Goal: Task Accomplishment & Management: Manage account settings

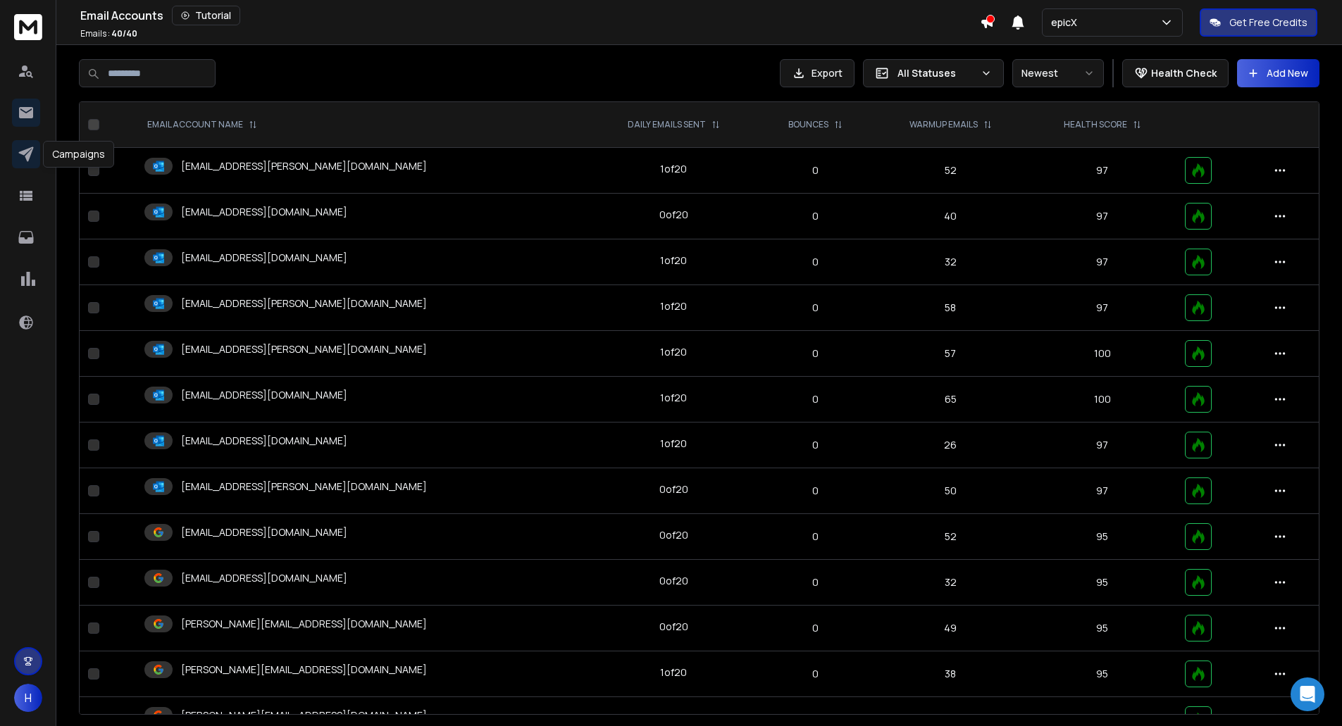
click at [29, 149] on icon at bounding box center [25, 154] width 15 height 15
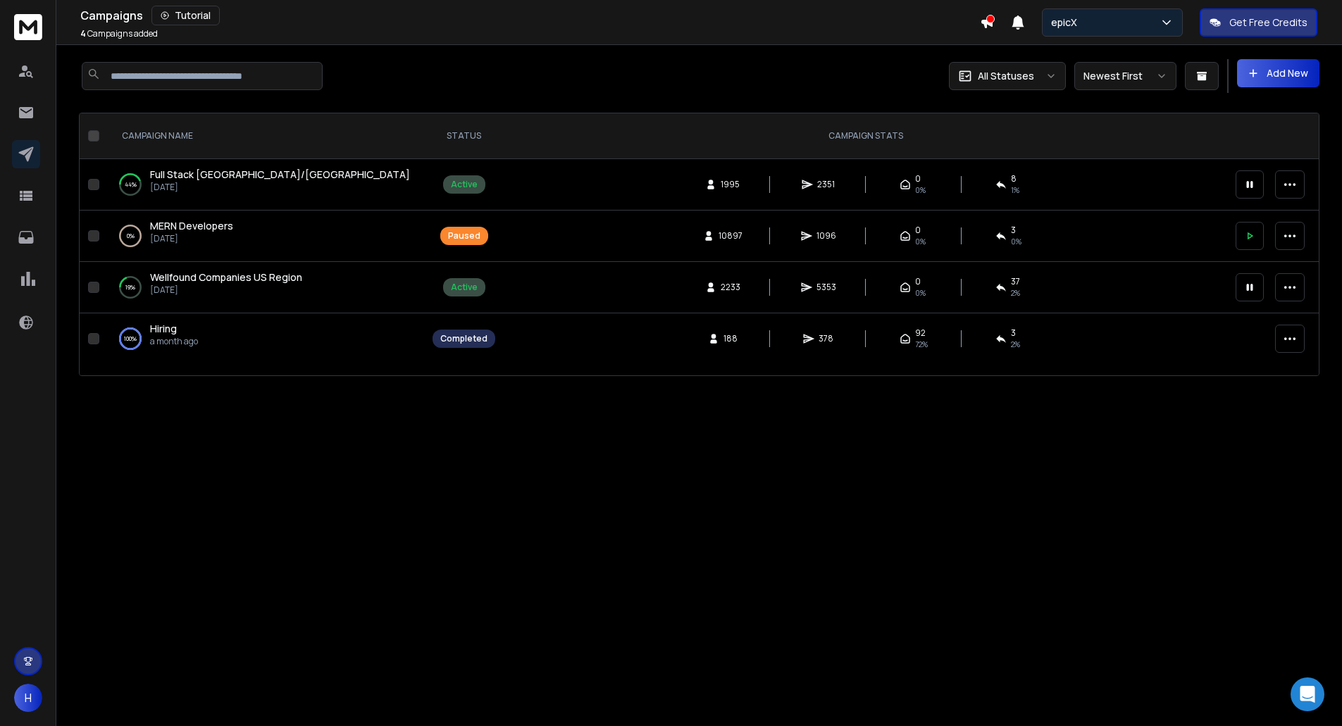
click at [1108, 14] on button "epicX" at bounding box center [1112, 22] width 141 height 28
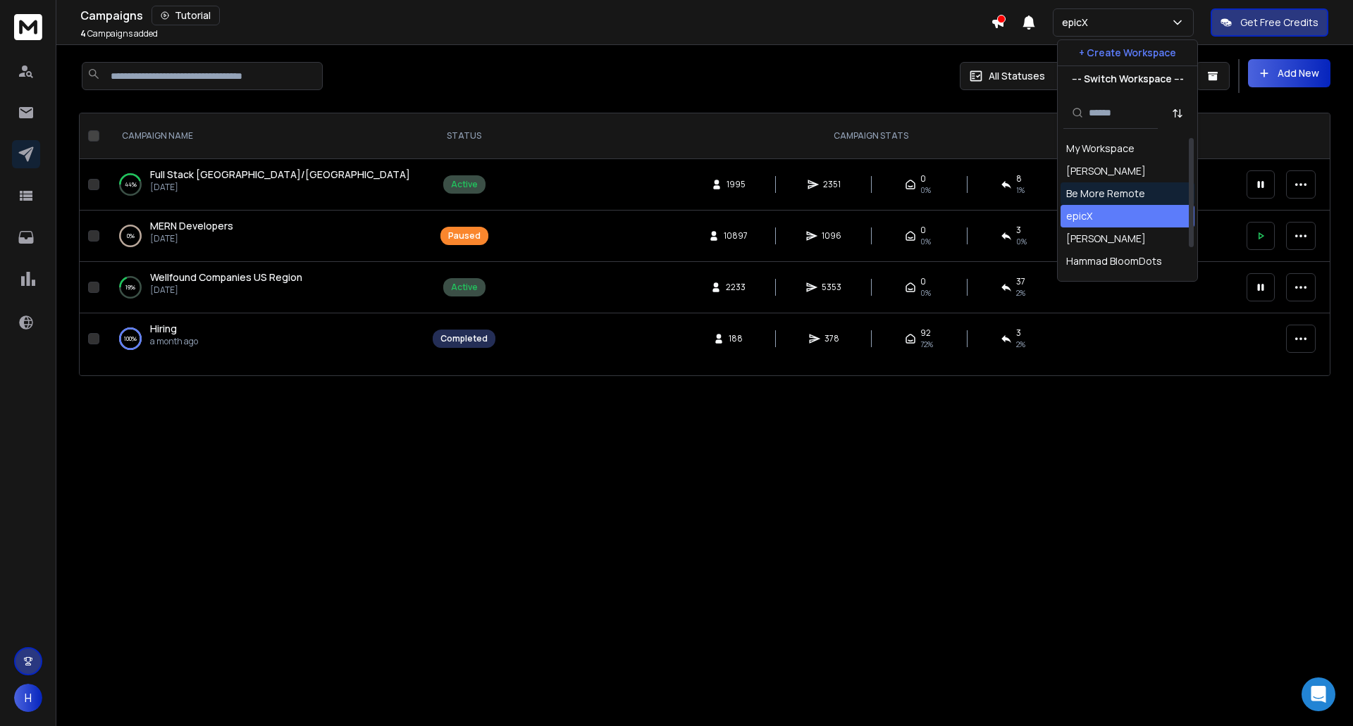
click at [1098, 198] on div "Be More Remote" at bounding box center [1105, 194] width 79 height 14
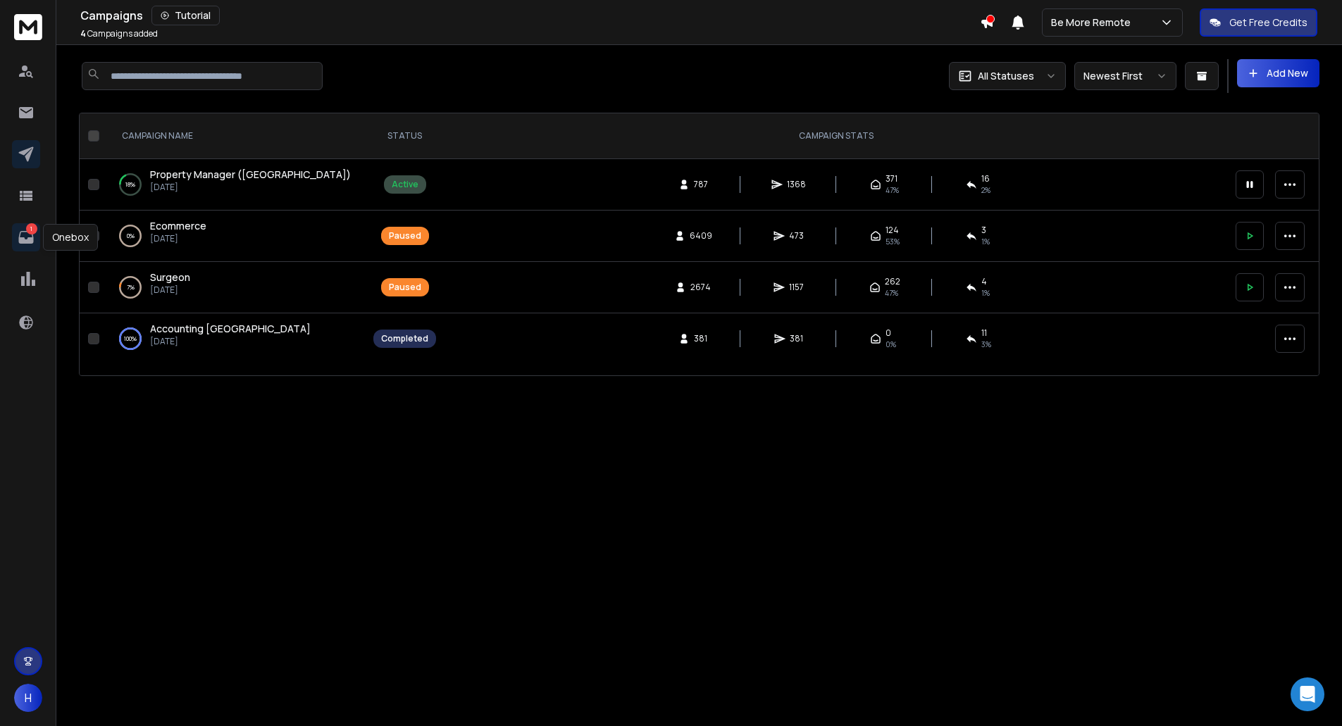
click at [20, 236] on icon at bounding box center [26, 237] width 17 height 17
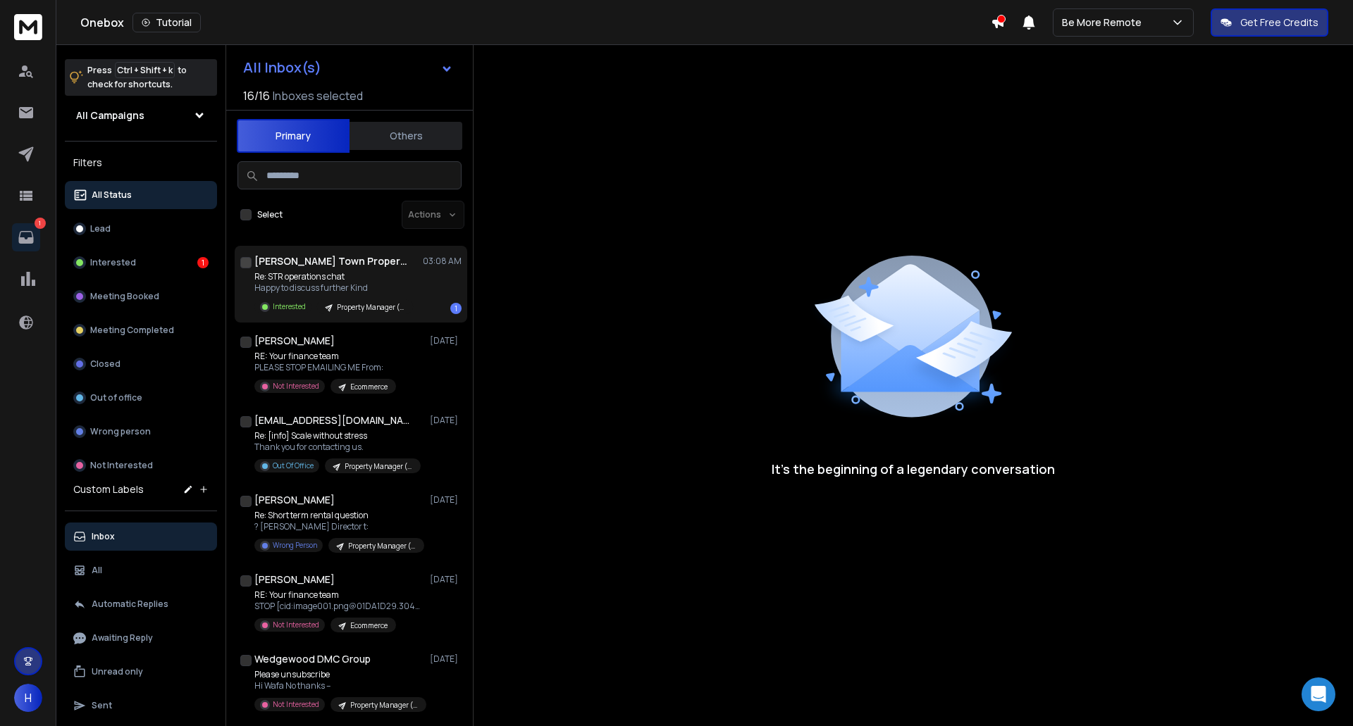
click at [309, 284] on p "Happy to discuss further Kind" at bounding box center [333, 288] width 159 height 11
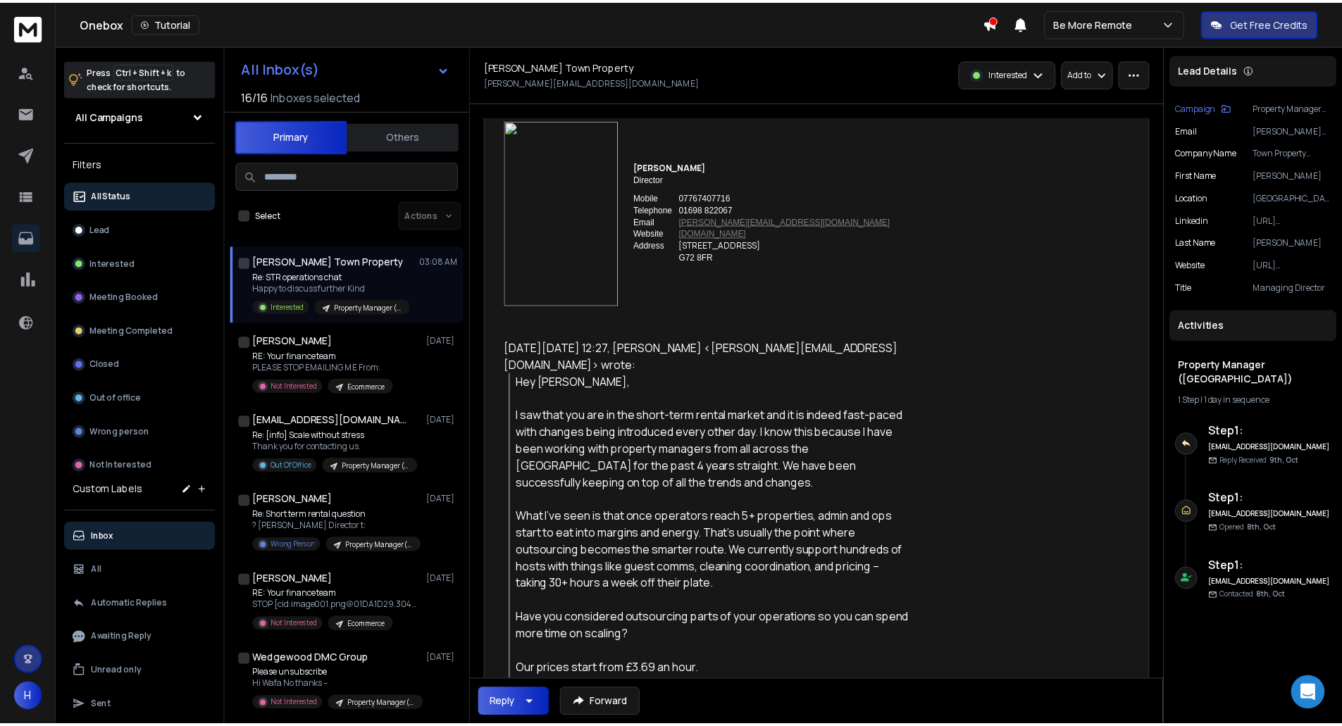
scroll to position [352, 0]
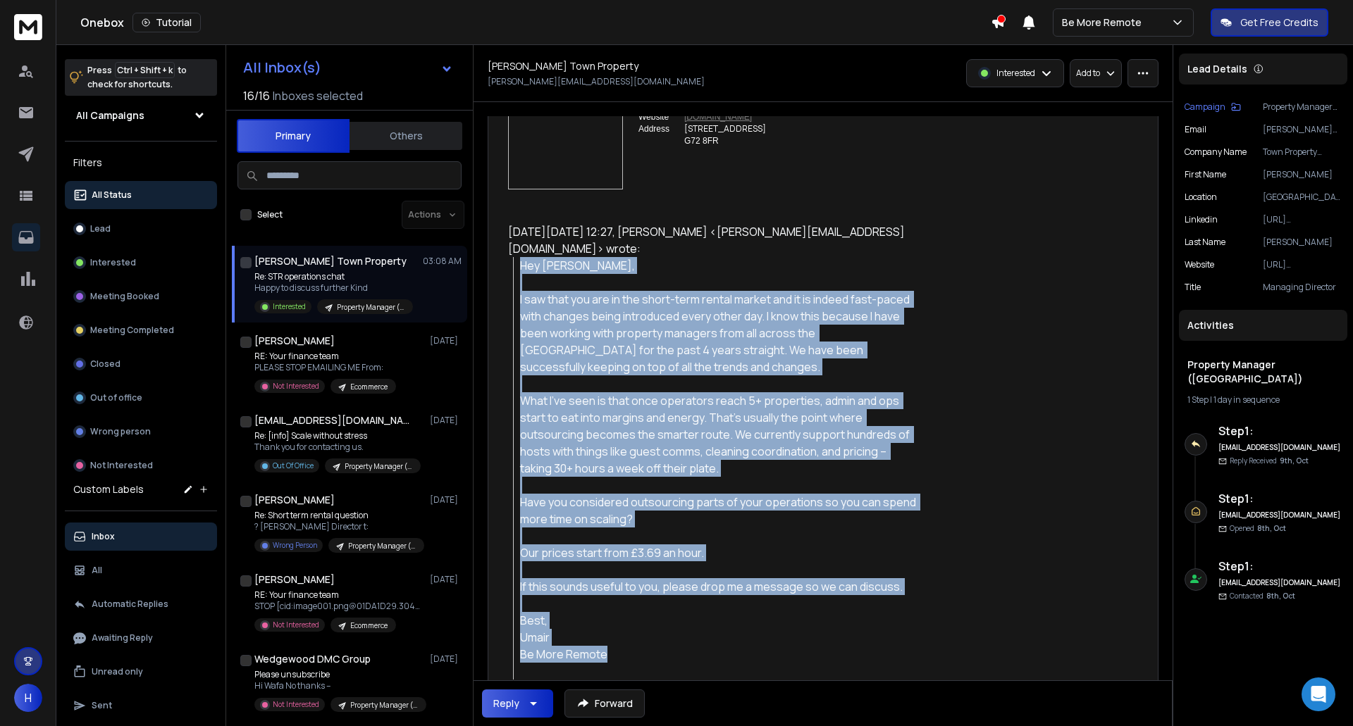
drag, startPoint x: 521, startPoint y: 268, endPoint x: 847, endPoint y: 648, distance: 500.6
click at [847, 648] on div "Hey Bryan, I saw that you are in the short-term rental market and it is indeed …" at bounding box center [719, 460] width 399 height 406
copy div "Hey Bryan, I saw that you are in the short-term rental market and it is indeed …"
click at [739, 429] on div "What I’ve seen is that once operators reach 5+ properties, admin and ops start …" at bounding box center [719, 434] width 399 height 85
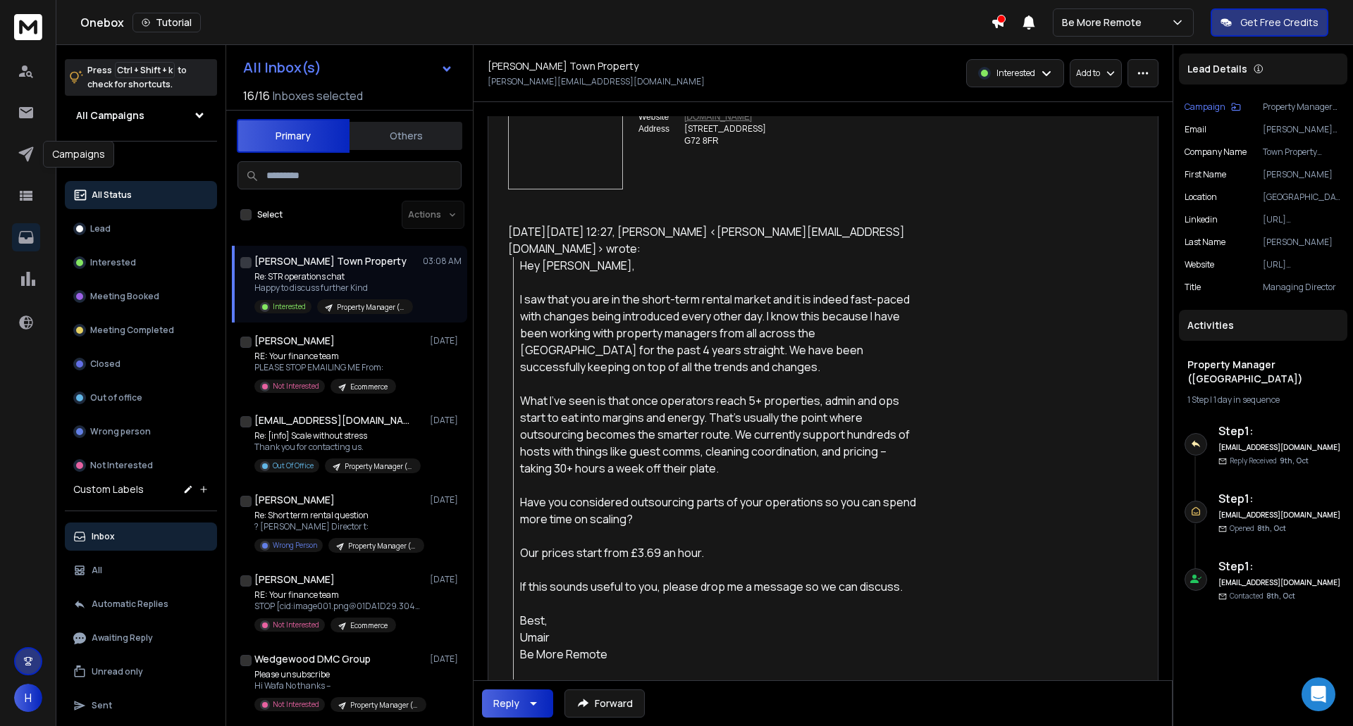
click at [22, 140] on div at bounding box center [28, 199] width 32 height 285
click at [28, 145] on link at bounding box center [26, 154] width 28 height 28
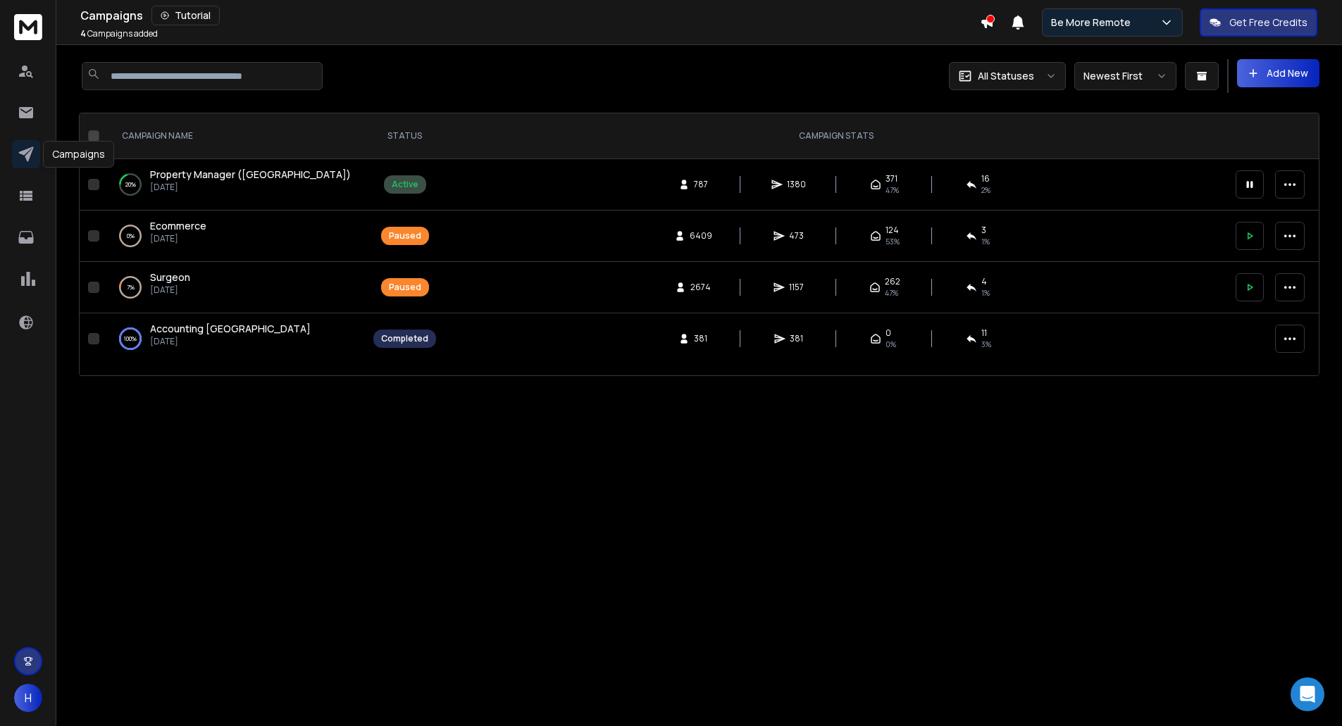
click at [1094, 8] on button "Be More Remote" at bounding box center [1112, 22] width 141 height 28
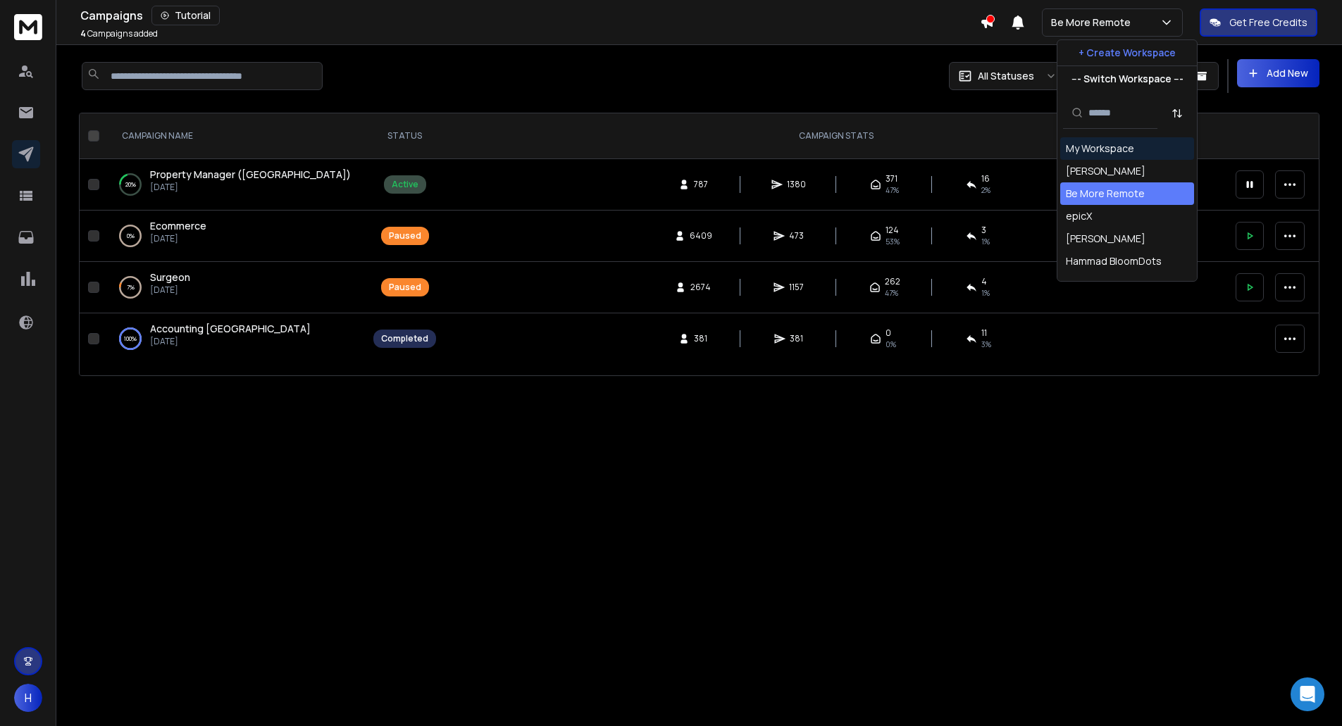
click at [182, 183] on p "7 days ago" at bounding box center [250, 187] width 201 height 11
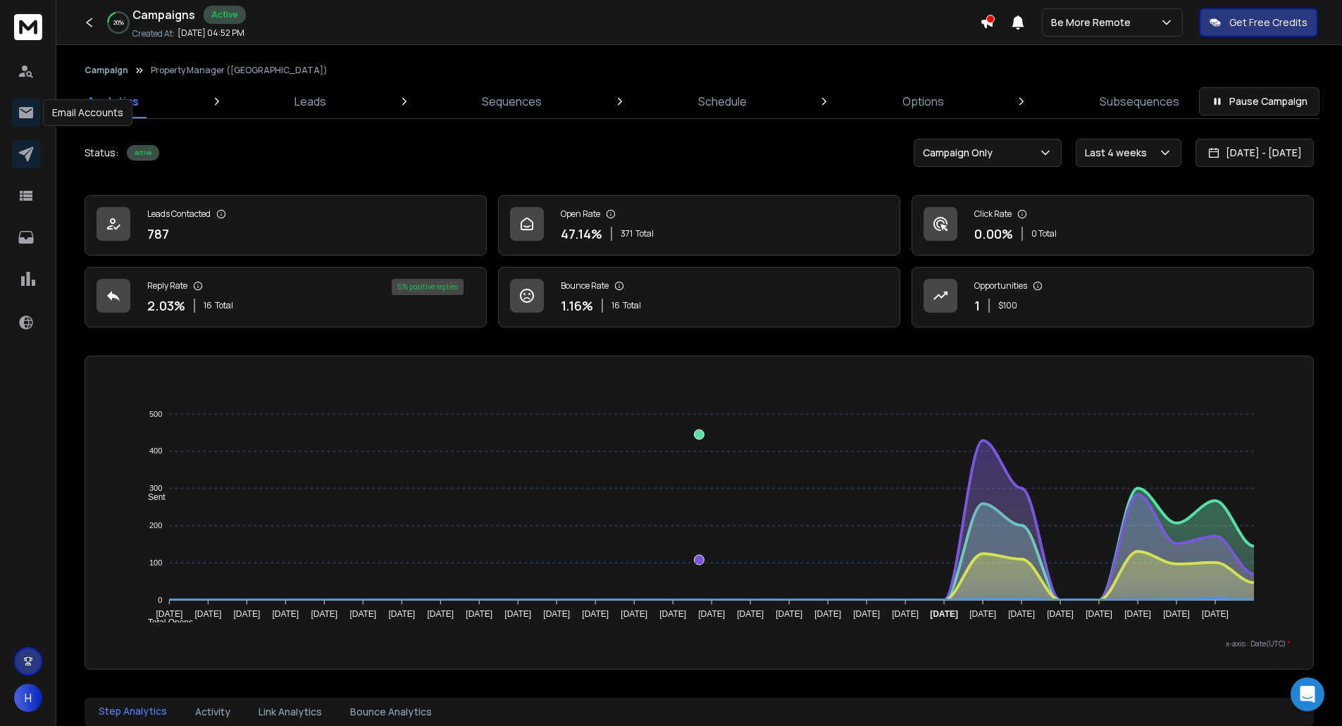
click at [35, 122] on link at bounding box center [26, 113] width 28 height 28
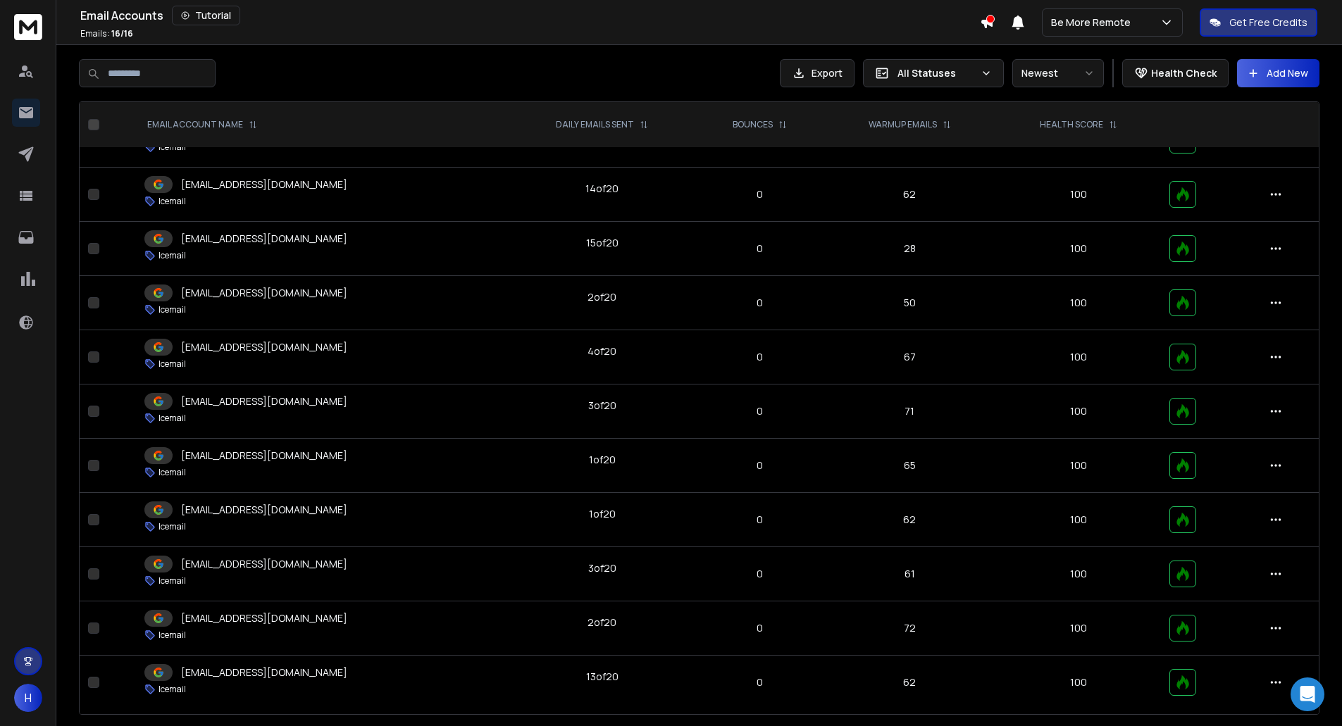
scroll to position [312, 0]
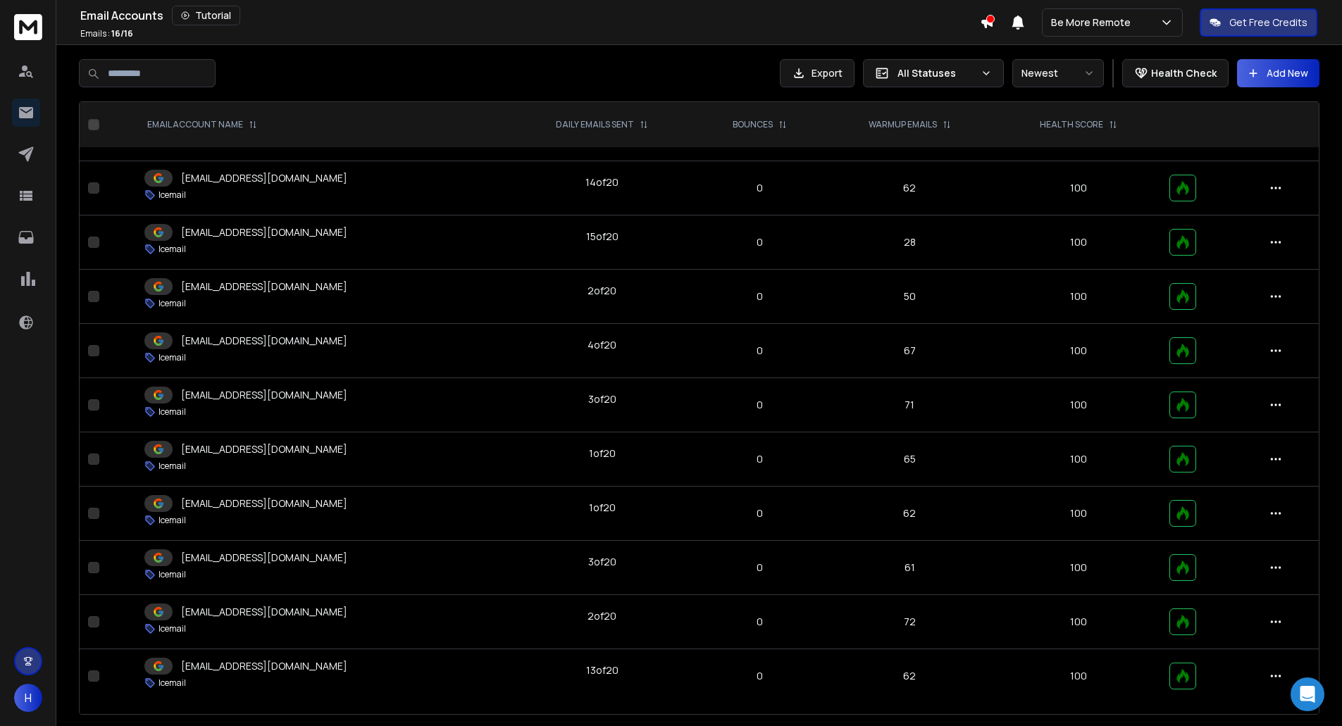
click at [44, 155] on div at bounding box center [28, 156] width 32 height 33
click at [49, 154] on div "Campaigns" at bounding box center [78, 154] width 71 height 27
click at [33, 158] on icon at bounding box center [26, 154] width 17 height 17
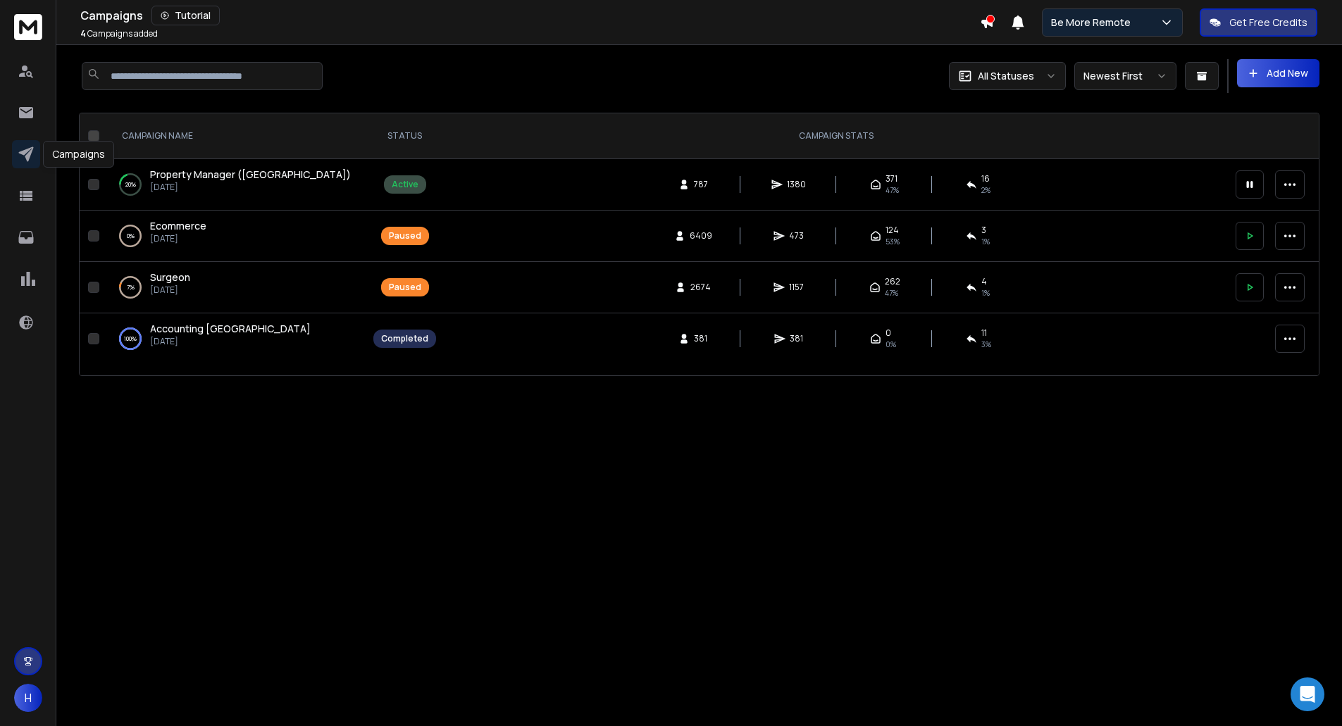
click at [1115, 32] on button "Be More Remote" at bounding box center [1112, 22] width 141 height 28
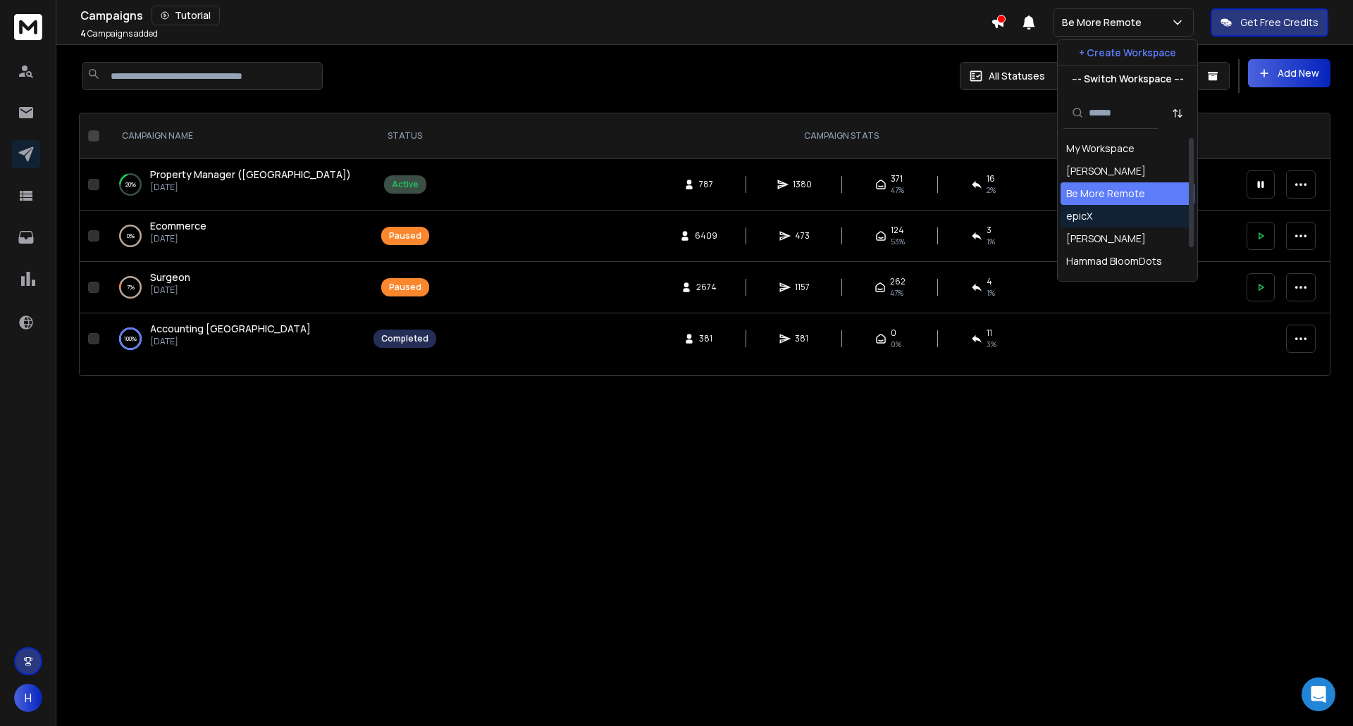
click at [1090, 209] on div "epicX" at bounding box center [1079, 216] width 26 height 14
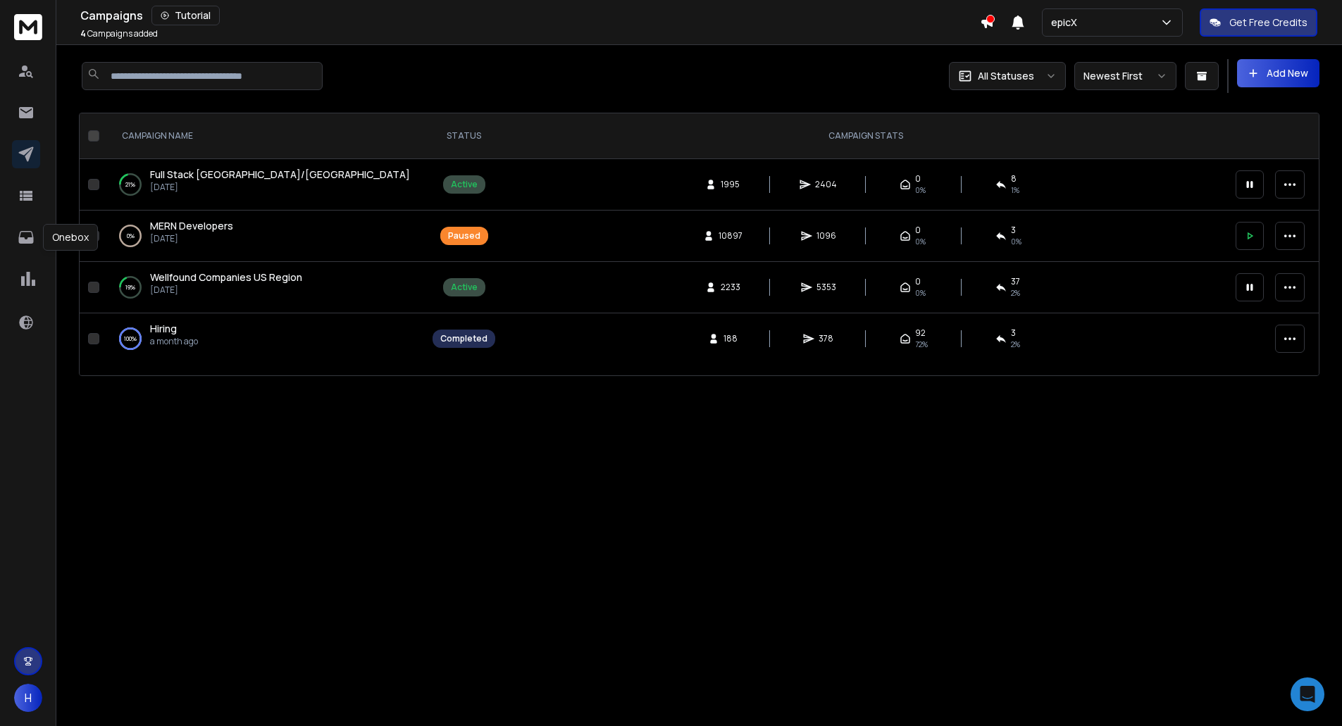
click at [47, 242] on div "Onebox" at bounding box center [70, 237] width 55 height 27
click at [36, 240] on link at bounding box center [26, 237] width 28 height 28
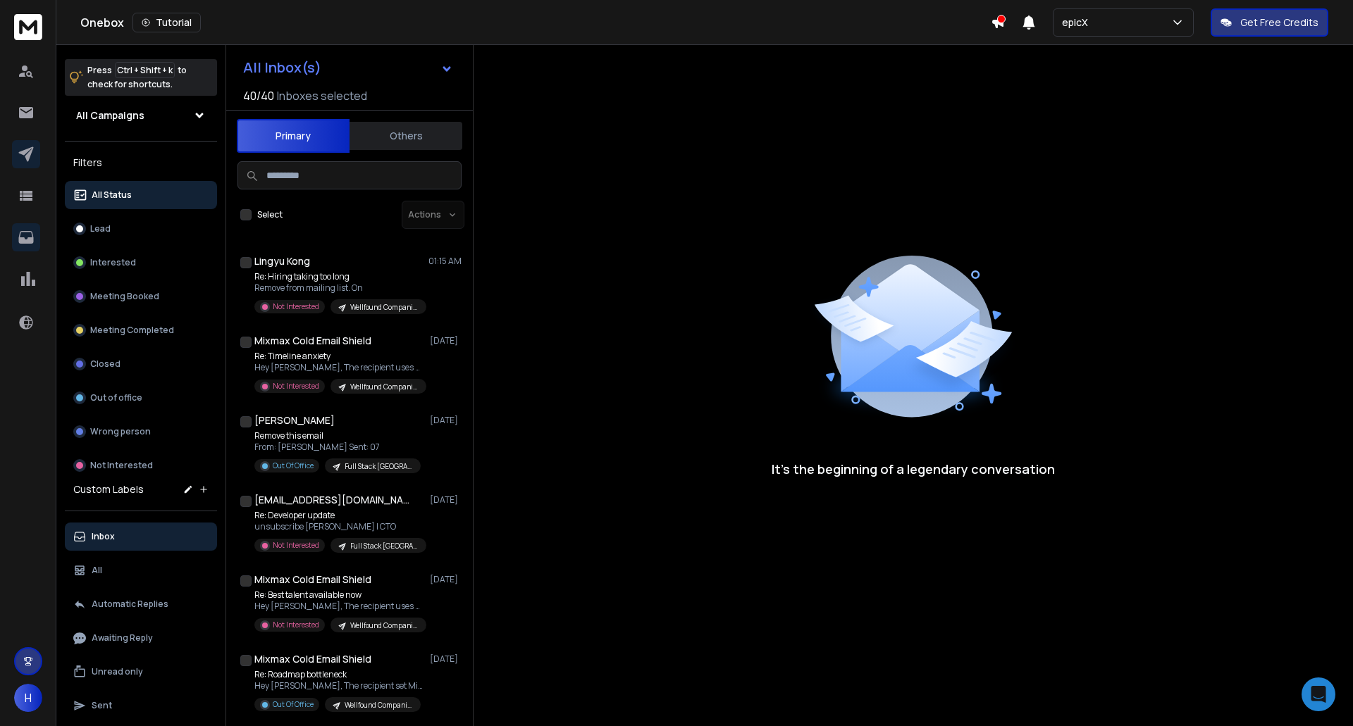
click at [20, 152] on icon at bounding box center [25, 154] width 15 height 15
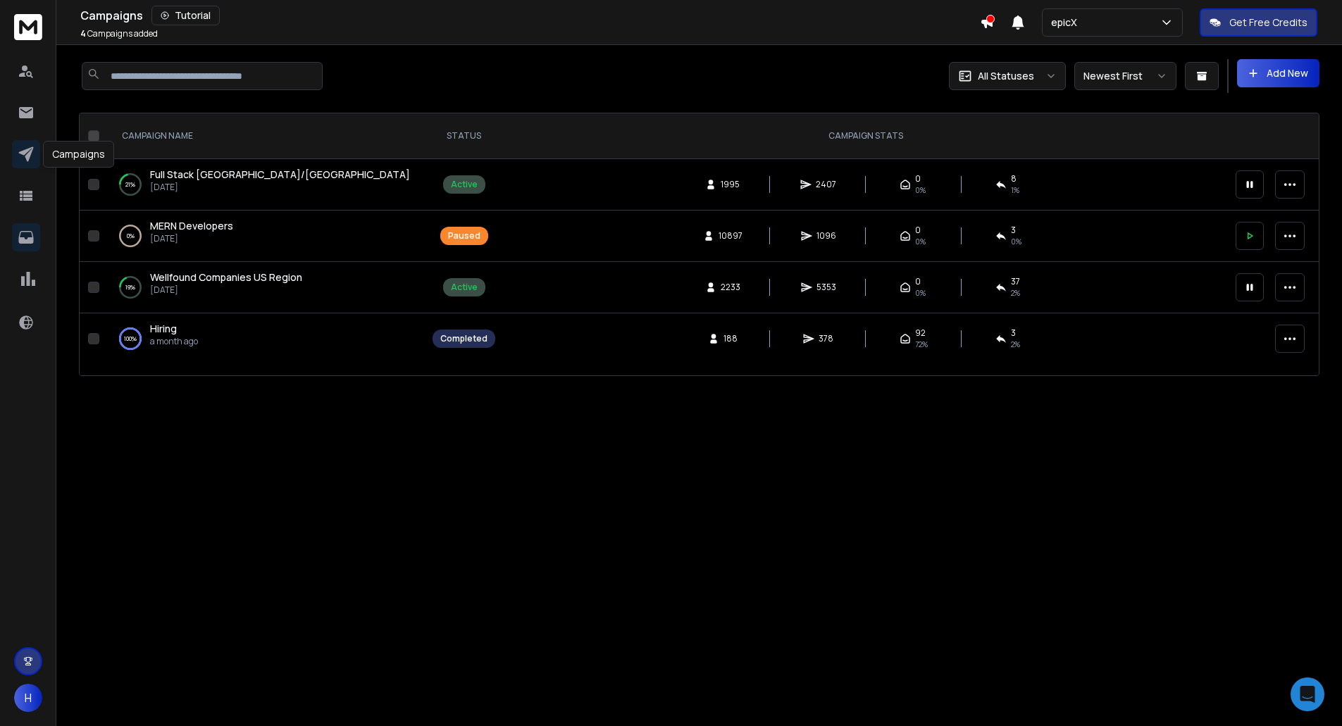
drag, startPoint x: 16, startPoint y: 223, endPoint x: 18, endPoint y: 230, distance: 7.4
click at [16, 223] on div at bounding box center [28, 199] width 32 height 285
click at [19, 240] on icon at bounding box center [25, 237] width 15 height 13
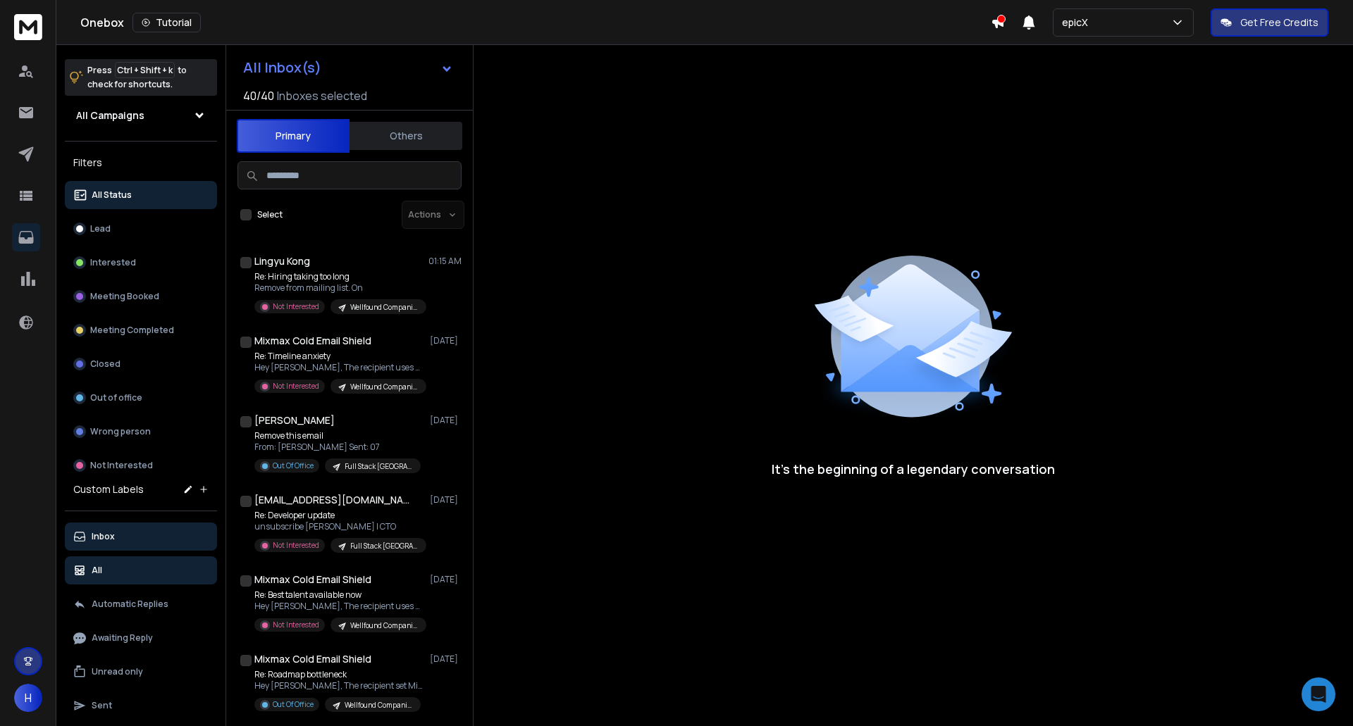
click at [92, 562] on div "All" at bounding box center [87, 570] width 29 height 17
click at [27, 116] on icon at bounding box center [26, 112] width 14 height 11
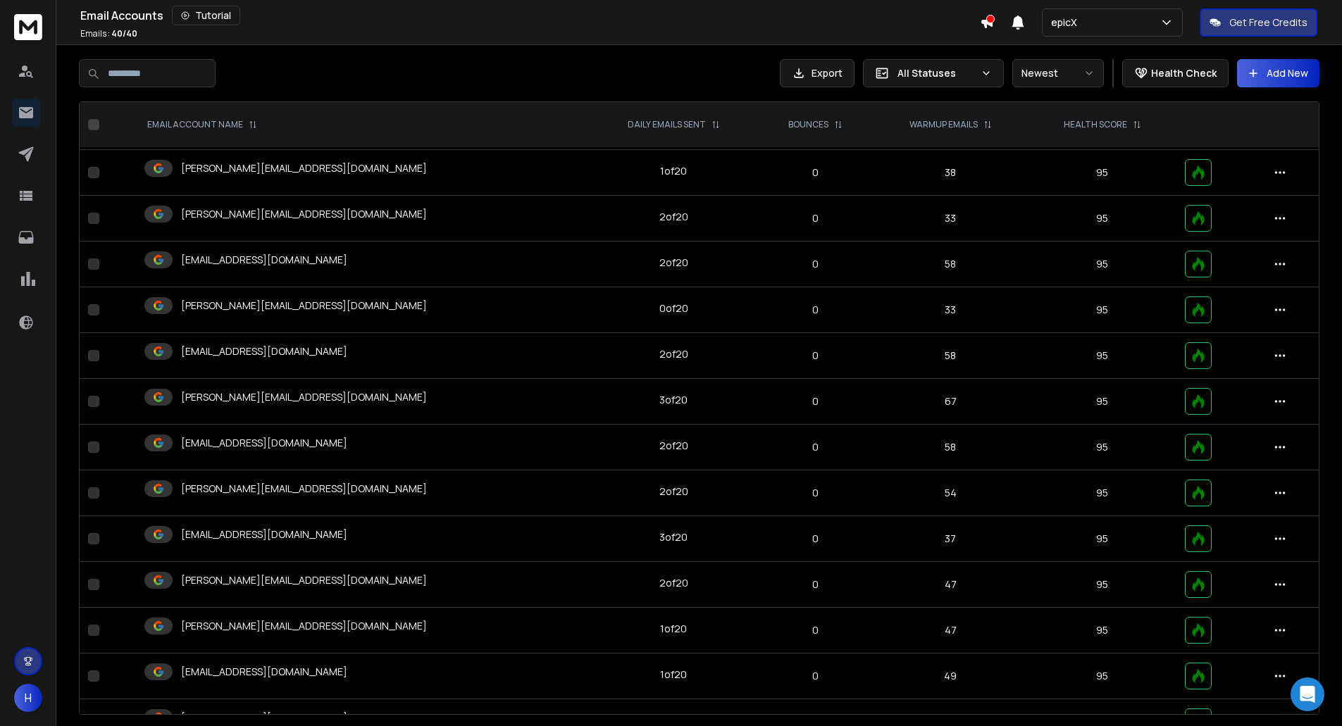
scroll to position [501, 0]
click at [26, 168] on link at bounding box center [26, 154] width 28 height 28
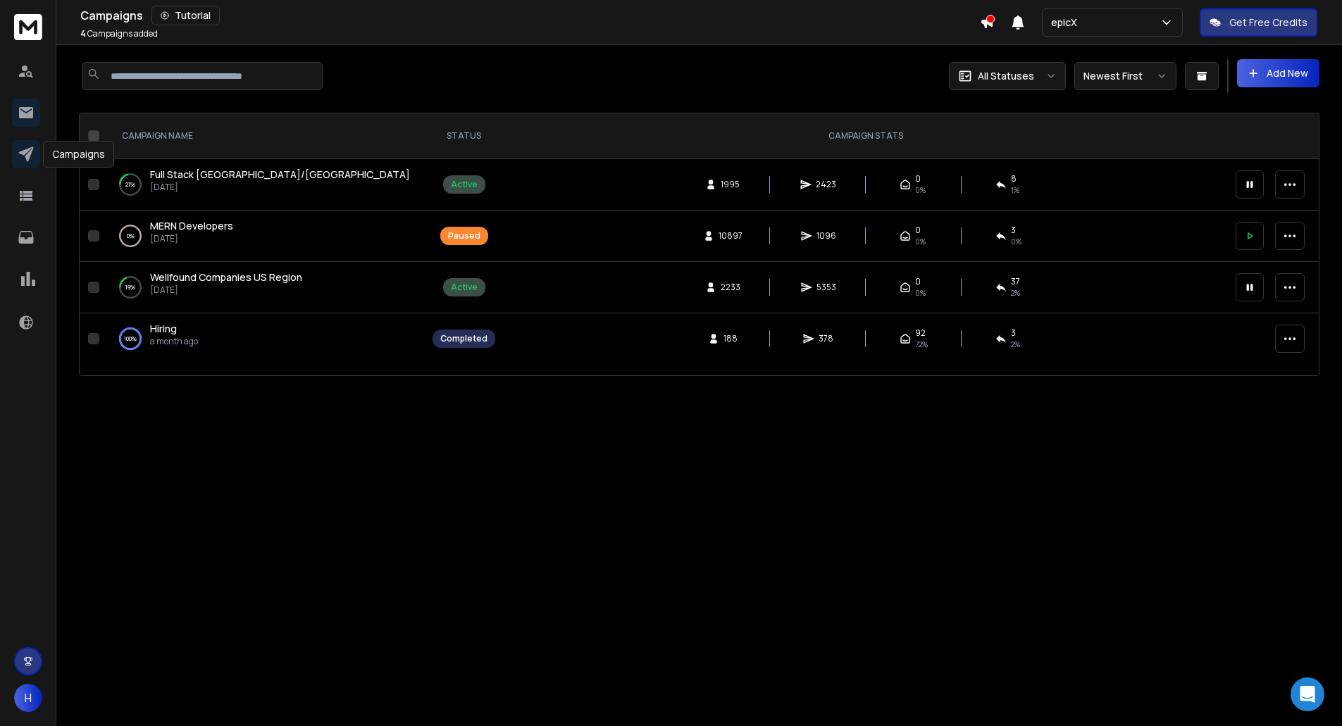
click at [32, 108] on icon at bounding box center [26, 112] width 14 height 11
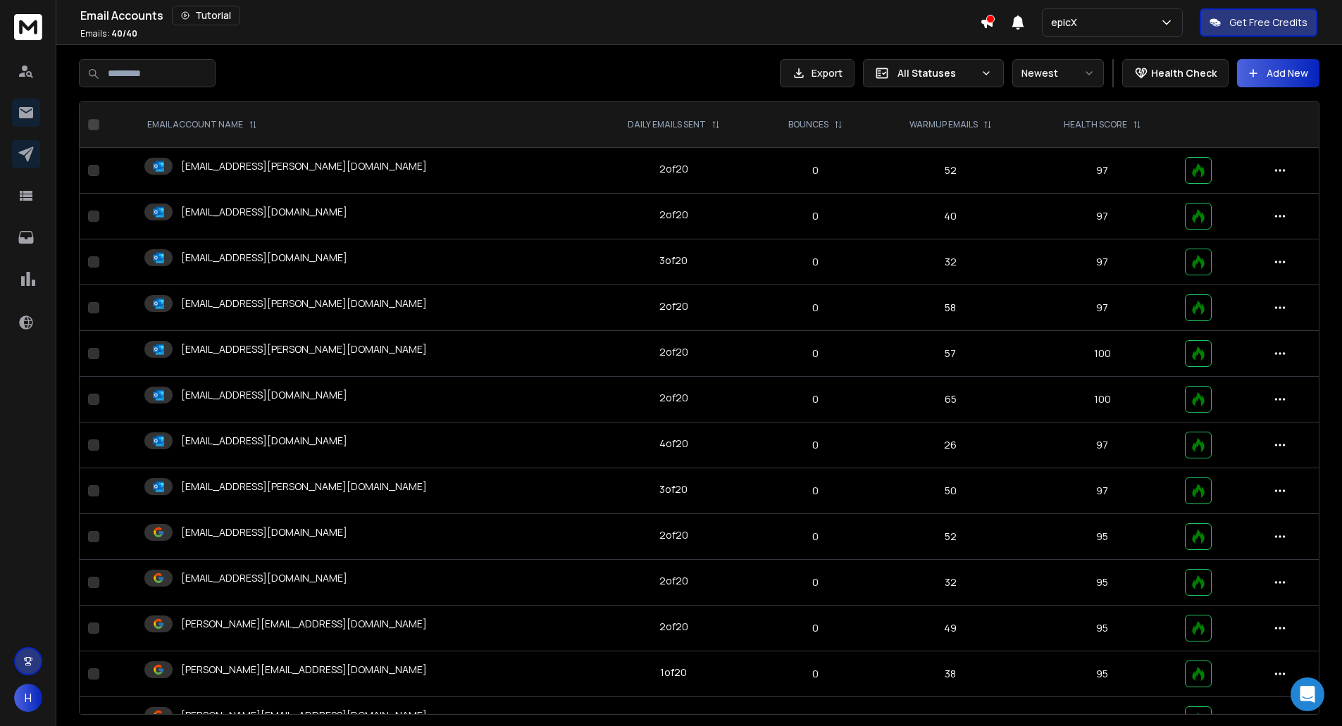
click at [20, 148] on icon at bounding box center [26, 154] width 17 height 17
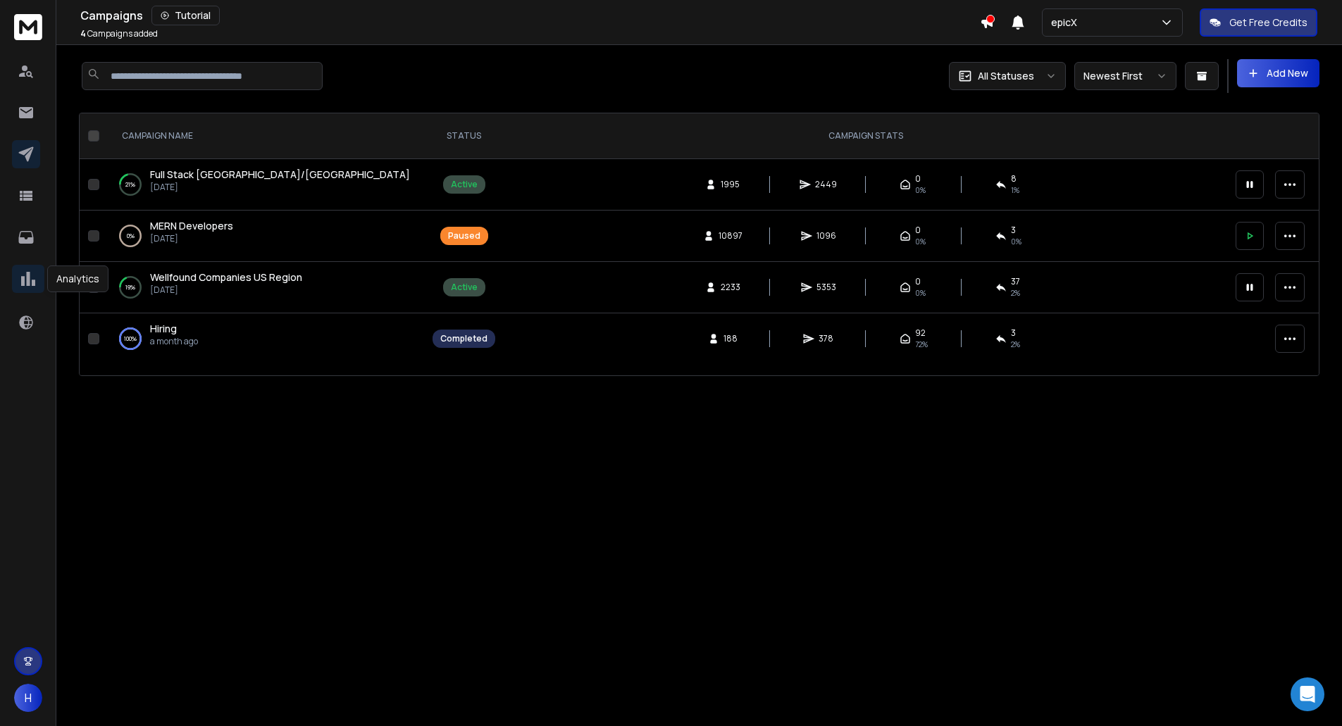
click at [29, 277] on icon at bounding box center [28, 279] width 14 height 14
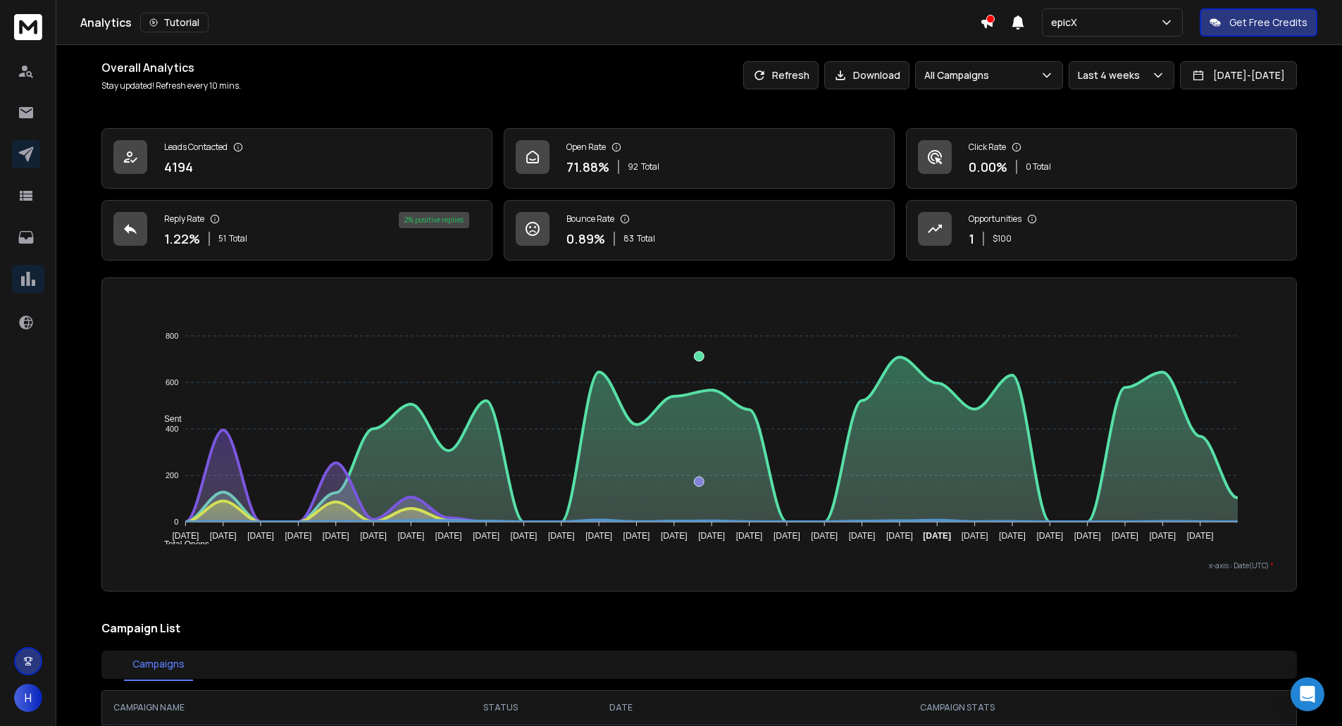
click at [30, 156] on icon at bounding box center [25, 154] width 15 height 15
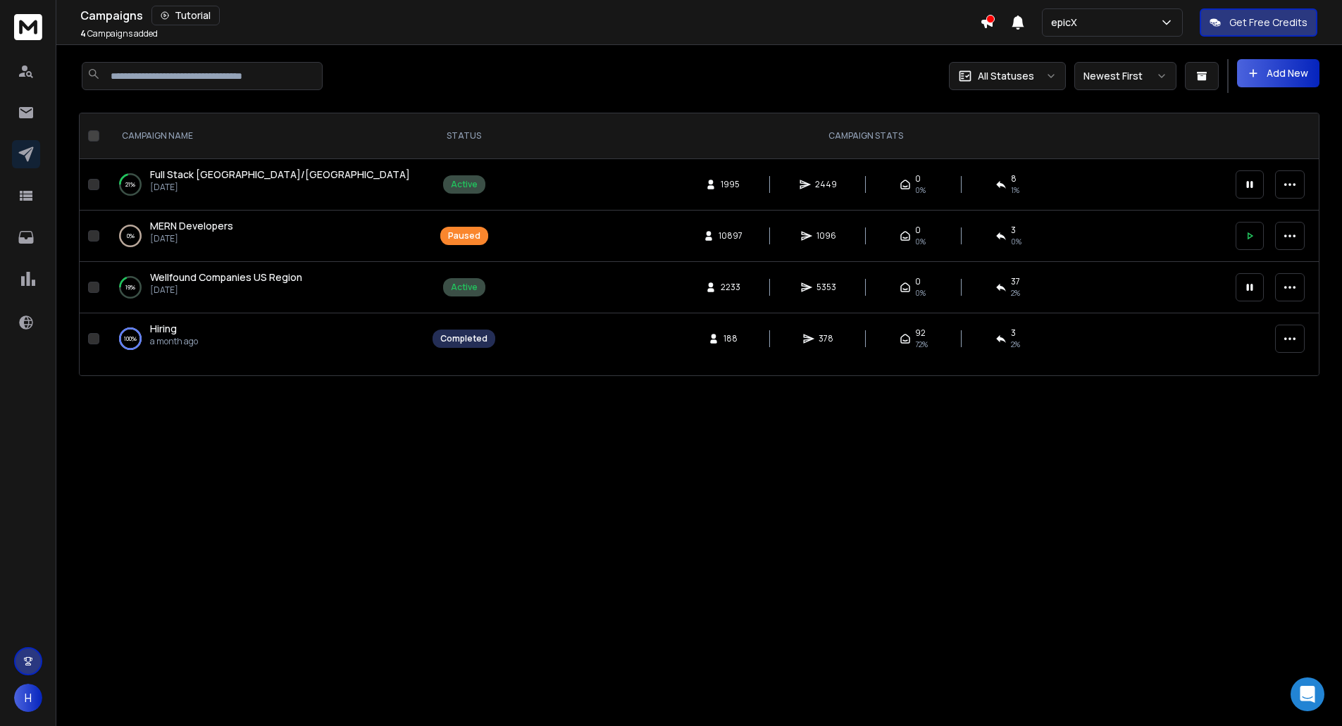
click at [172, 172] on span "Full Stack UK/Middle East" at bounding box center [280, 174] width 260 height 13
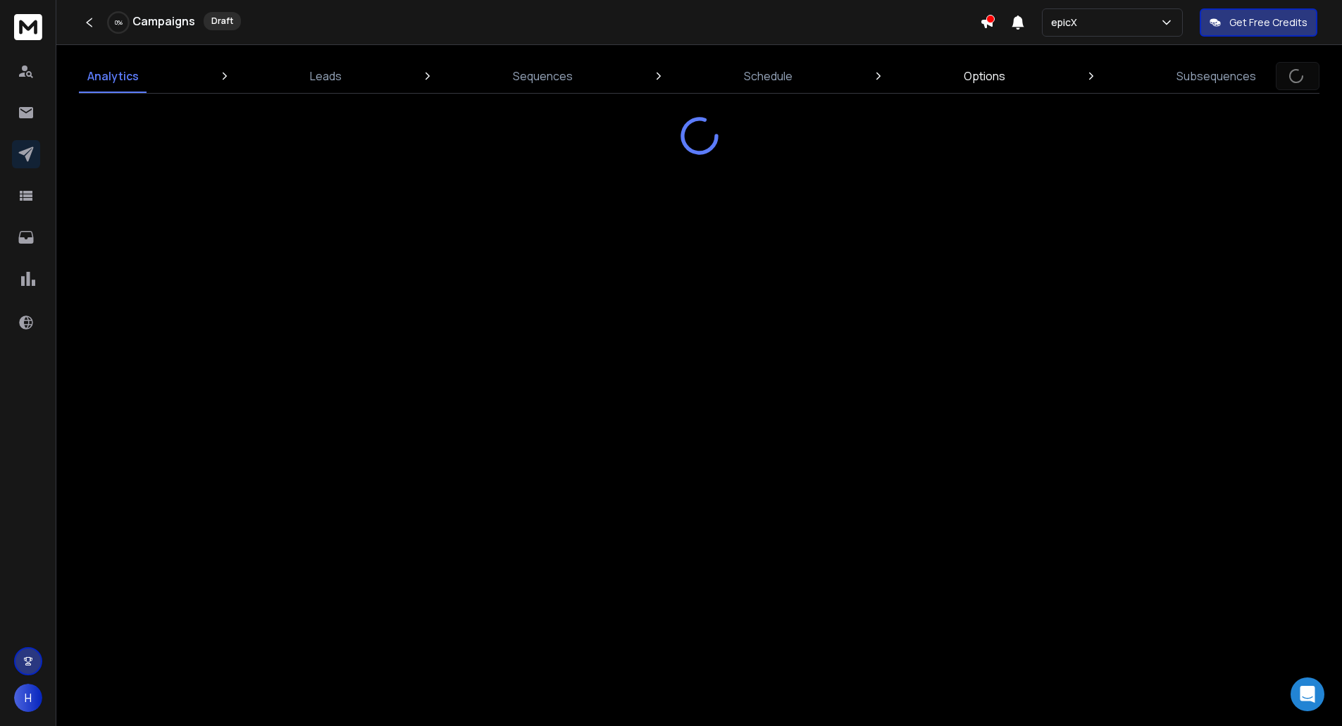
click at [971, 78] on div "Analytics Leads Sequences Schedule Options Subsequences" at bounding box center [699, 76] width 1241 height 35
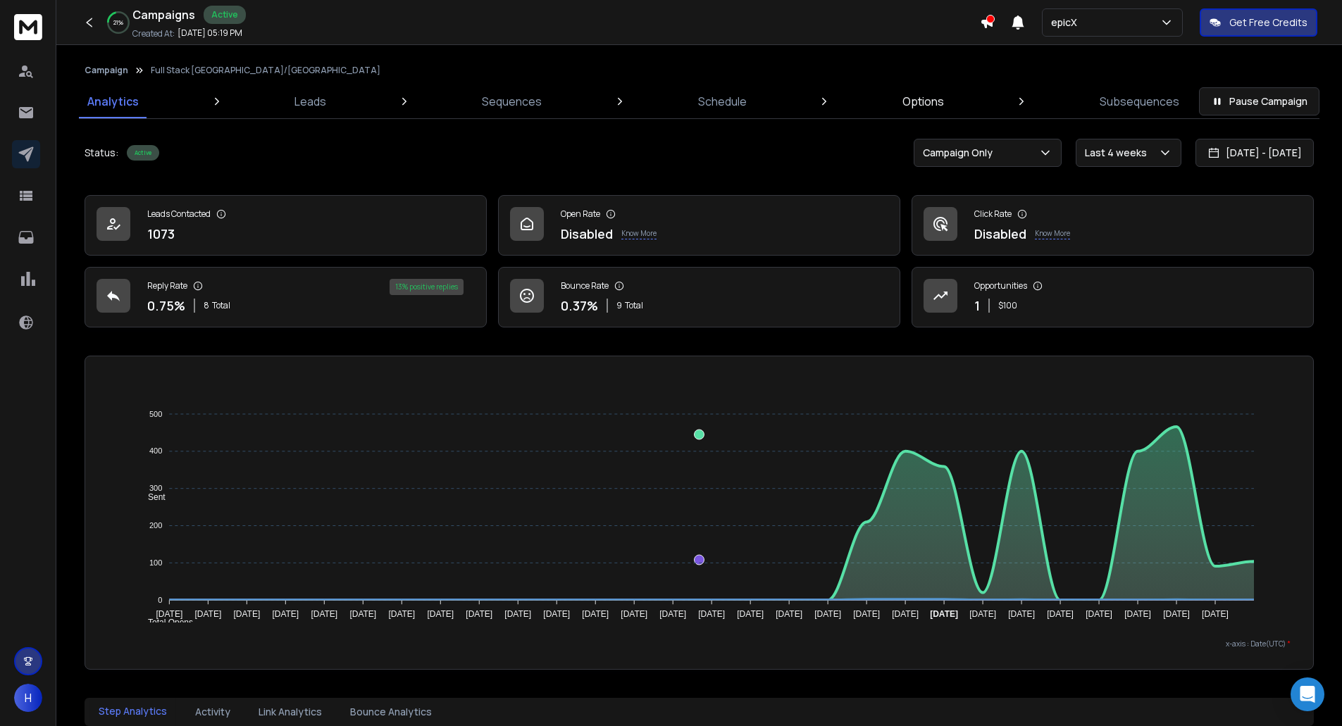
click at [949, 94] on link "Options" at bounding box center [923, 102] width 58 height 34
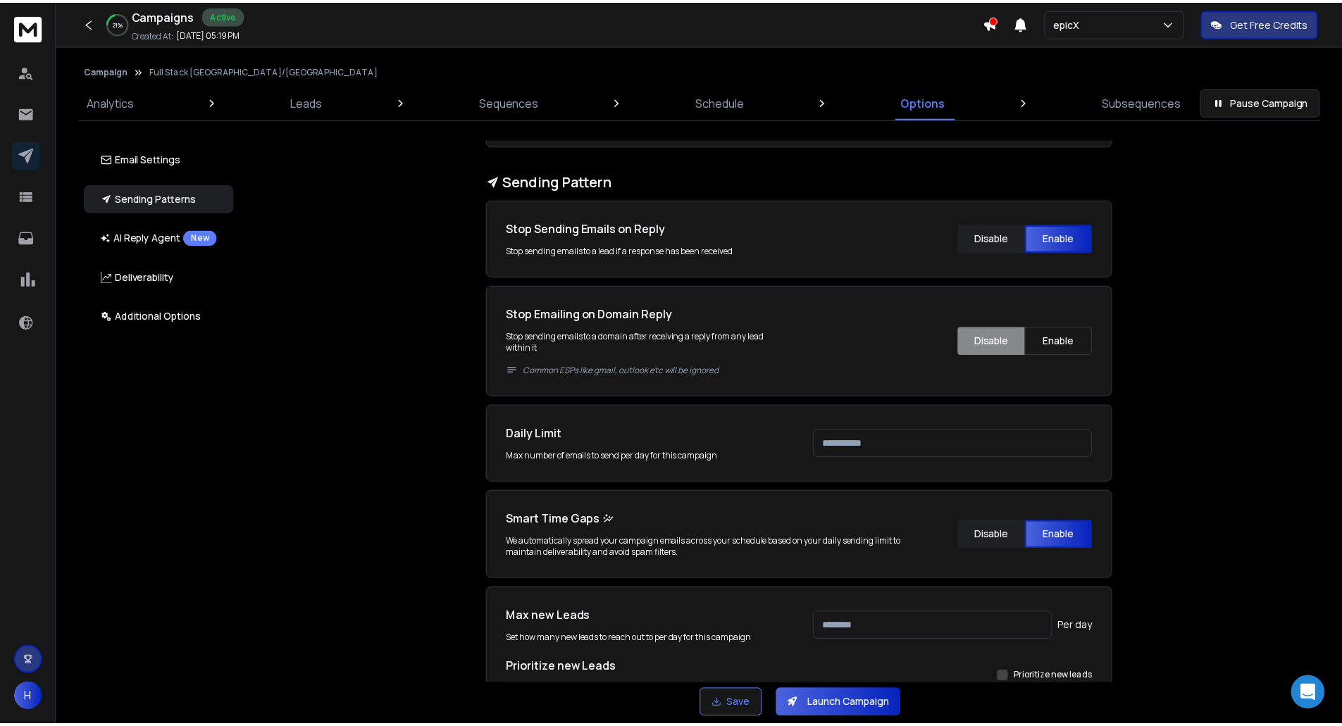
scroll to position [493, 0]
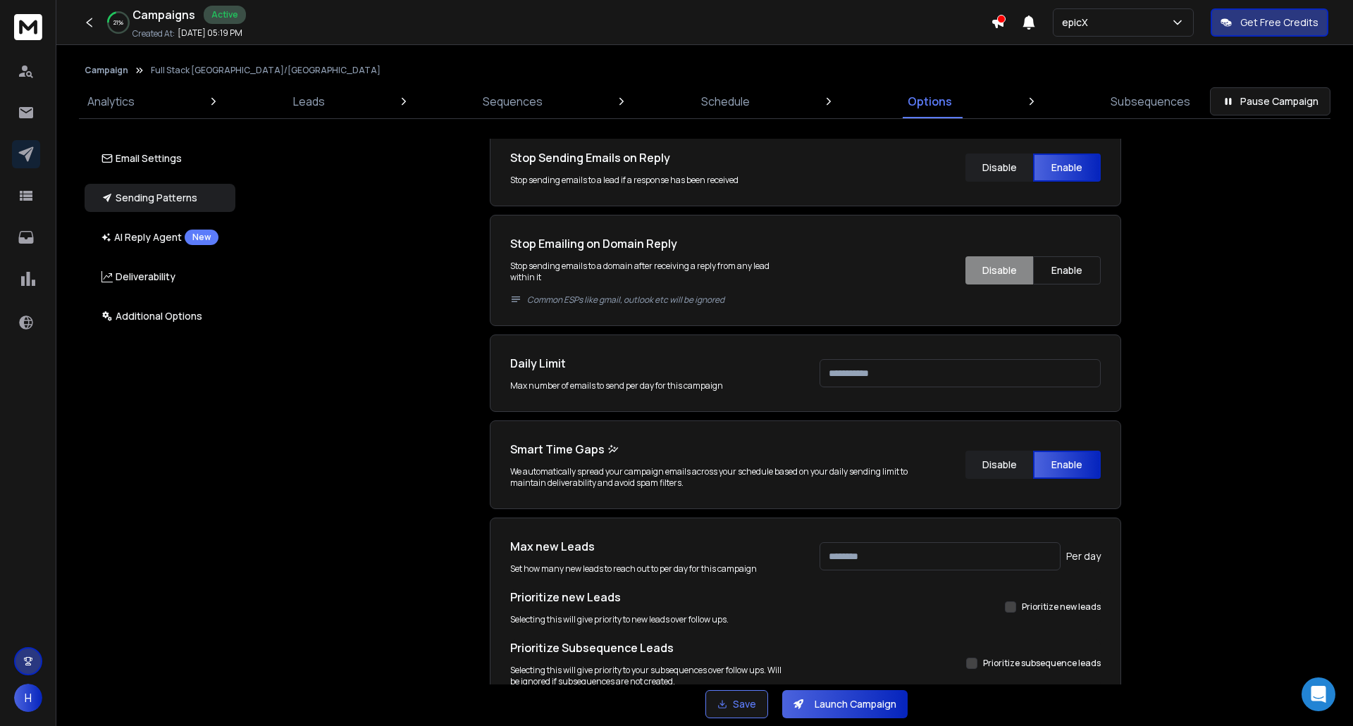
click at [1046, 473] on button "Enable" at bounding box center [1067, 465] width 68 height 28
click at [1033, 473] on button "Enable" at bounding box center [1067, 465] width 68 height 28
click at [1010, 474] on button "Disable" at bounding box center [999, 465] width 68 height 28
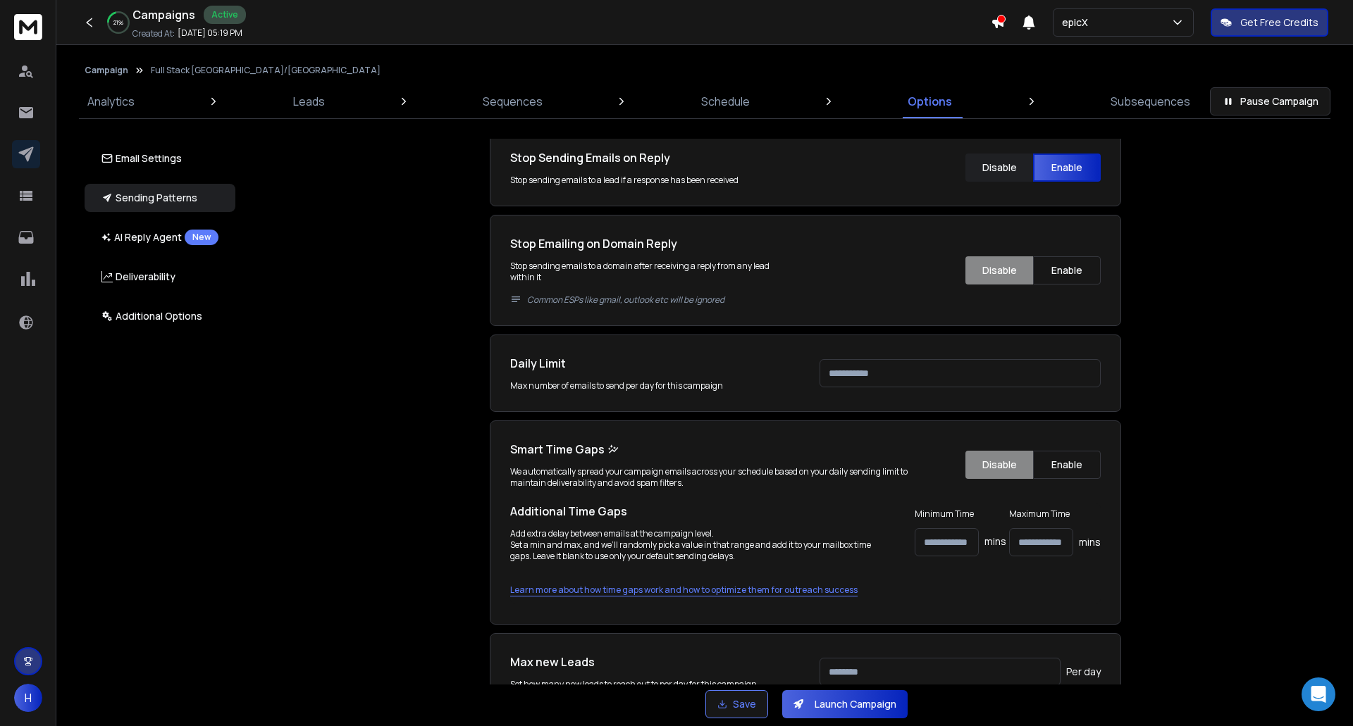
drag, startPoint x: 941, startPoint y: 543, endPoint x: 902, endPoint y: 543, distance: 39.5
click at [915, 543] on input "*" at bounding box center [947, 542] width 64 height 28
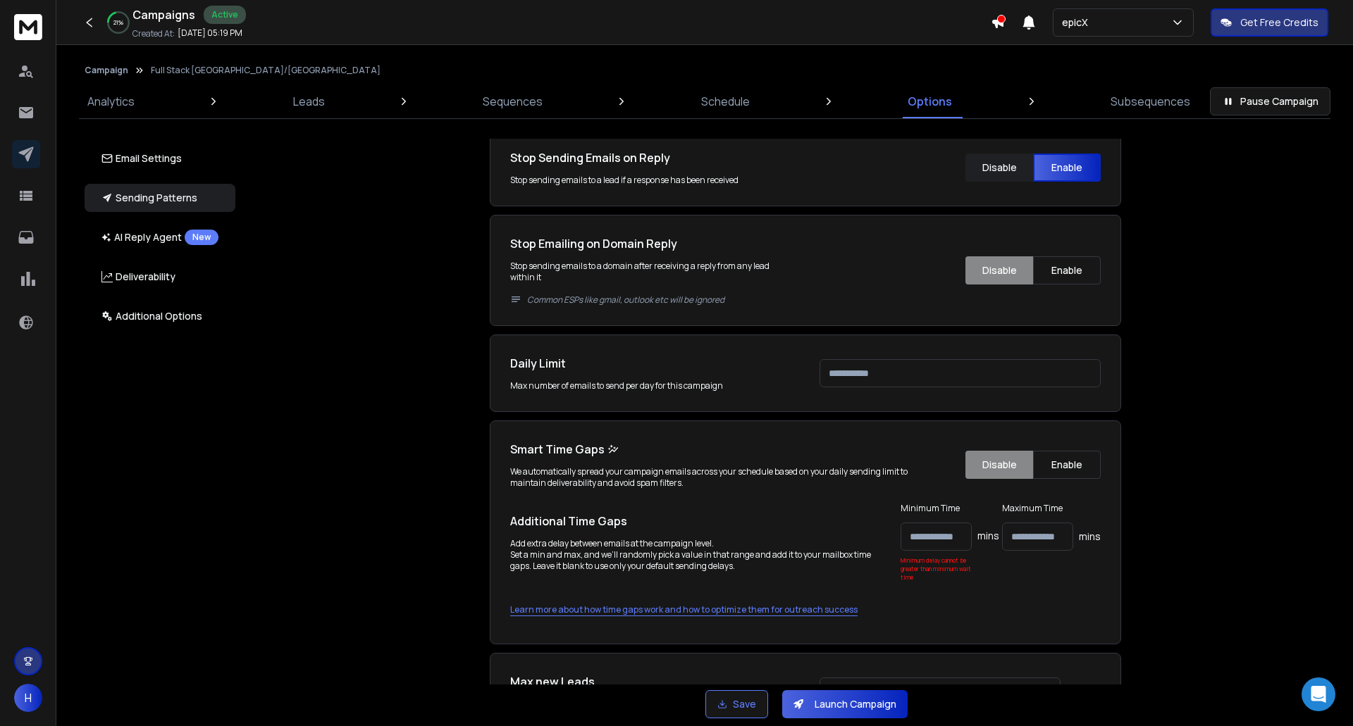
type input "*"
drag, startPoint x: 1058, startPoint y: 536, endPoint x: 1007, endPoint y: 544, distance: 52.0
click at [1007, 544] on input "*" at bounding box center [1037, 537] width 71 height 28
drag, startPoint x: 1006, startPoint y: 544, endPoint x: 993, endPoint y: 537, distance: 15.1
click at [1002, 537] on input "*" at bounding box center [1037, 537] width 71 height 28
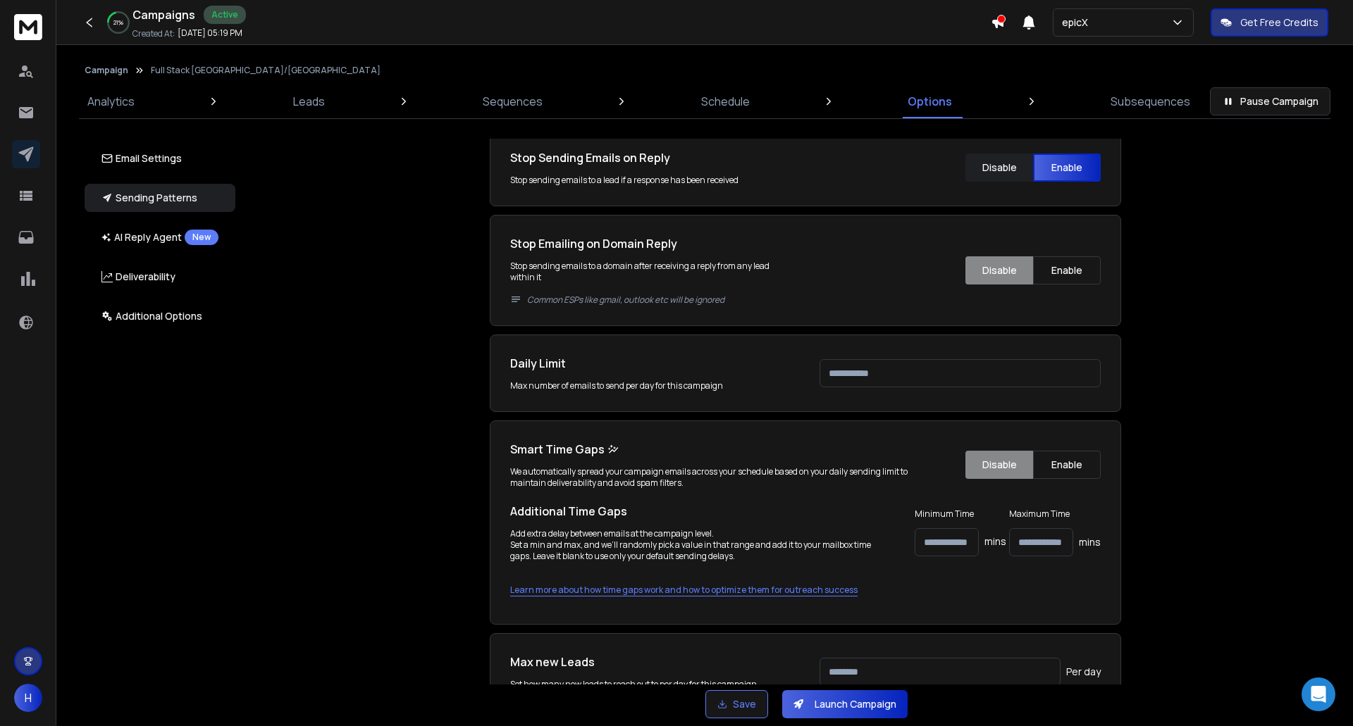
type input "**"
drag, startPoint x: 928, startPoint y: 545, endPoint x: 859, endPoint y: 538, distance: 69.4
click at [859, 538] on div "Additional Time Gaps Add extra delay between emails at the campaign level. Set …" at bounding box center [805, 532] width 590 height 59
type input "**"
click at [722, 711] on button "Save" at bounding box center [736, 704] width 63 height 28
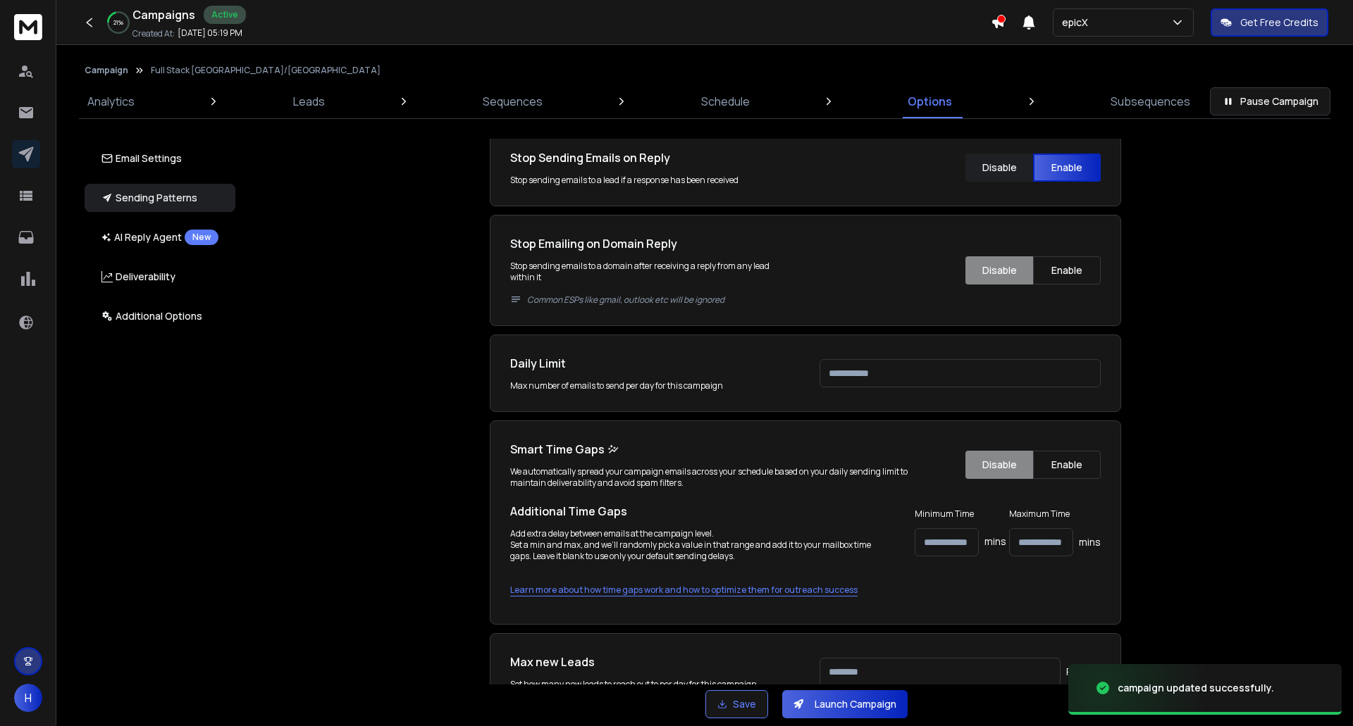
click at [9, 156] on div "H" at bounding box center [28, 363] width 56 height 726
click at [30, 156] on icon at bounding box center [25, 154] width 15 height 15
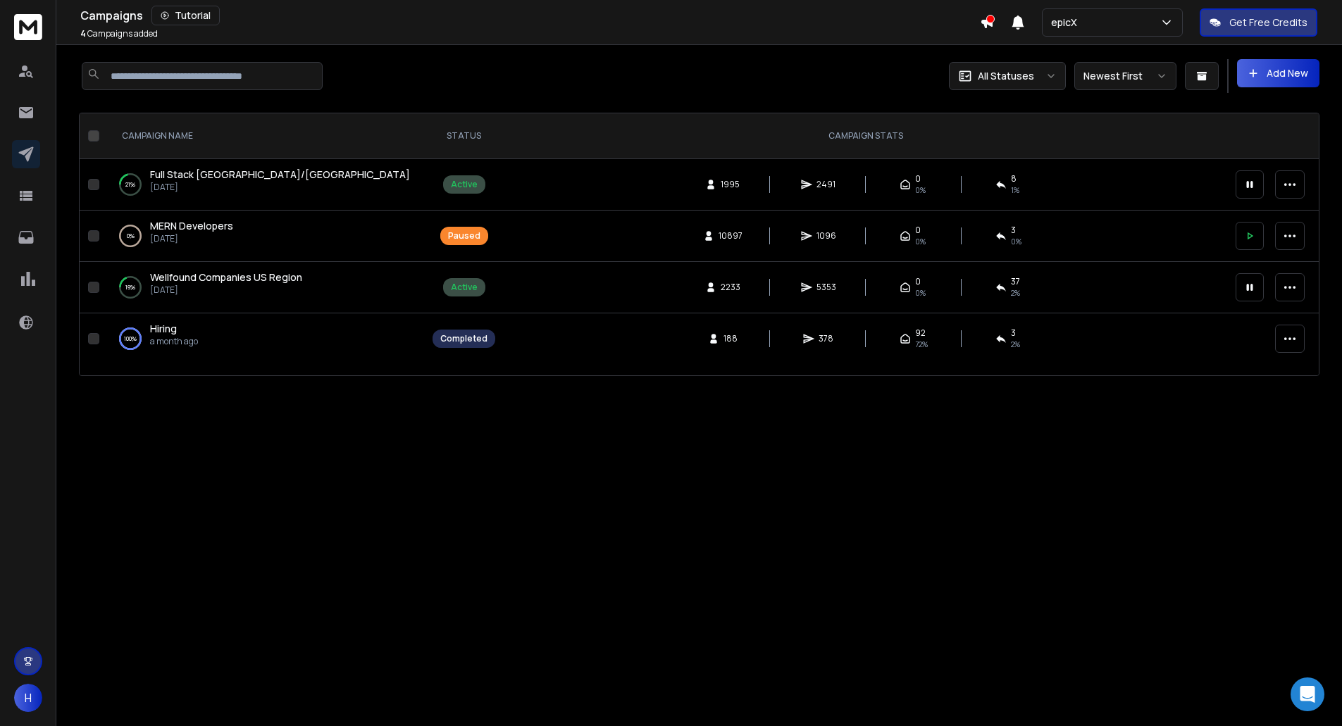
click at [225, 178] on span "Full Stack UK/Middle East" at bounding box center [280, 174] width 260 height 13
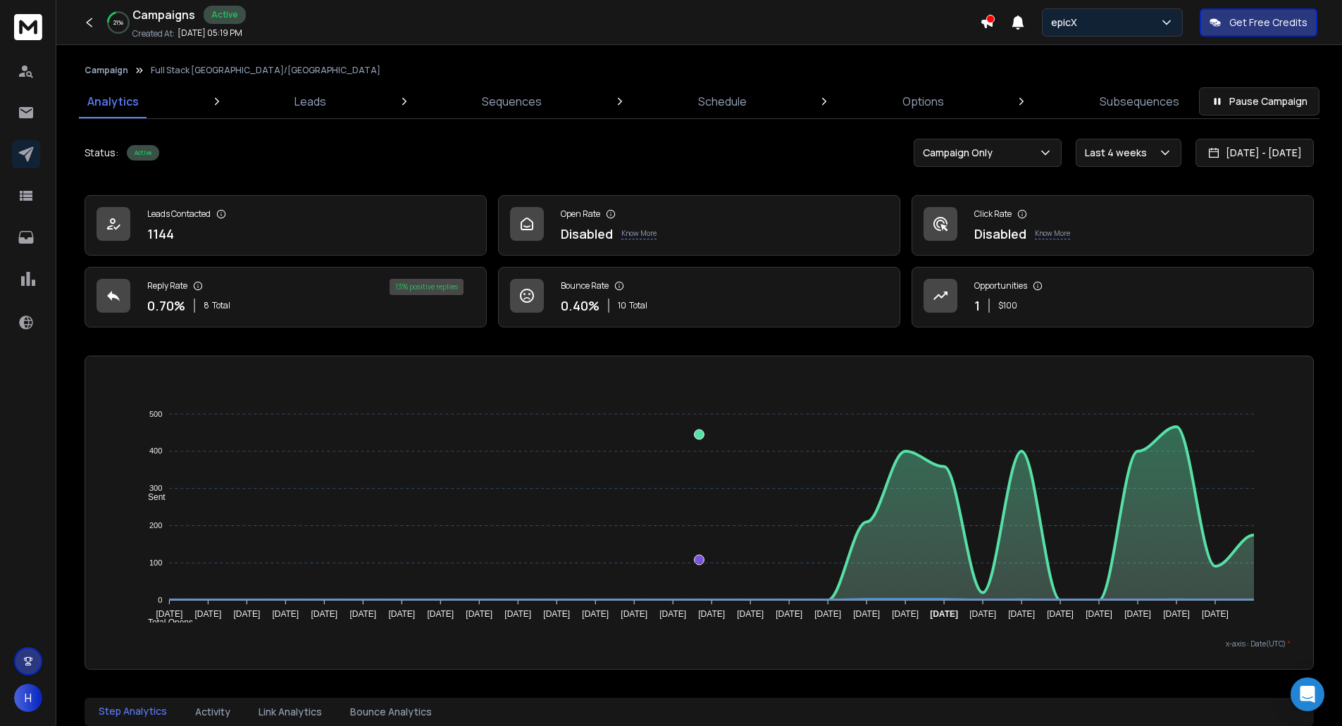
click at [1152, 16] on div "epicX" at bounding box center [1112, 23] width 123 height 14
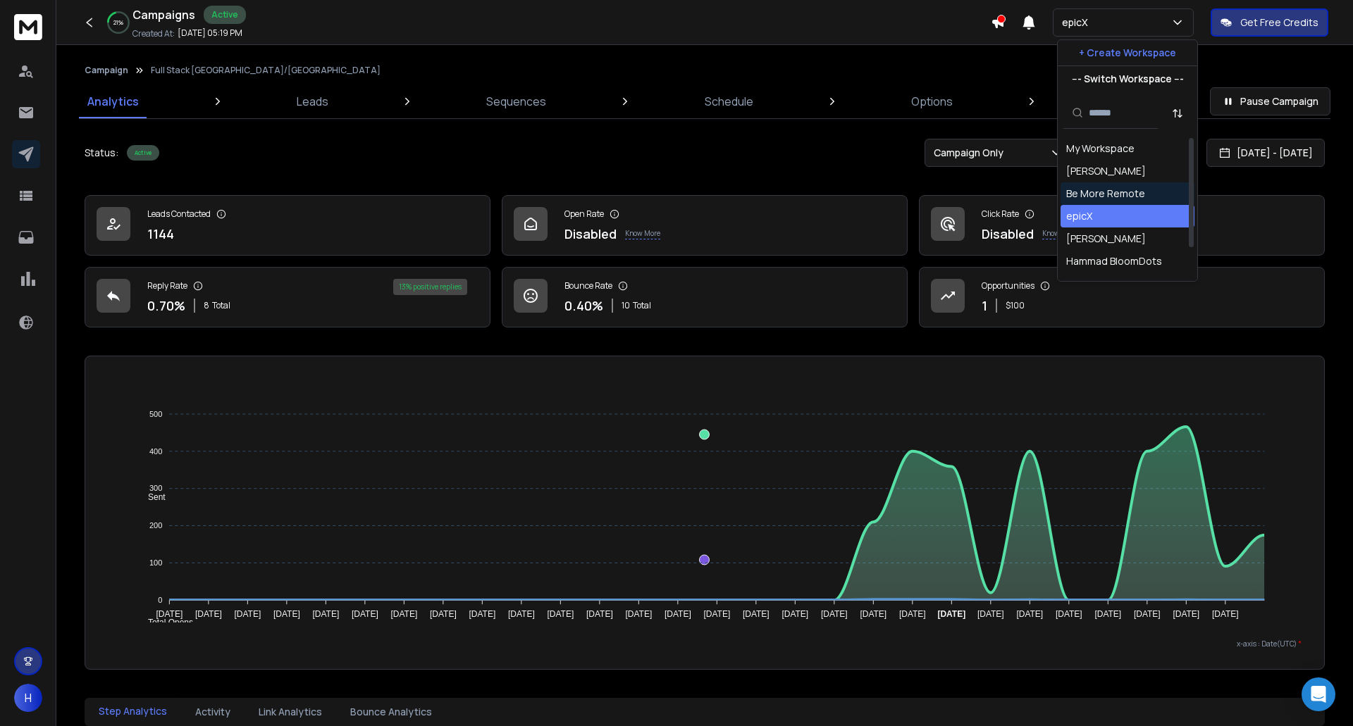
click at [1077, 195] on div "Be More Remote" at bounding box center [1105, 194] width 79 height 14
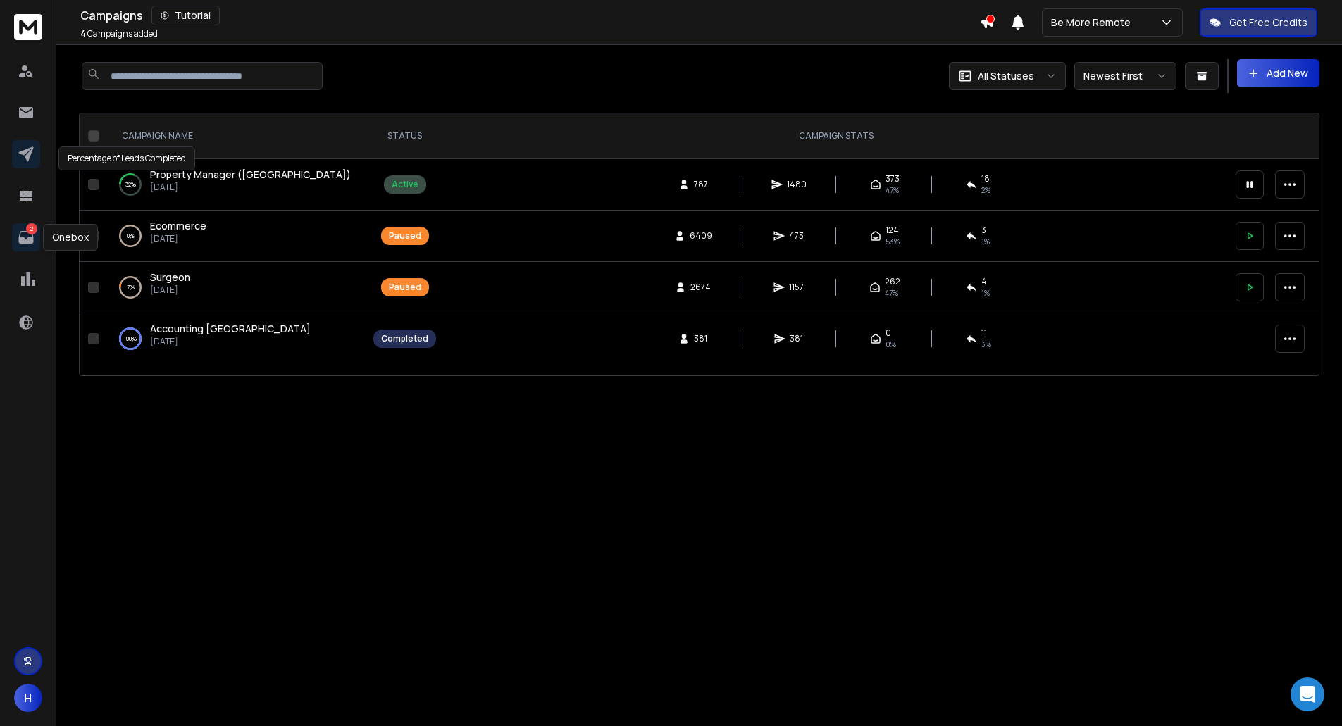
click at [32, 244] on icon at bounding box center [26, 237] width 17 height 17
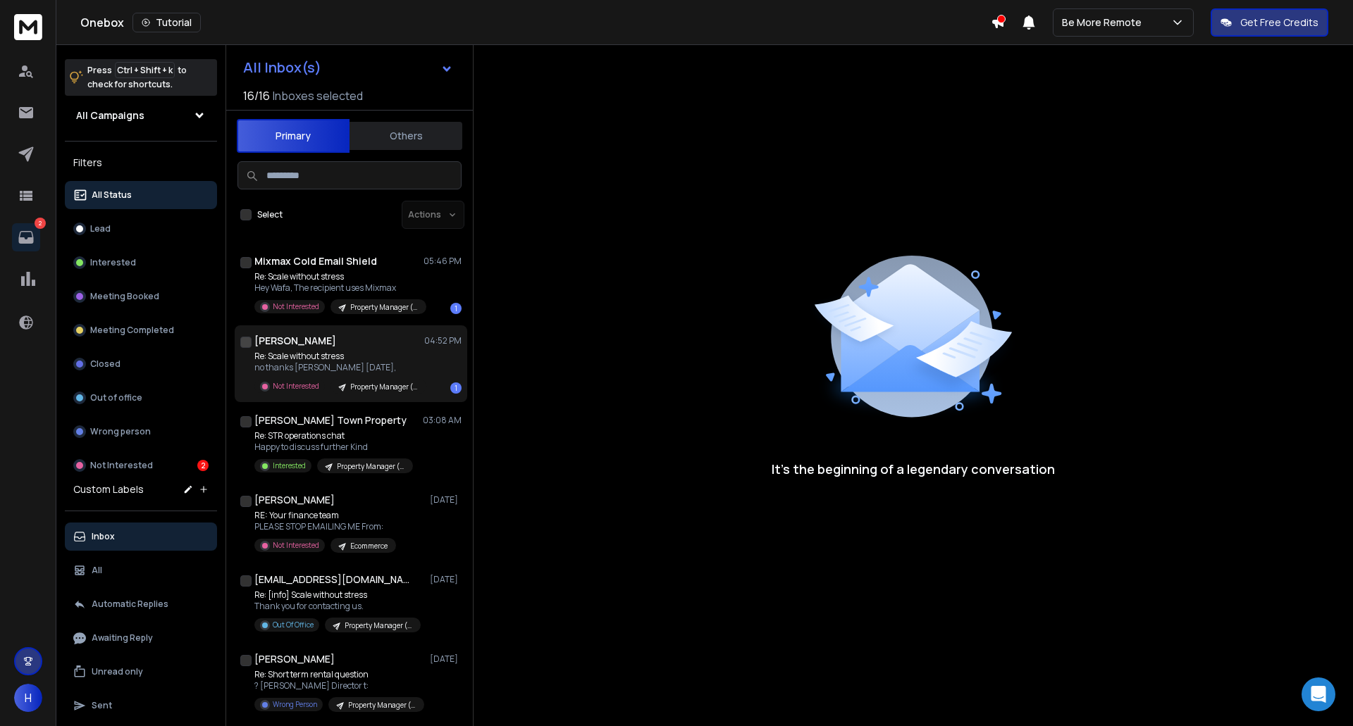
click at [300, 353] on p "Re: Scale without stress" at bounding box center [338, 356] width 169 height 11
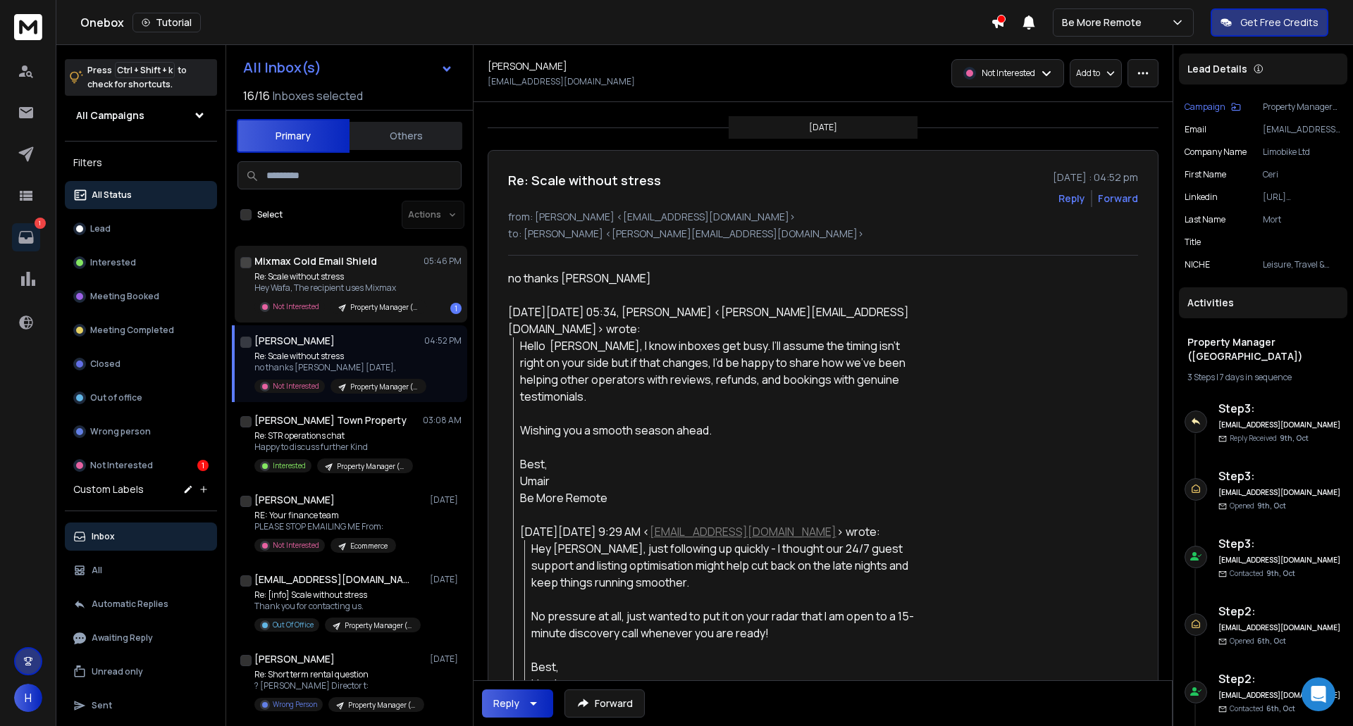
click at [304, 277] on p "Re: Scale without stress" at bounding box center [338, 276] width 169 height 11
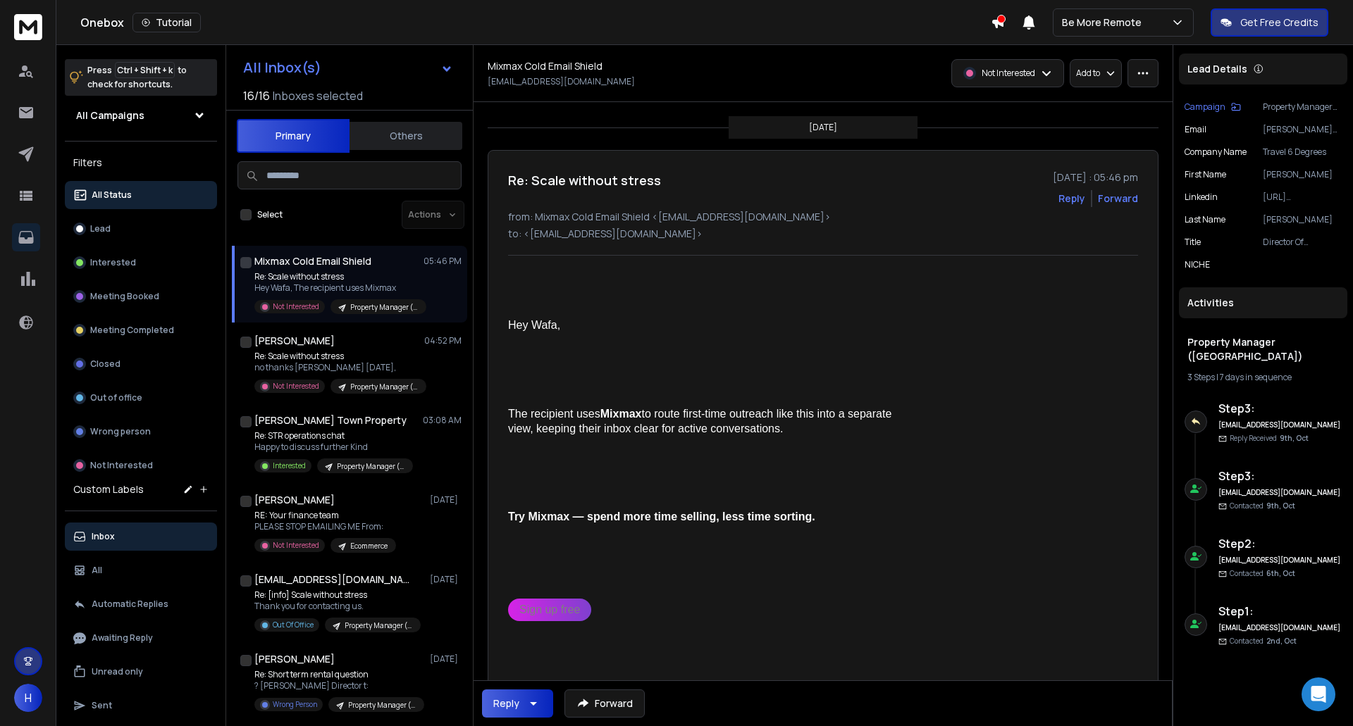
click at [416, 149] on button "Others" at bounding box center [405, 135] width 113 height 31
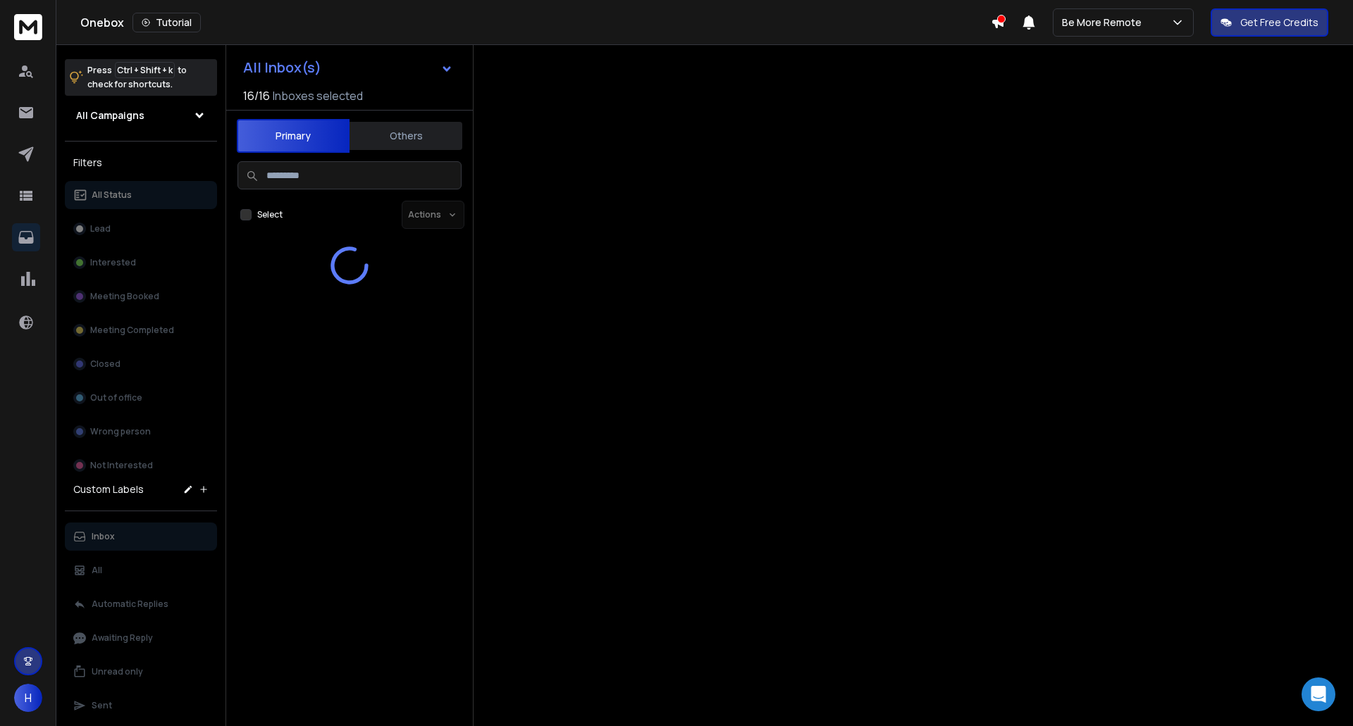
click at [302, 148] on button "Primary" at bounding box center [293, 136] width 113 height 34
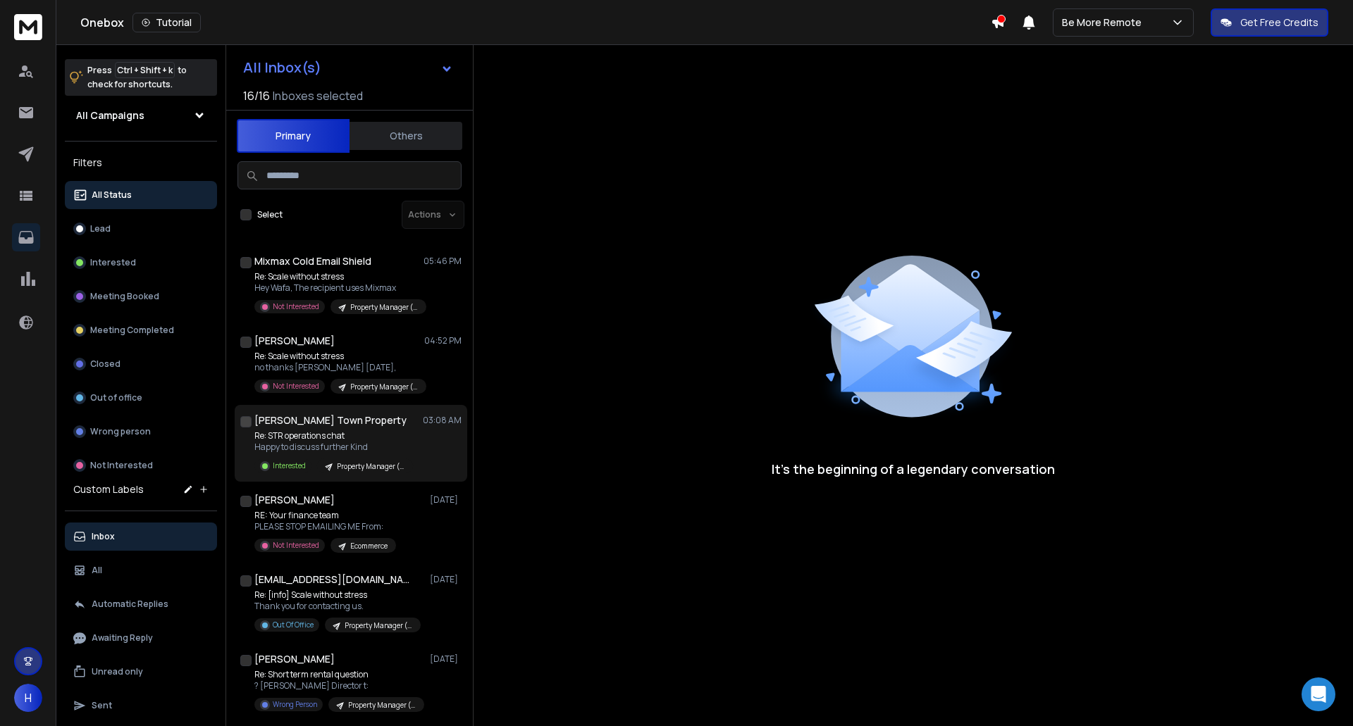
click at [301, 437] on p "Re: STR operations chat" at bounding box center [333, 435] width 159 height 11
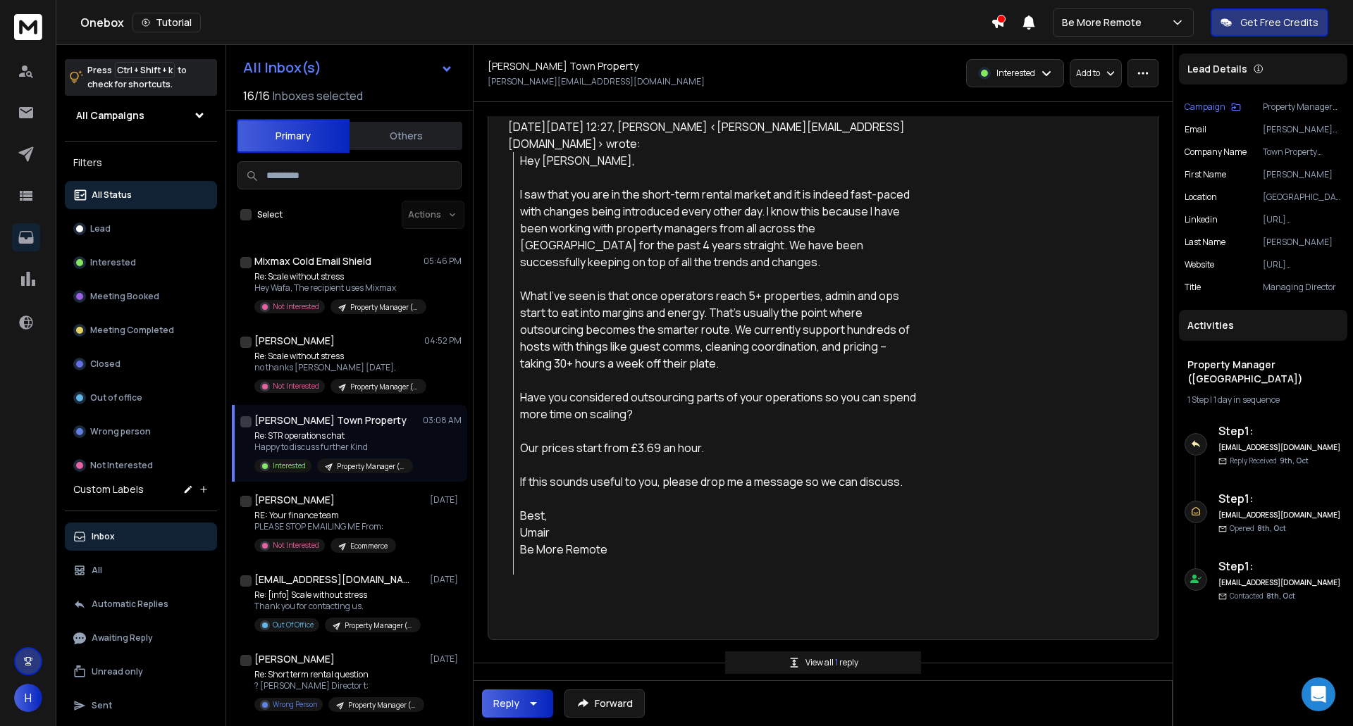
scroll to position [484, 0]
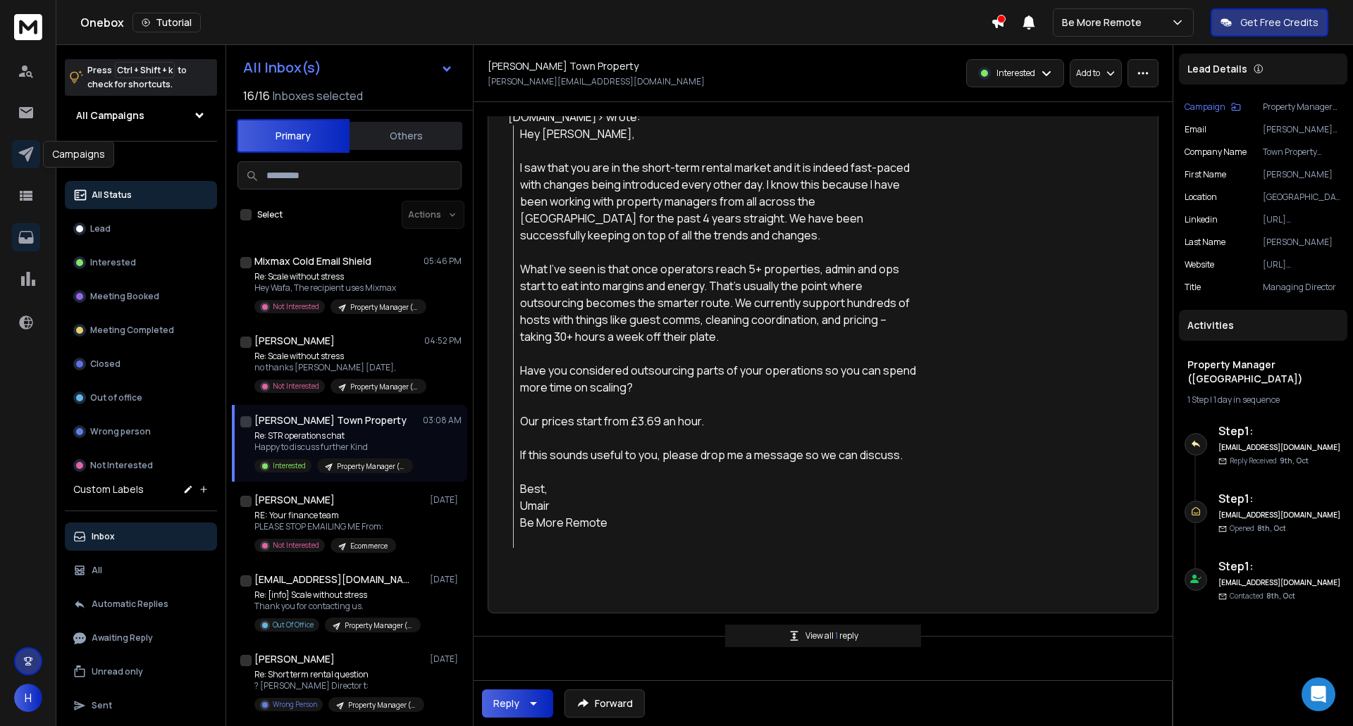
click at [30, 161] on icon at bounding box center [26, 154] width 17 height 17
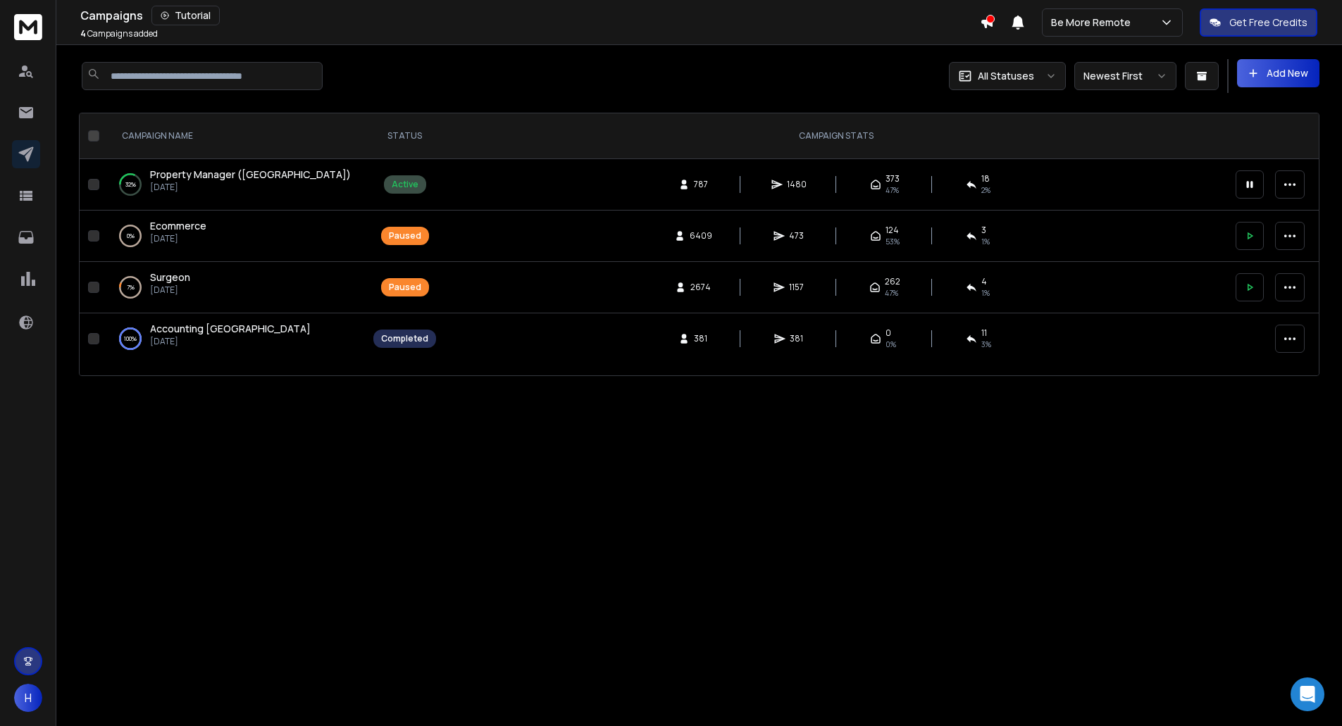
click at [267, 185] on p "7 days ago" at bounding box center [250, 187] width 201 height 11
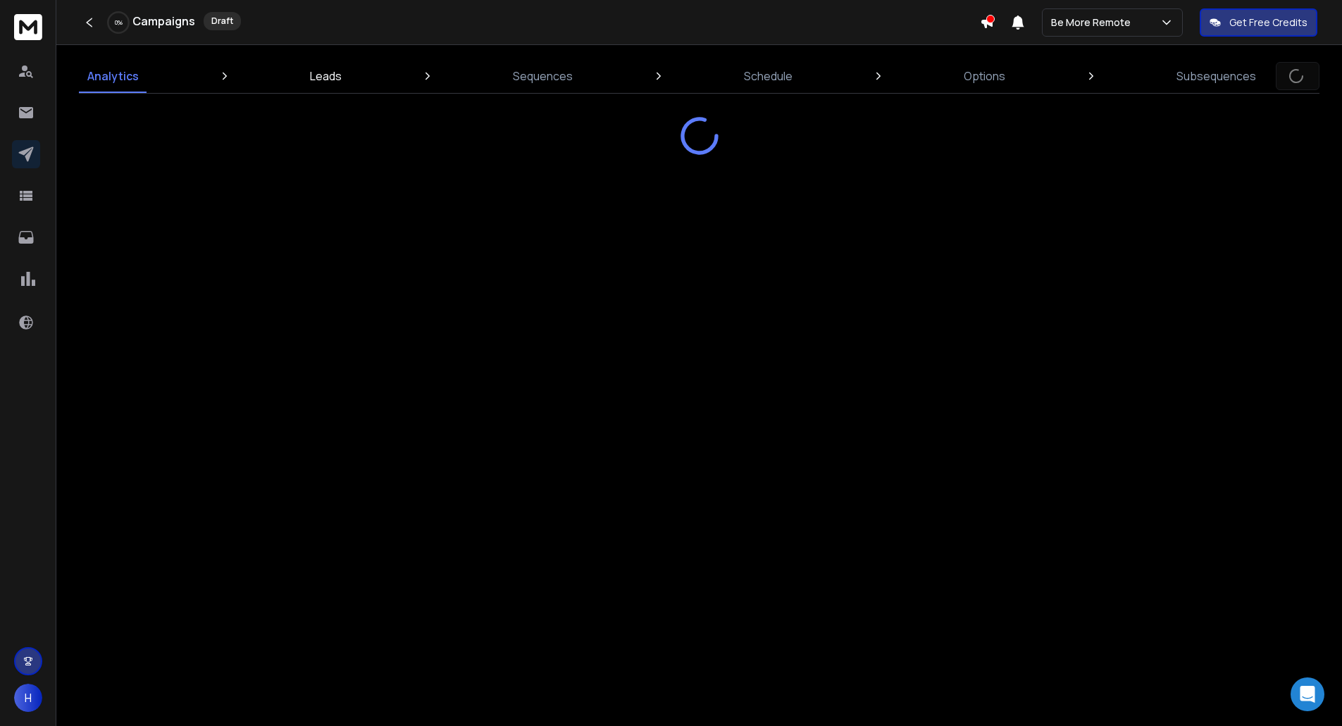
click at [340, 75] on p "Leads" at bounding box center [326, 76] width 32 height 17
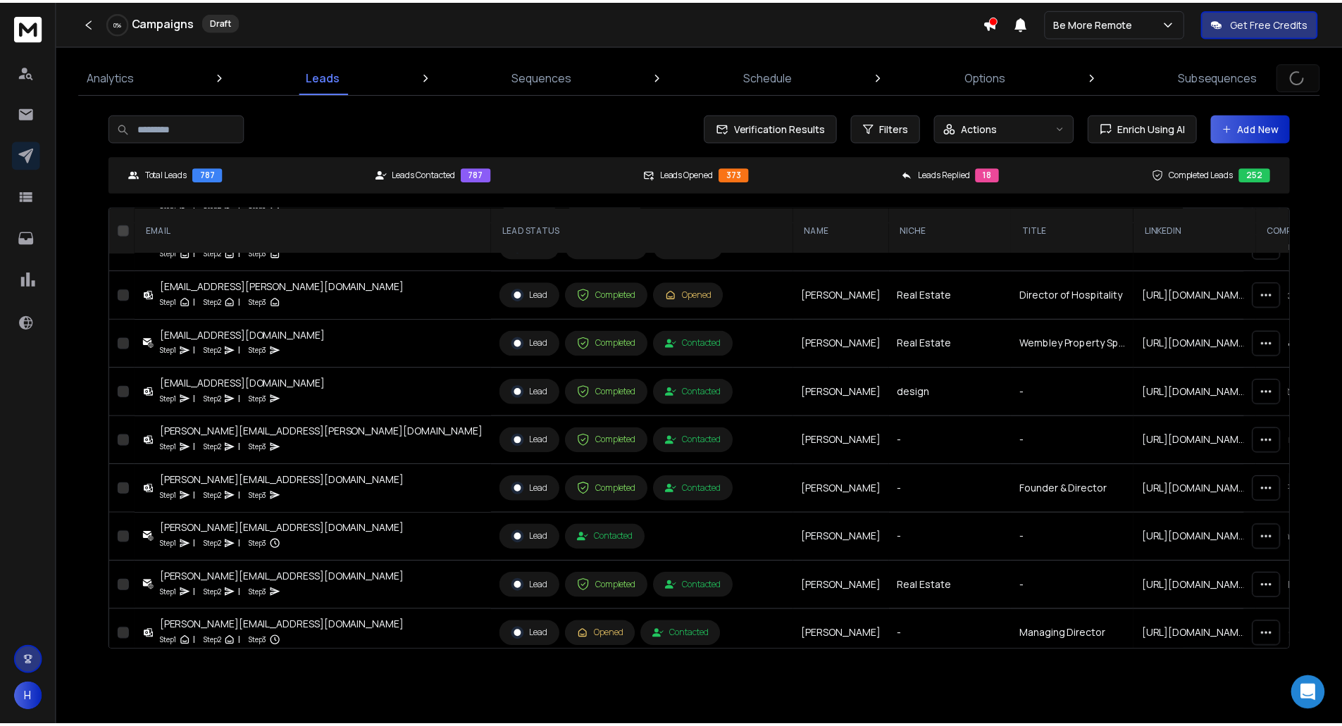
scroll to position [282, 0]
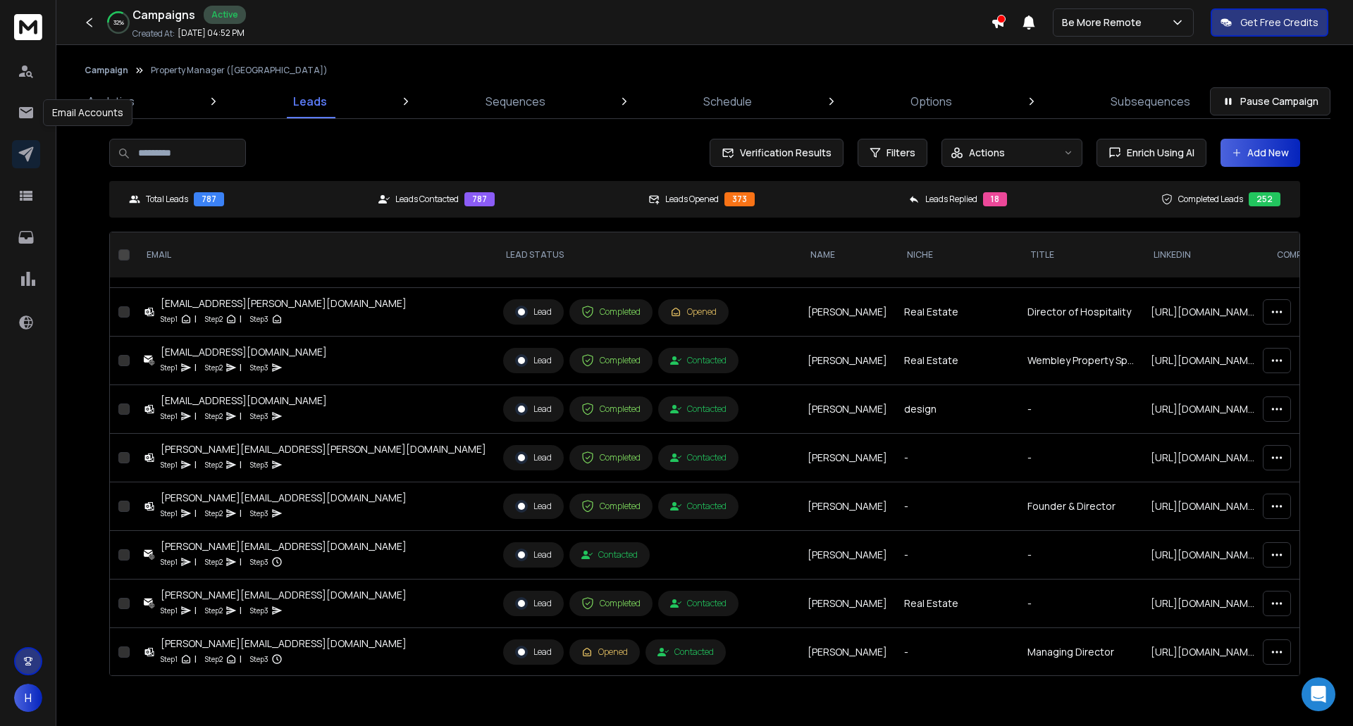
click at [35, 157] on link at bounding box center [26, 154] width 28 height 28
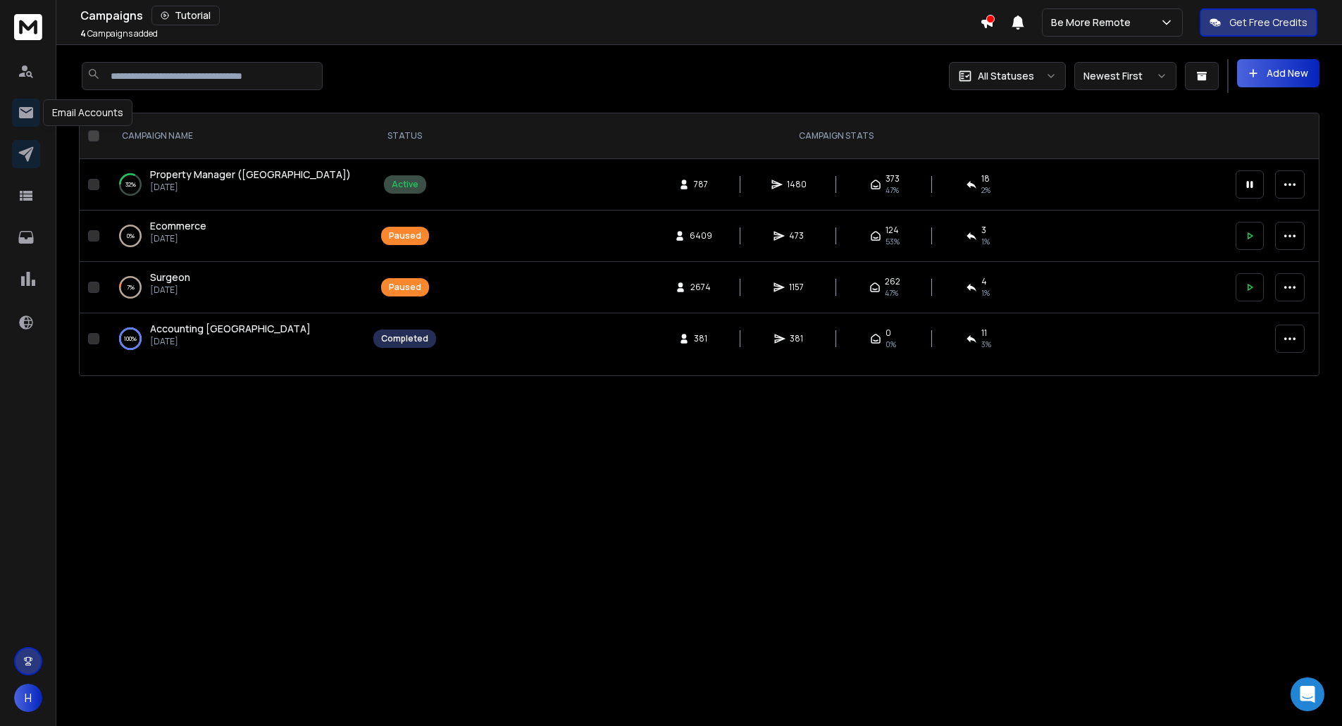
click at [25, 115] on icon at bounding box center [26, 112] width 14 height 11
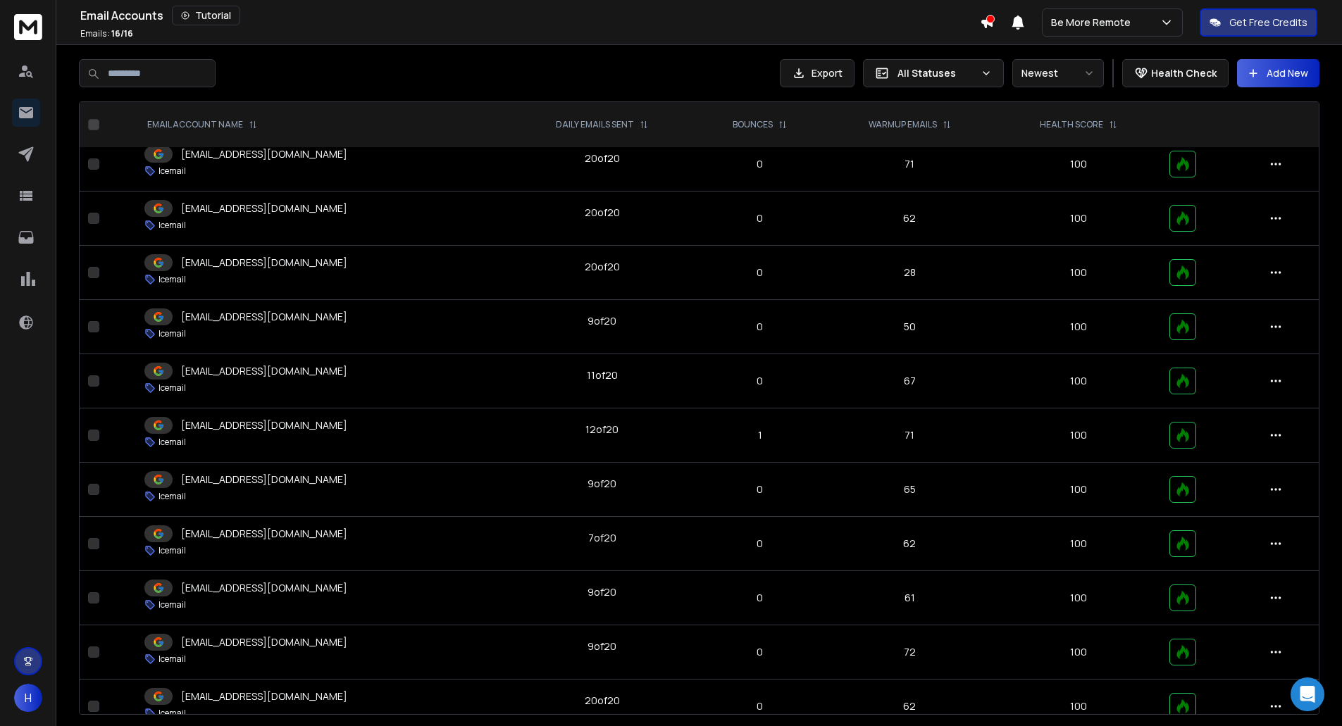
scroll to position [312, 0]
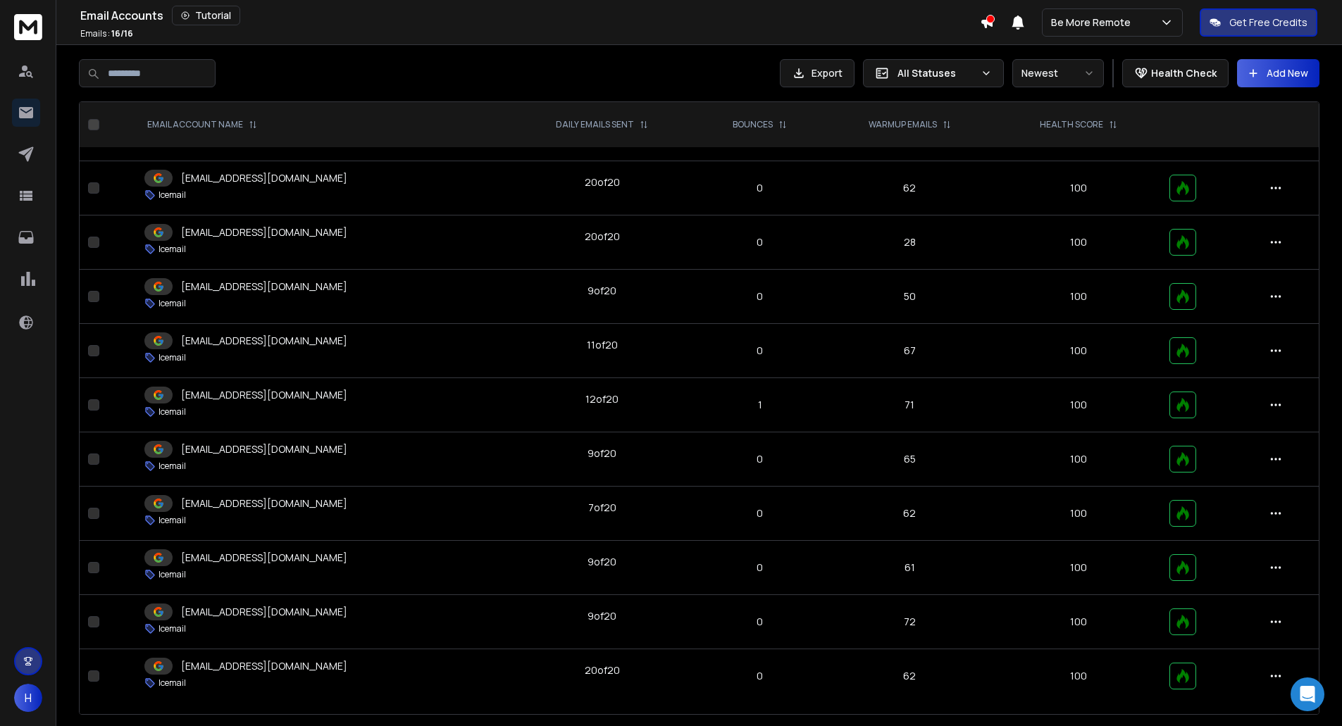
click at [28, 168] on div at bounding box center [28, 156] width 32 height 33
click at [28, 159] on icon at bounding box center [25, 154] width 15 height 15
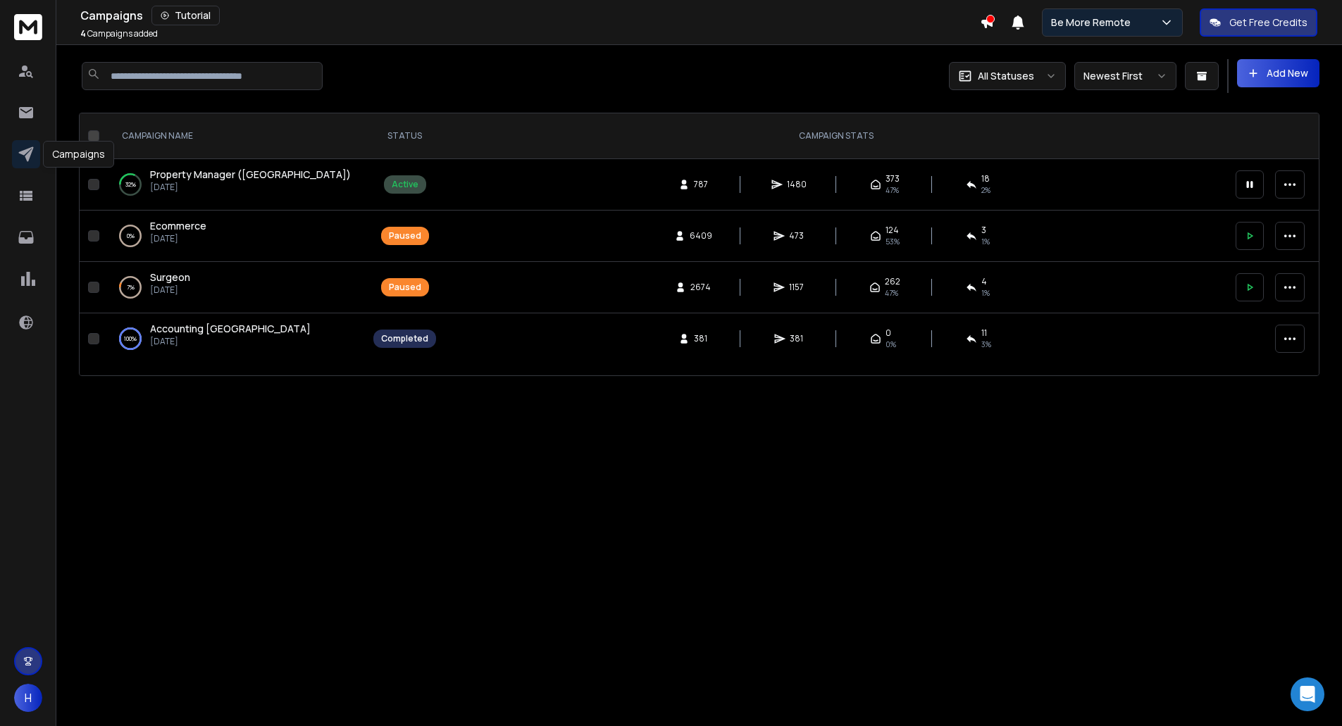
click at [1105, 32] on button "Be More Remote" at bounding box center [1112, 22] width 141 height 28
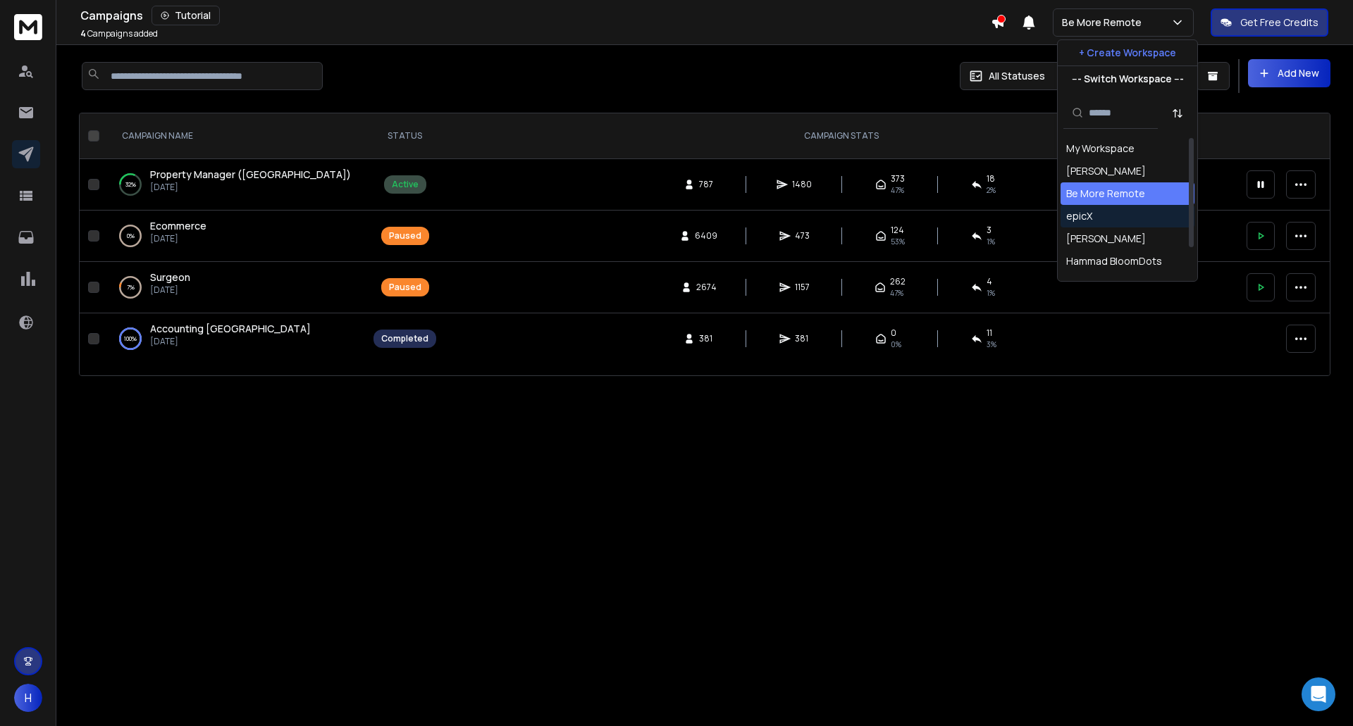
click at [1087, 218] on div "epicX" at bounding box center [1079, 216] width 26 height 14
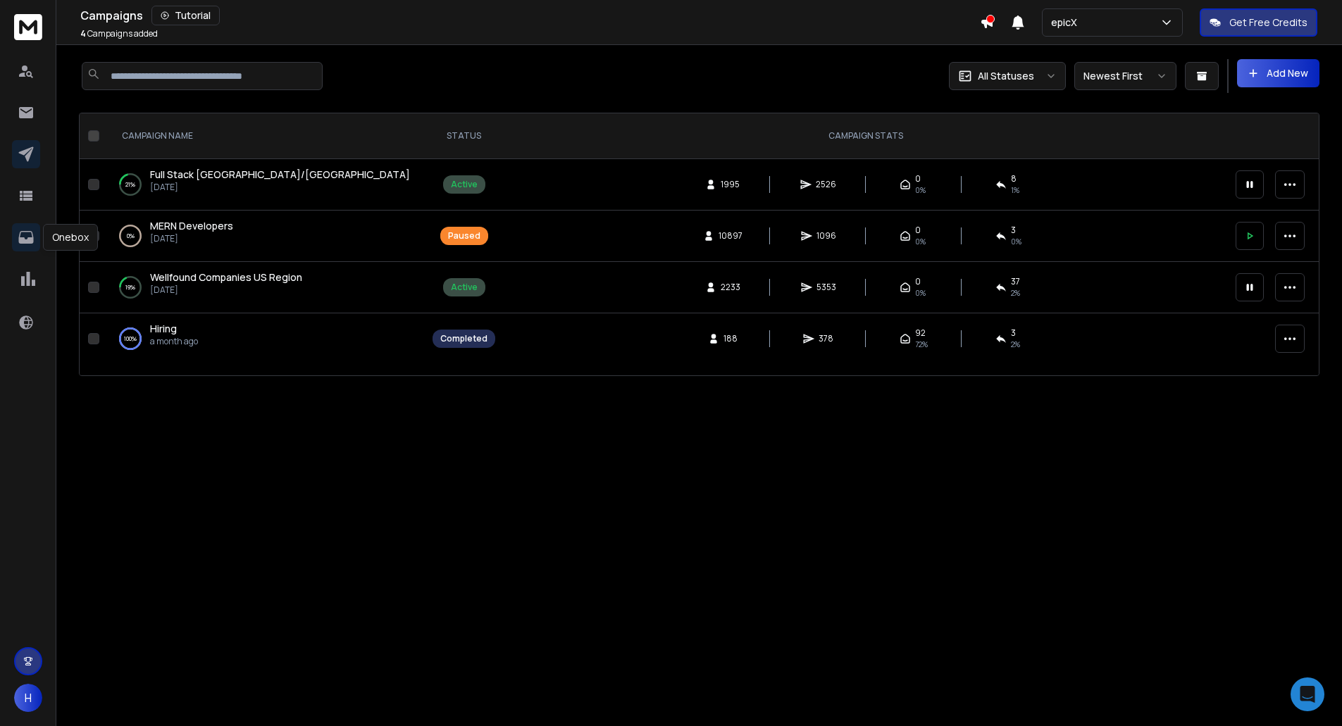
click at [24, 244] on icon at bounding box center [26, 237] width 17 height 17
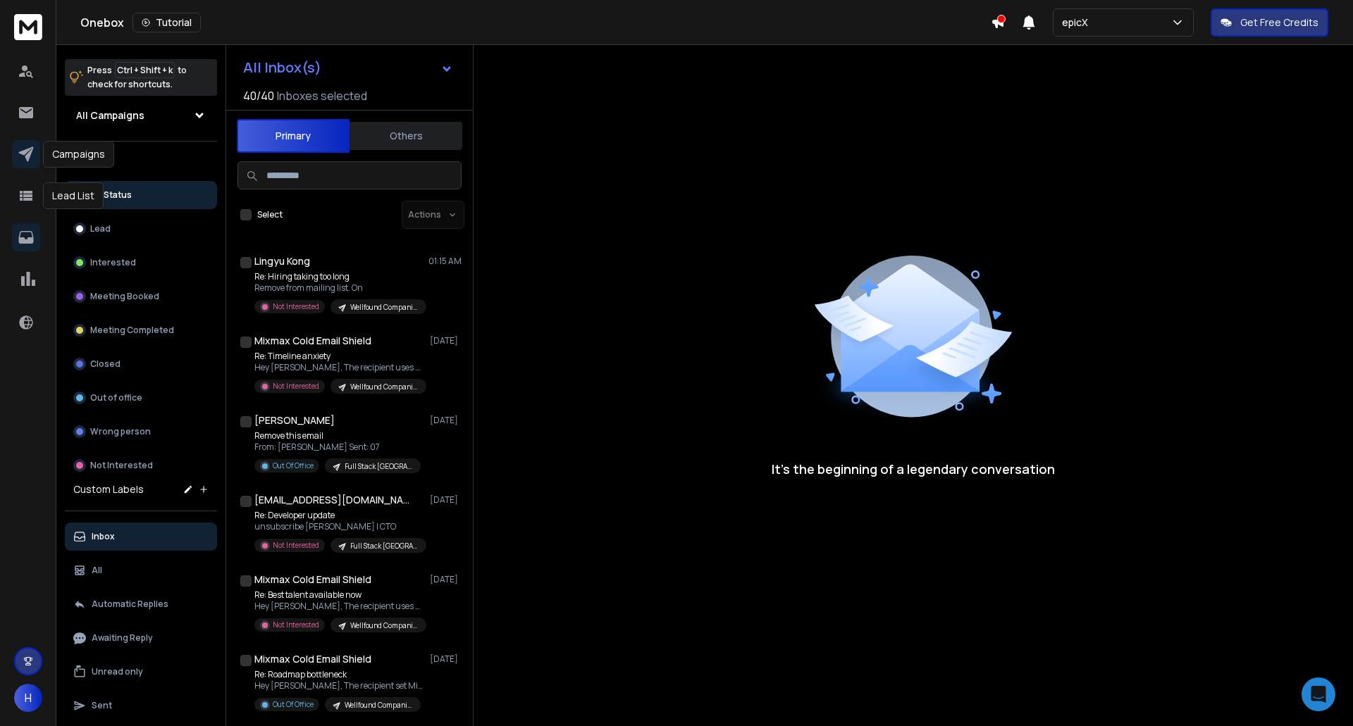
click at [23, 158] on icon at bounding box center [26, 154] width 17 height 17
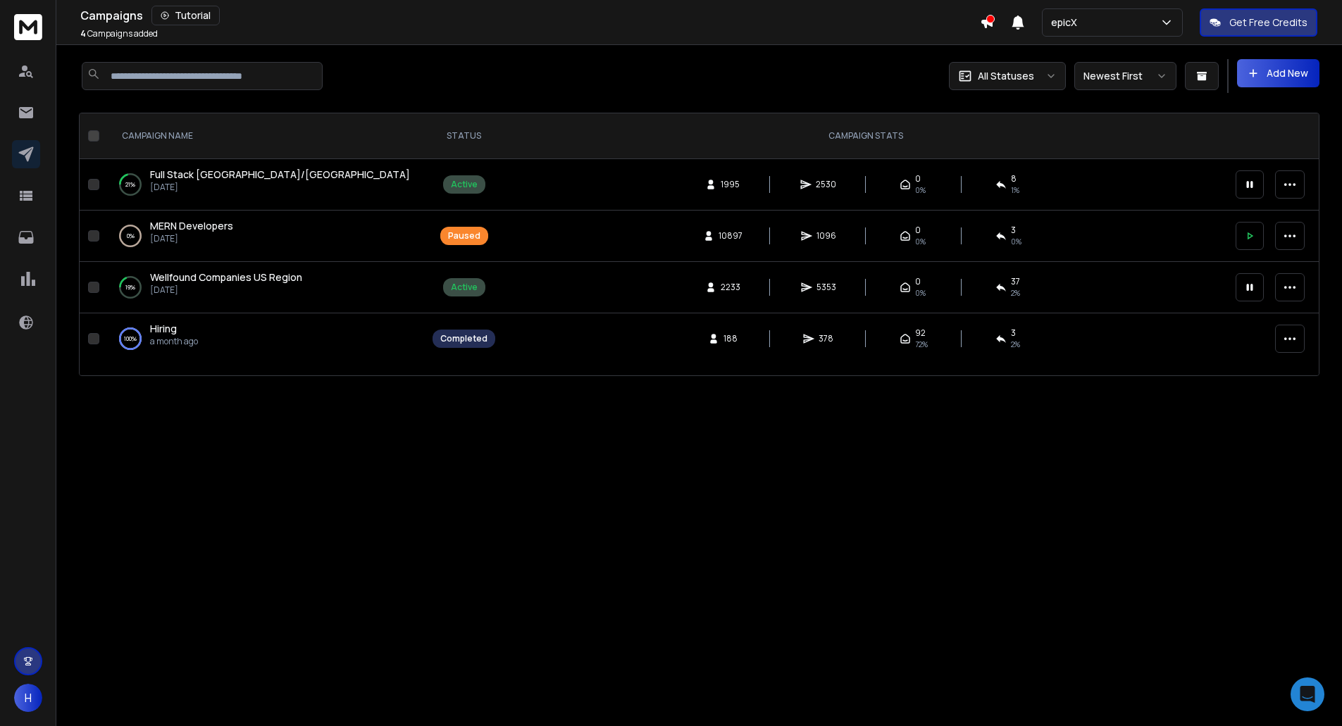
click at [255, 192] on p "[DATE]" at bounding box center [280, 187] width 260 height 11
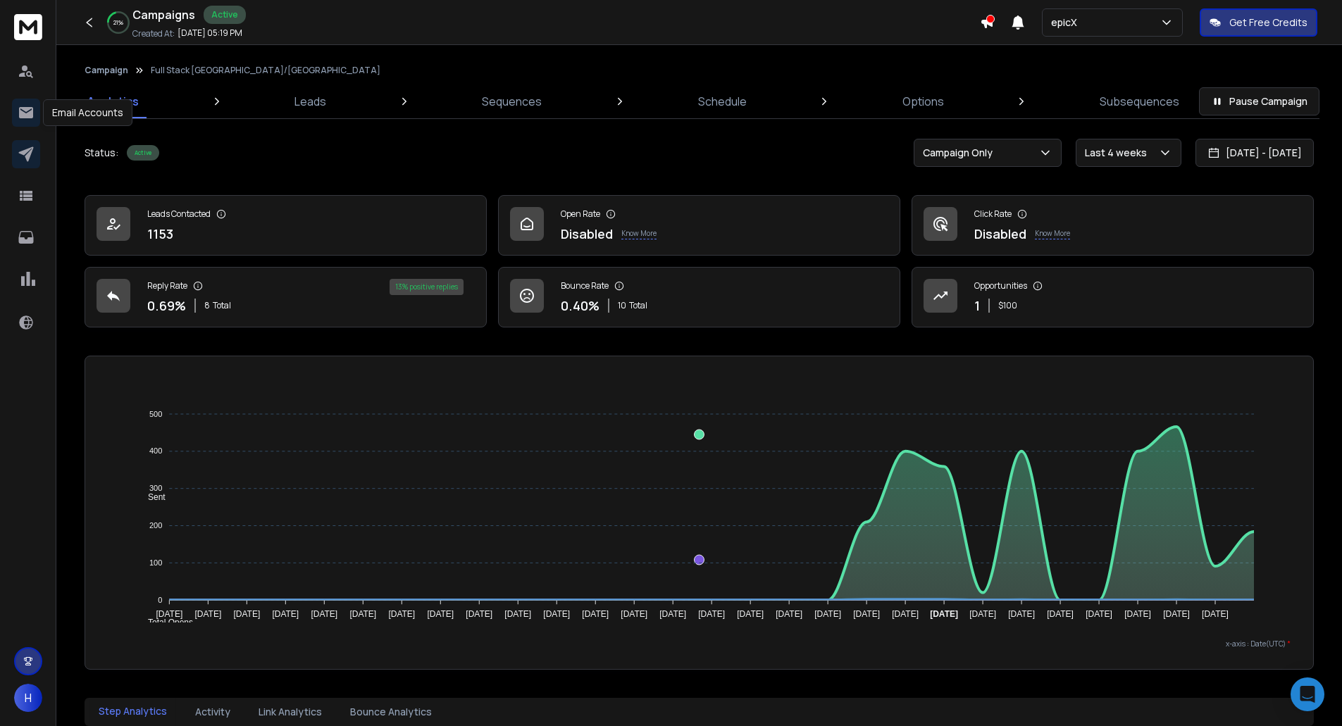
click at [37, 112] on link at bounding box center [26, 113] width 28 height 28
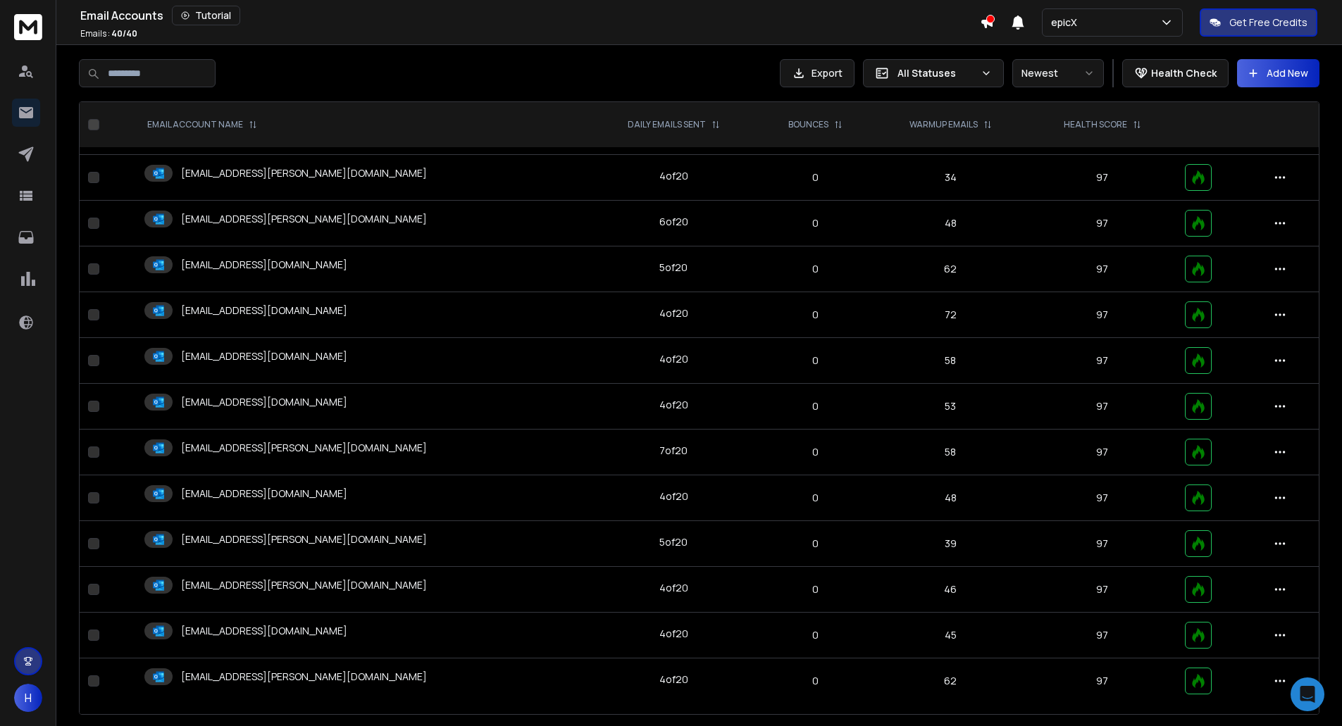
scroll to position [1276, 0]
click at [20, 156] on icon at bounding box center [26, 154] width 17 height 17
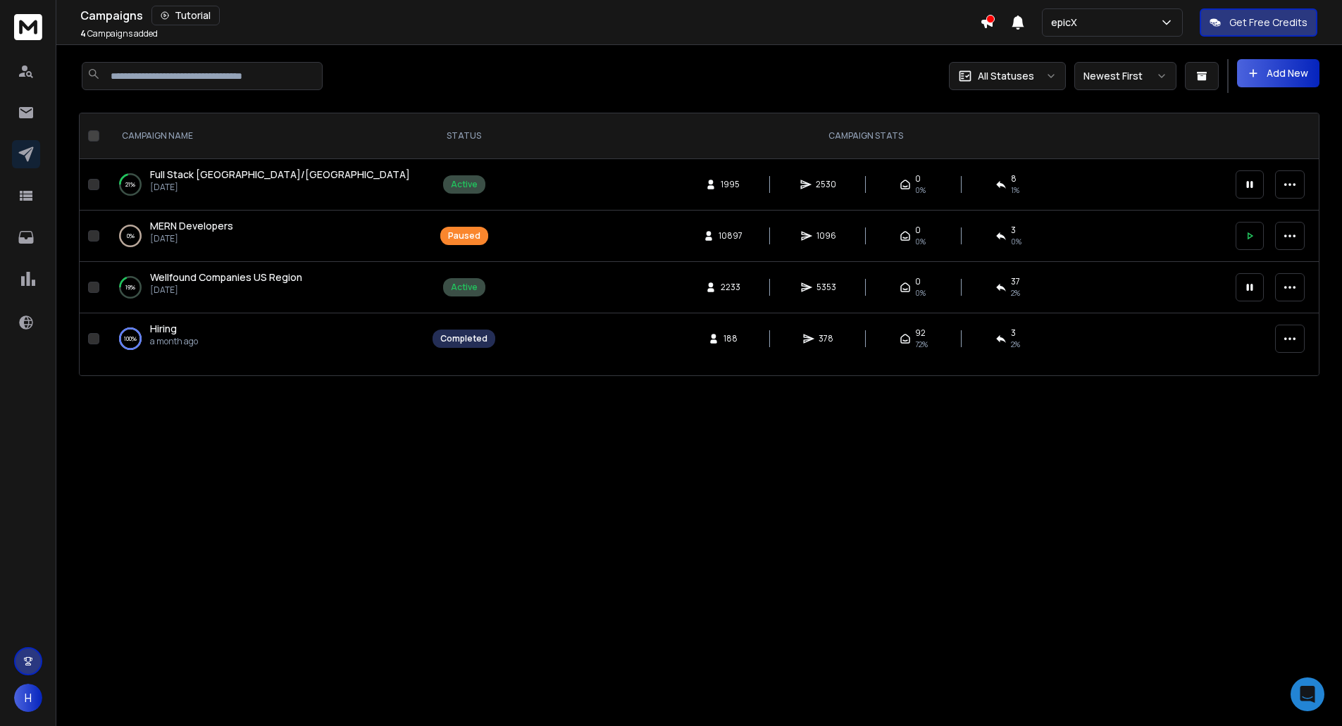
click at [234, 178] on span "Full Stack [GEOGRAPHIC_DATA]/[GEOGRAPHIC_DATA]" at bounding box center [280, 174] width 260 height 13
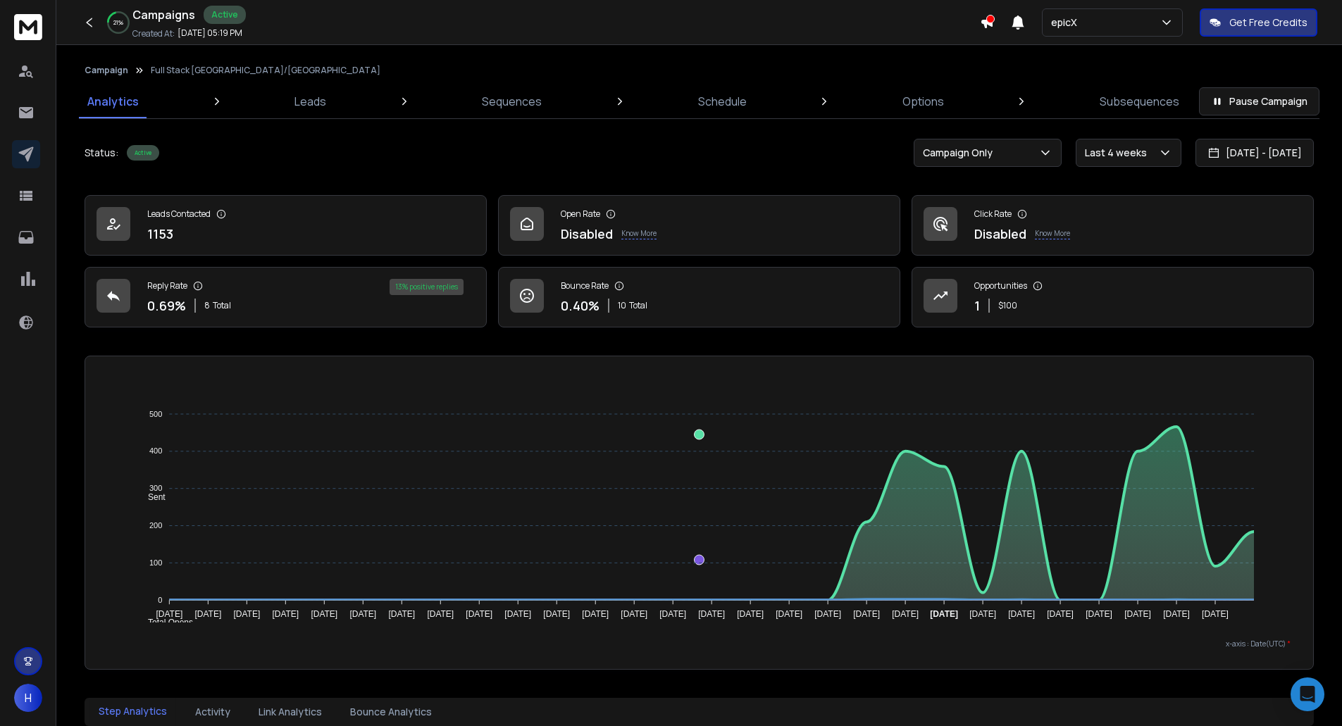
click at [225, 715] on button "Activity" at bounding box center [213, 712] width 52 height 31
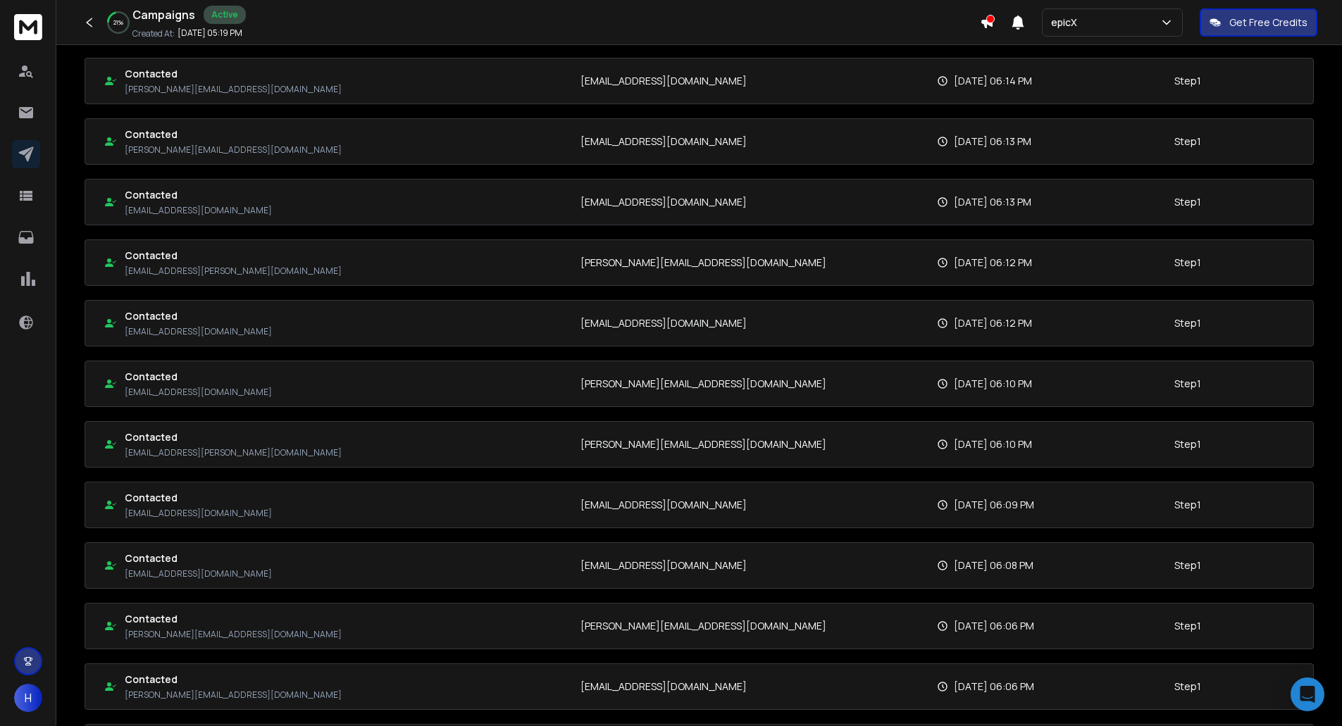
scroll to position [1902, 0]
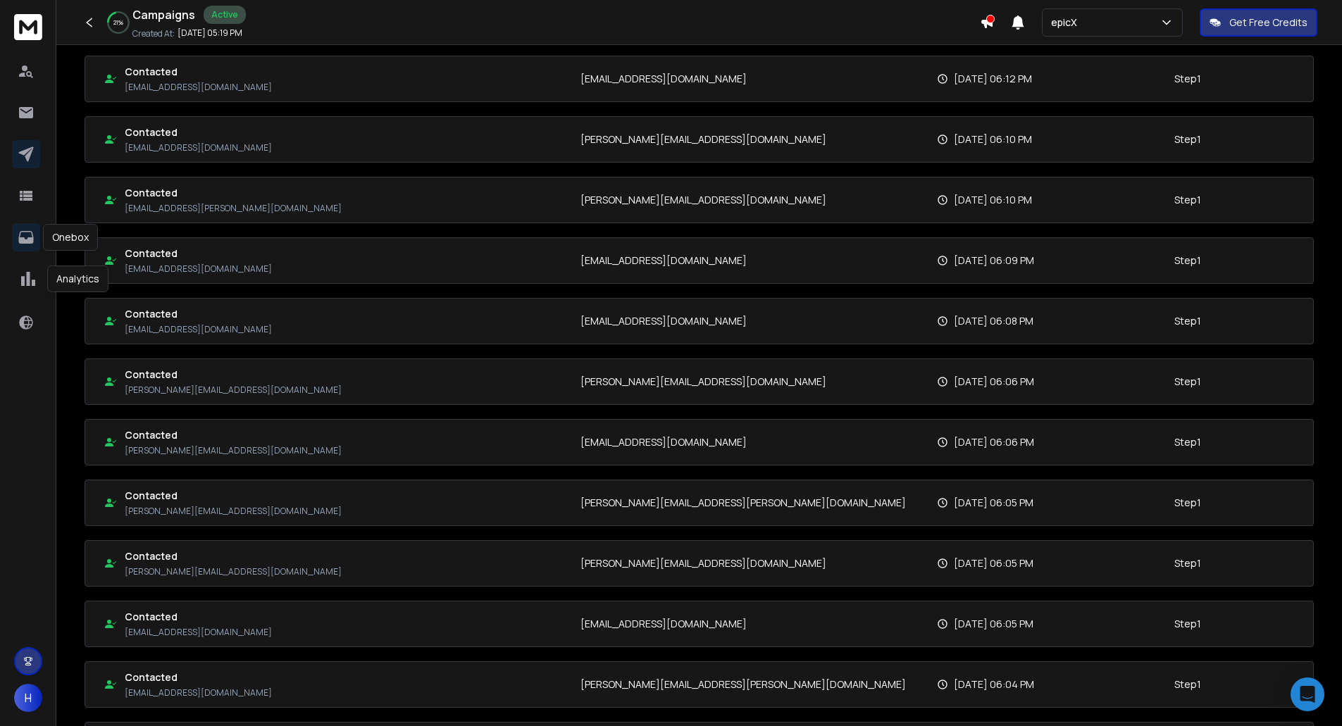
click at [20, 238] on icon at bounding box center [25, 237] width 15 height 13
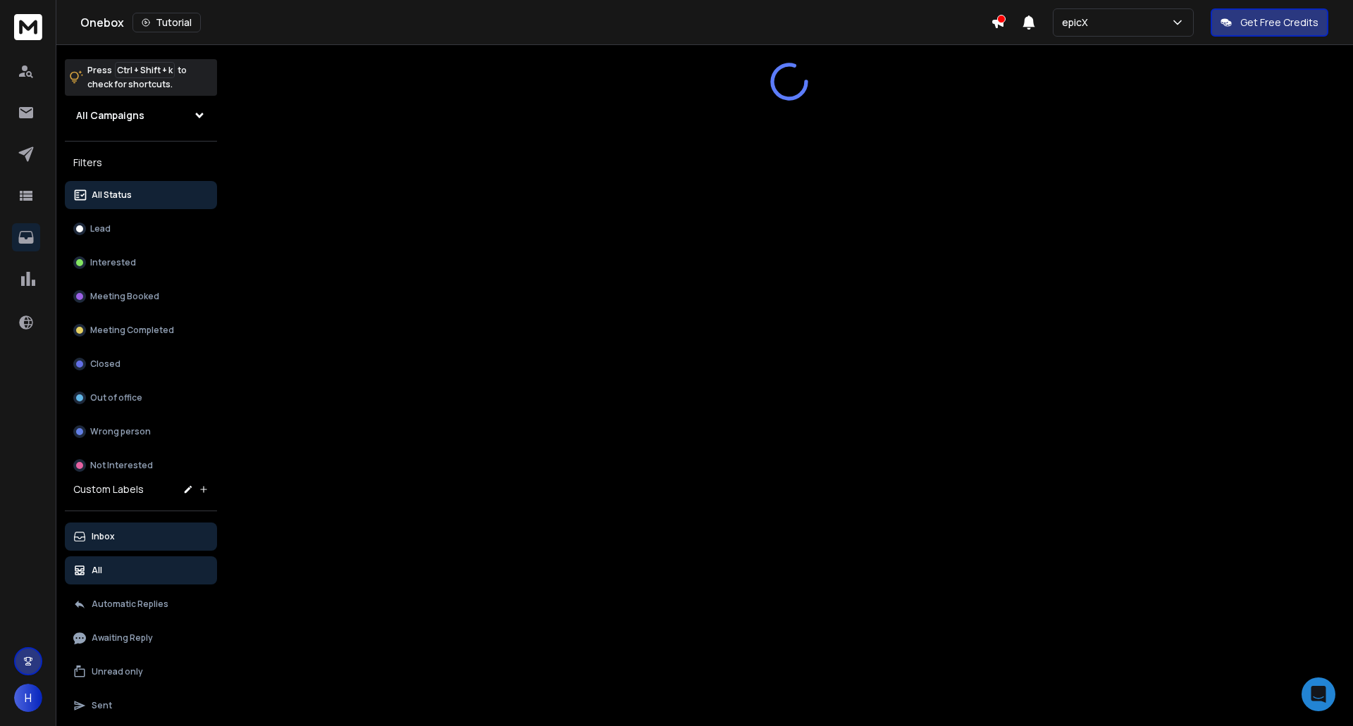
click at [132, 563] on button "All" at bounding box center [141, 571] width 152 height 28
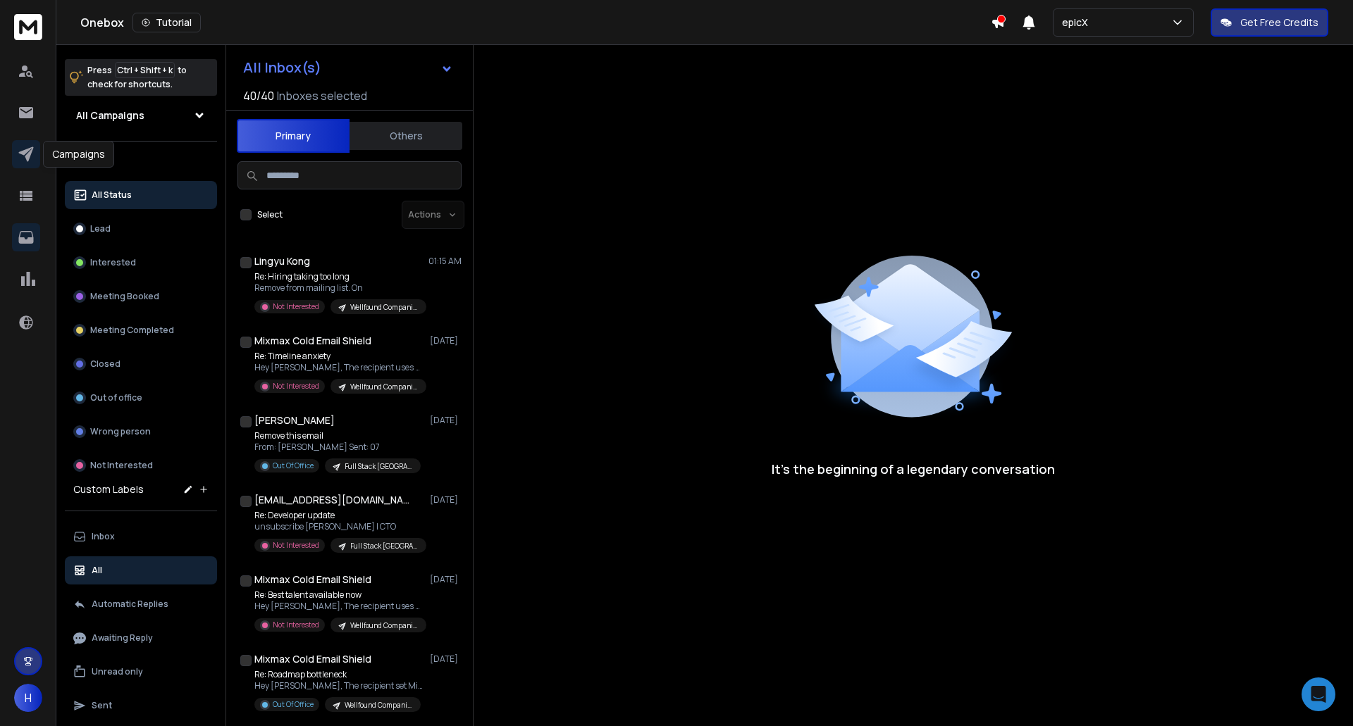
click at [37, 143] on body "ReferralStack Unlock AI-powered affiliate growth Lifetime Deals available! Clai…" at bounding box center [676, 363] width 1353 height 726
click at [35, 156] on link at bounding box center [26, 154] width 28 height 28
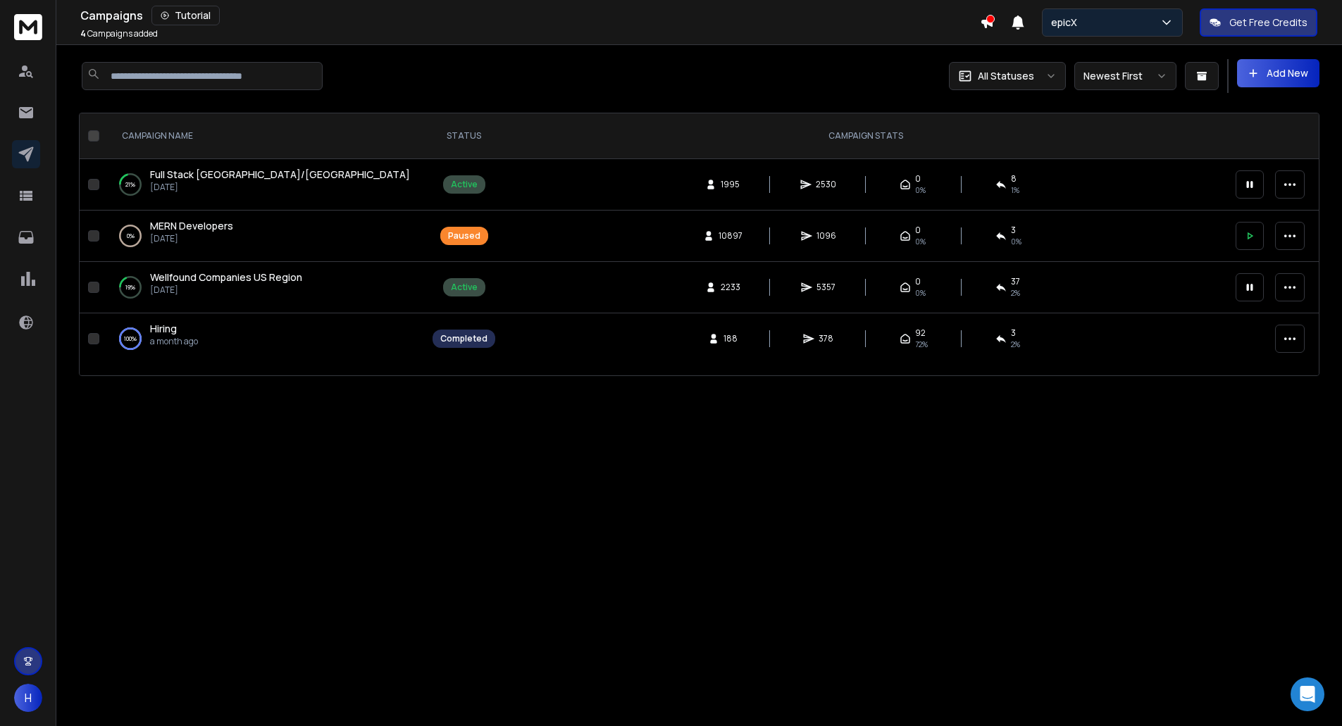
click at [1098, 33] on button "epicX" at bounding box center [1112, 22] width 141 height 28
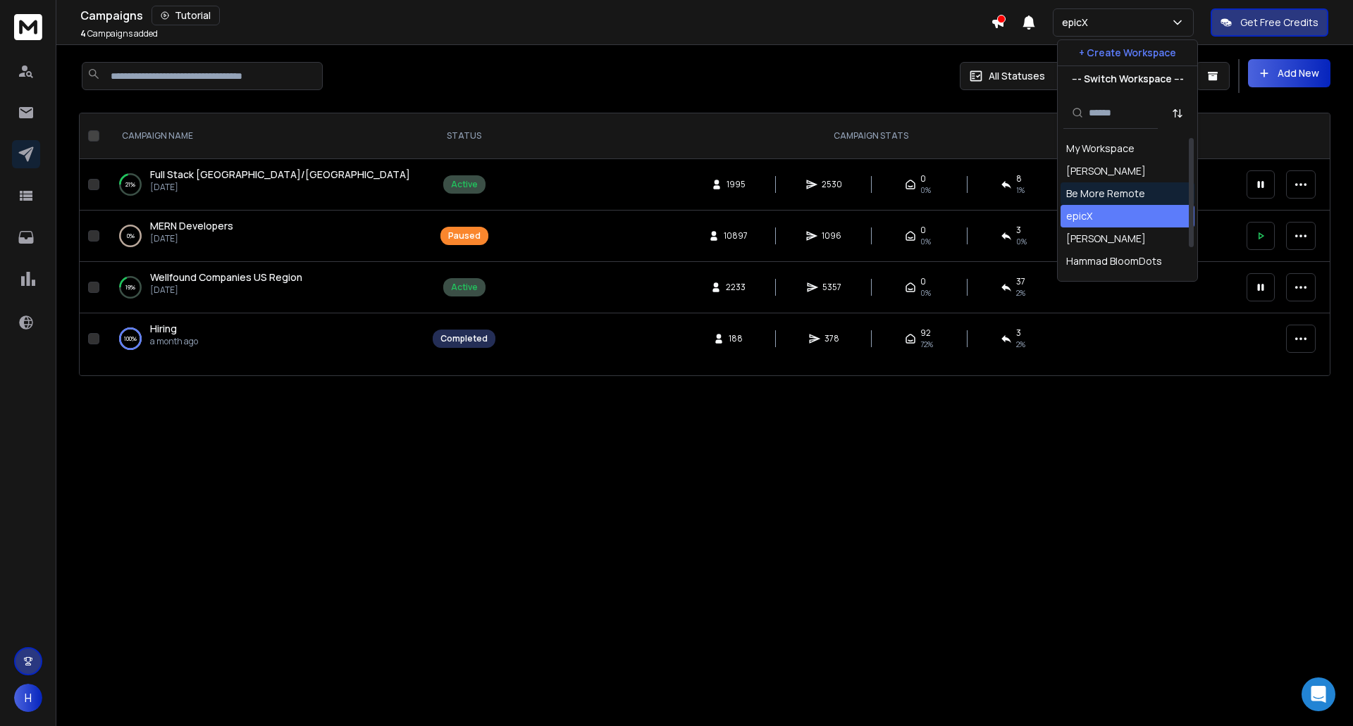
click at [1094, 188] on div "Be More Remote" at bounding box center [1105, 194] width 79 height 14
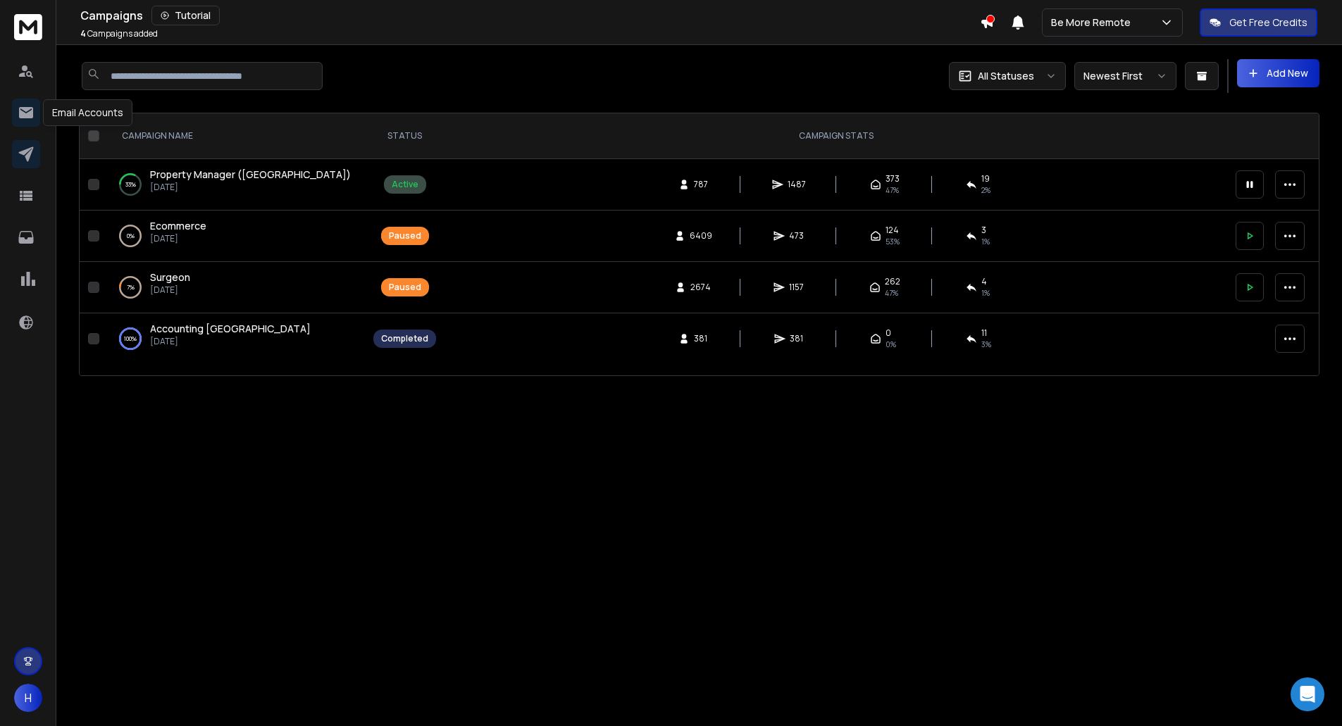
click at [30, 104] on link at bounding box center [26, 113] width 28 height 28
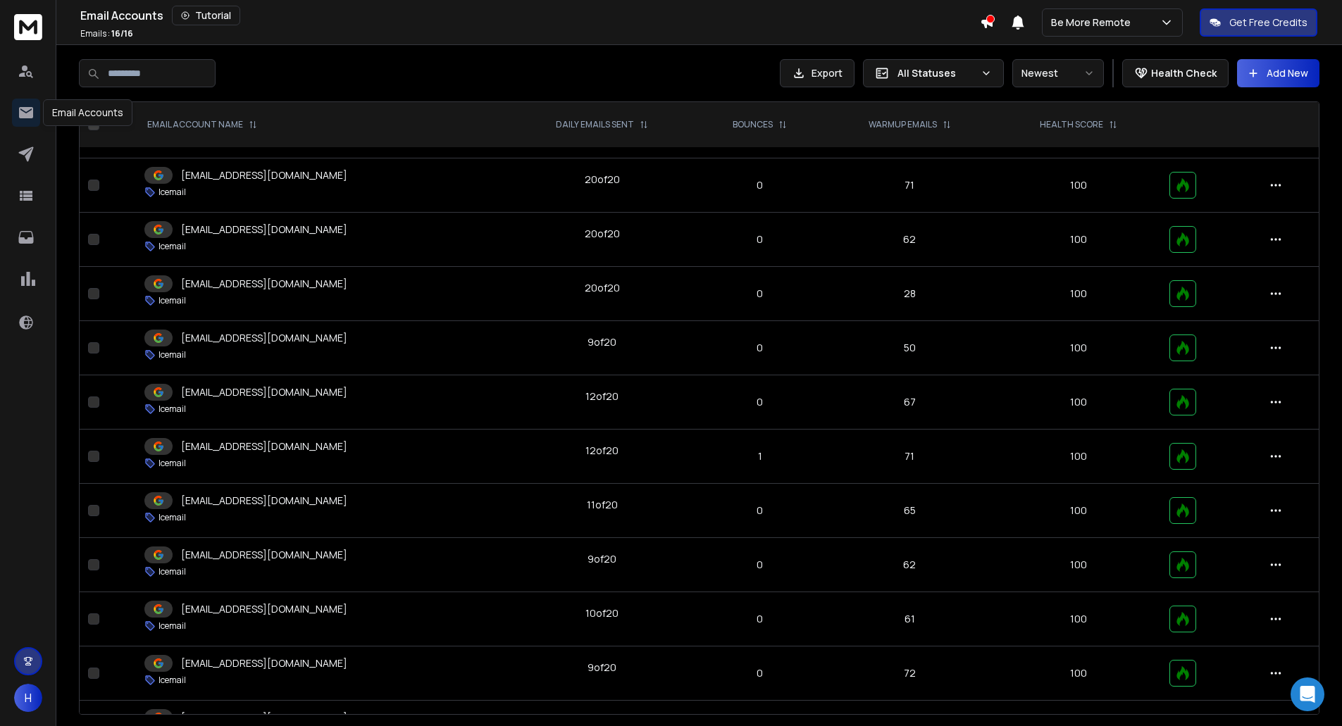
scroll to position [312, 0]
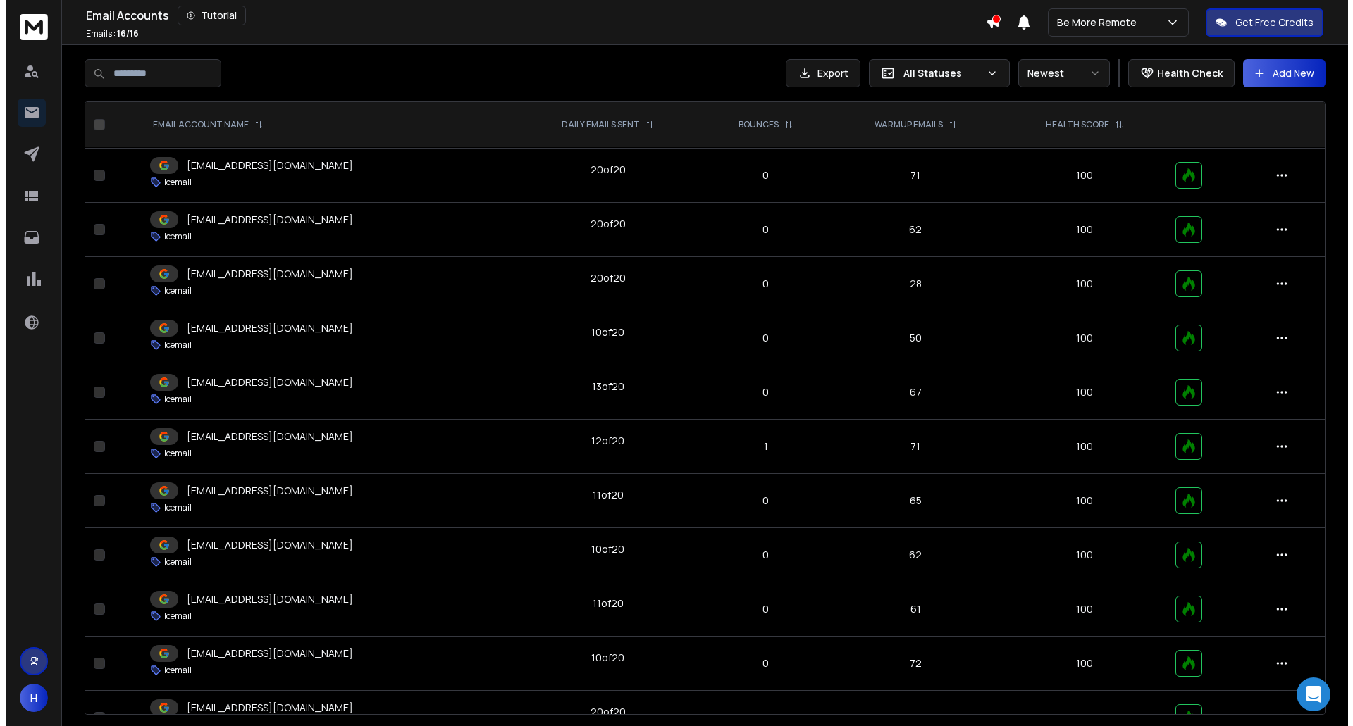
scroll to position [312, 0]
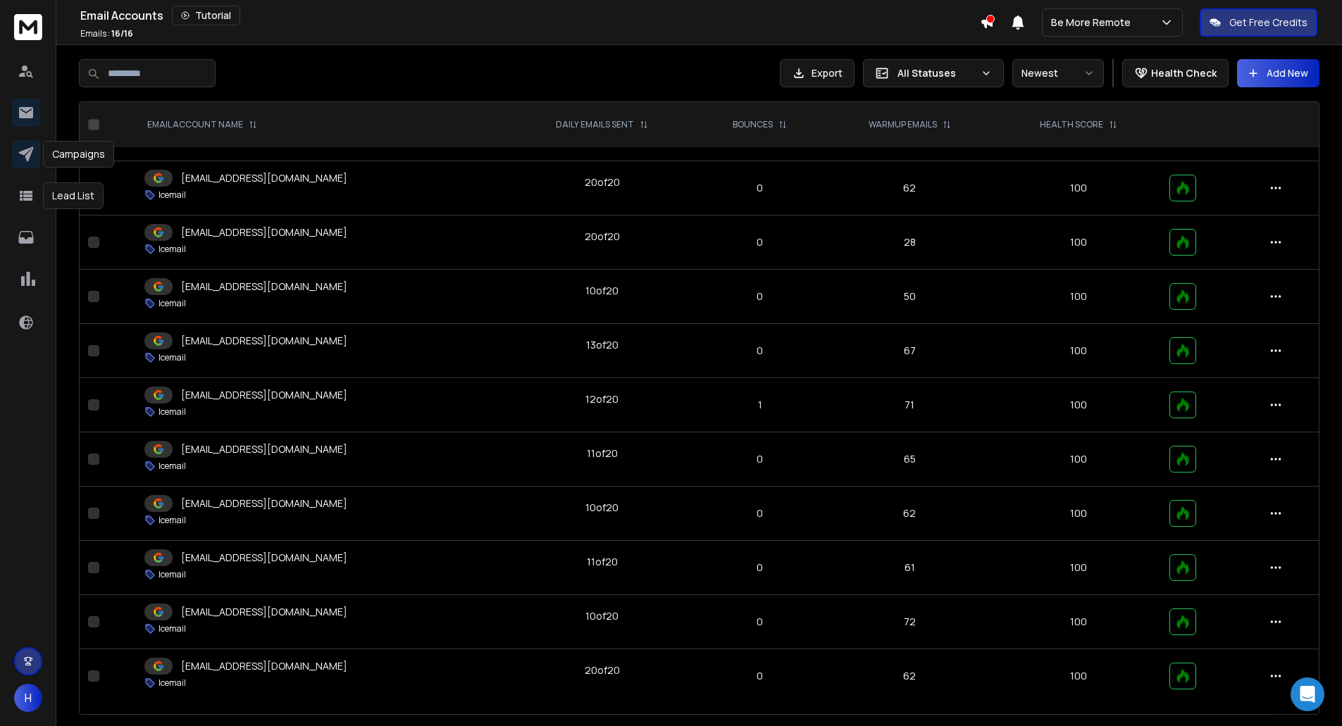
click at [24, 151] on icon at bounding box center [25, 154] width 15 height 15
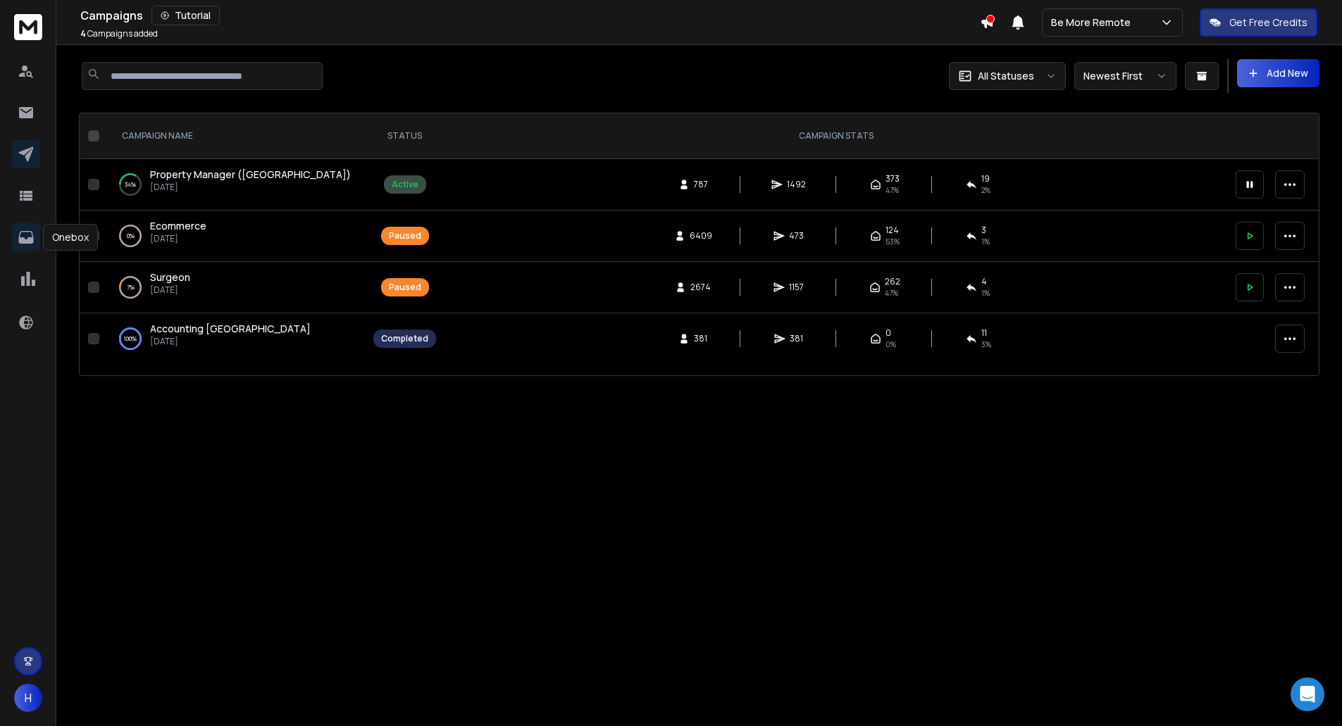
click at [28, 237] on icon at bounding box center [26, 237] width 17 height 17
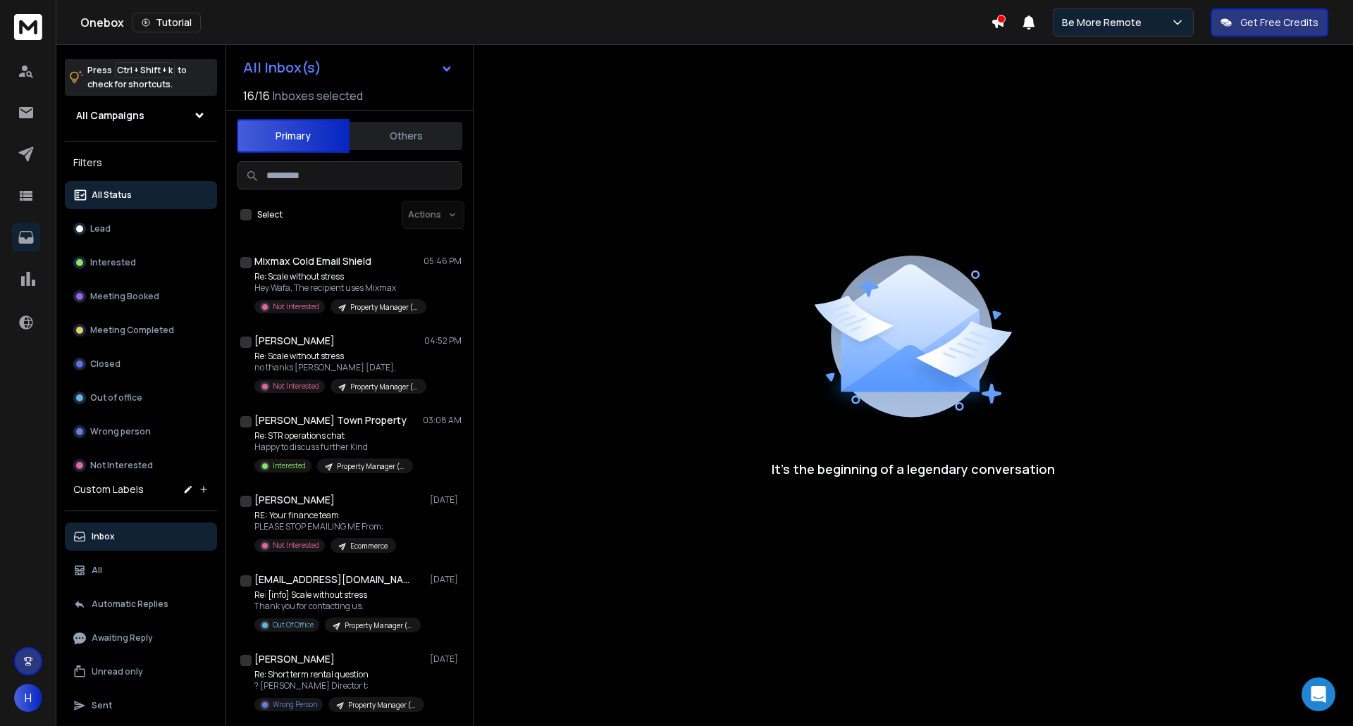
click at [1111, 16] on p "Be More Remote" at bounding box center [1104, 23] width 85 height 14
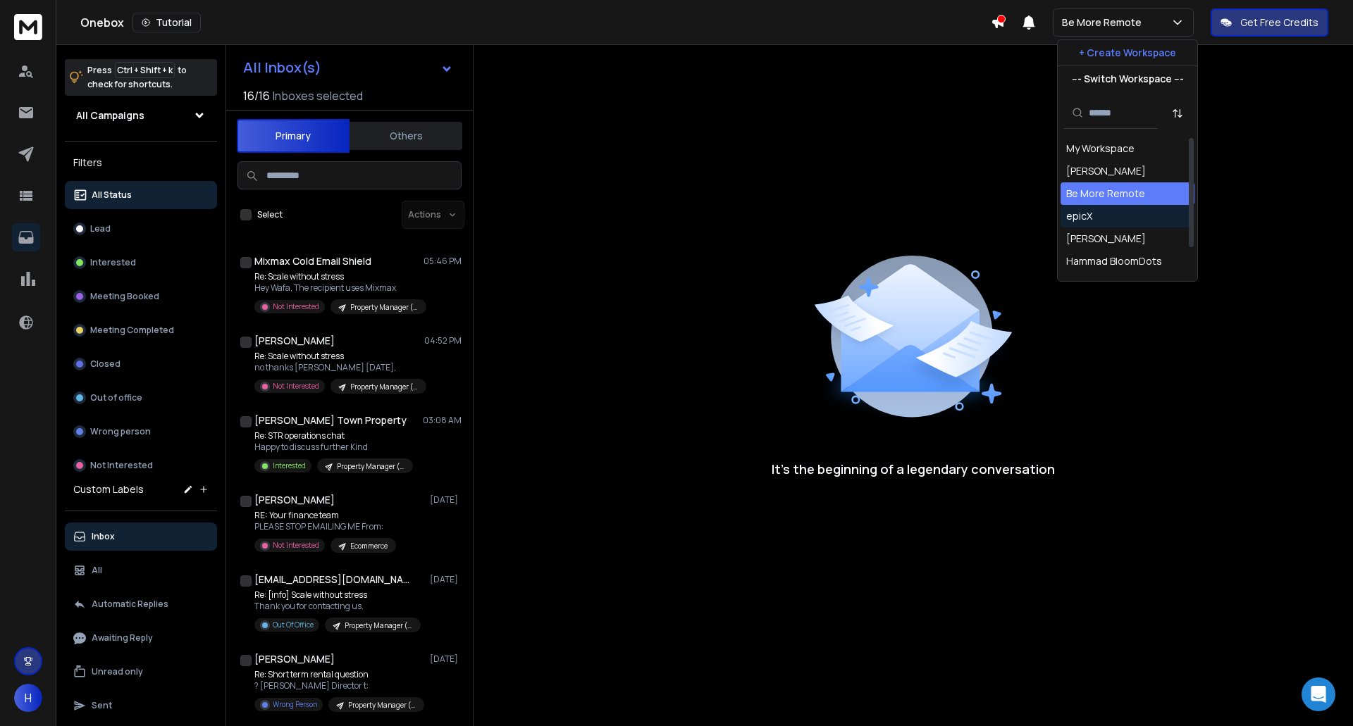
click at [1089, 221] on div "epicX" at bounding box center [1079, 216] width 26 height 14
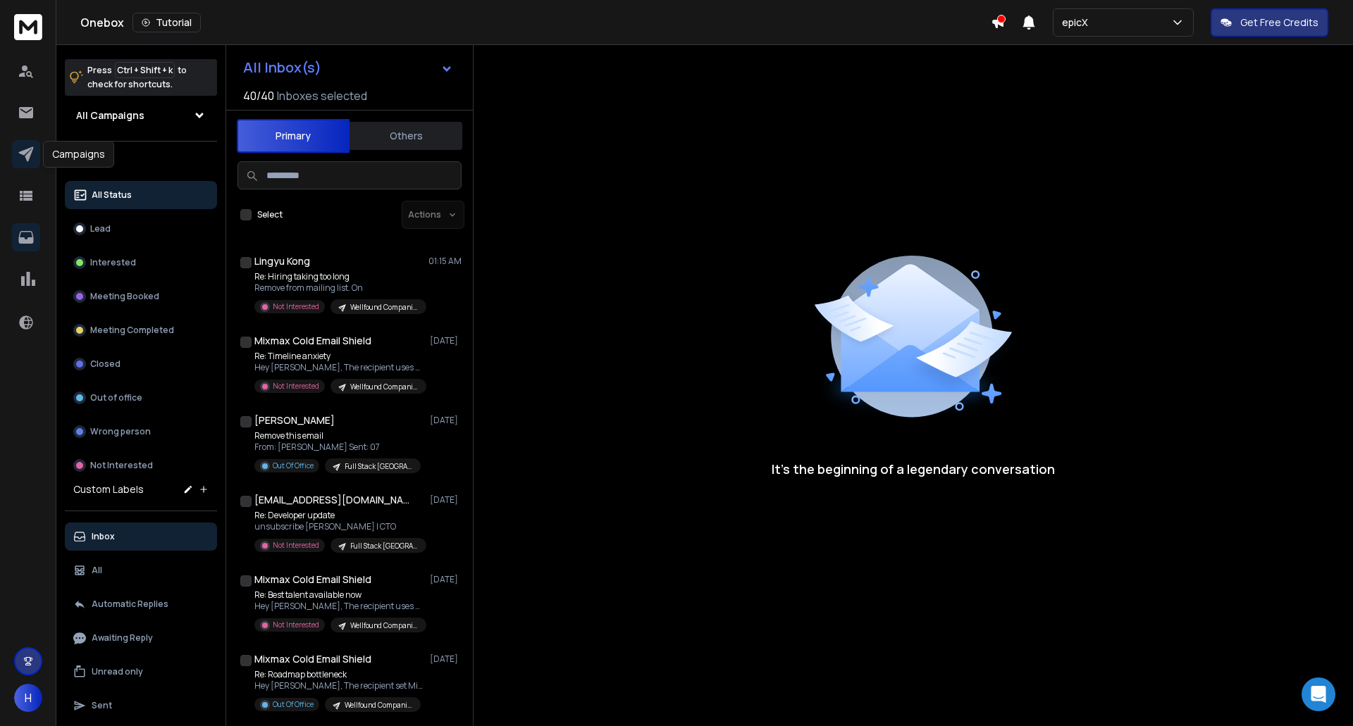
click at [16, 156] on link at bounding box center [26, 154] width 28 height 28
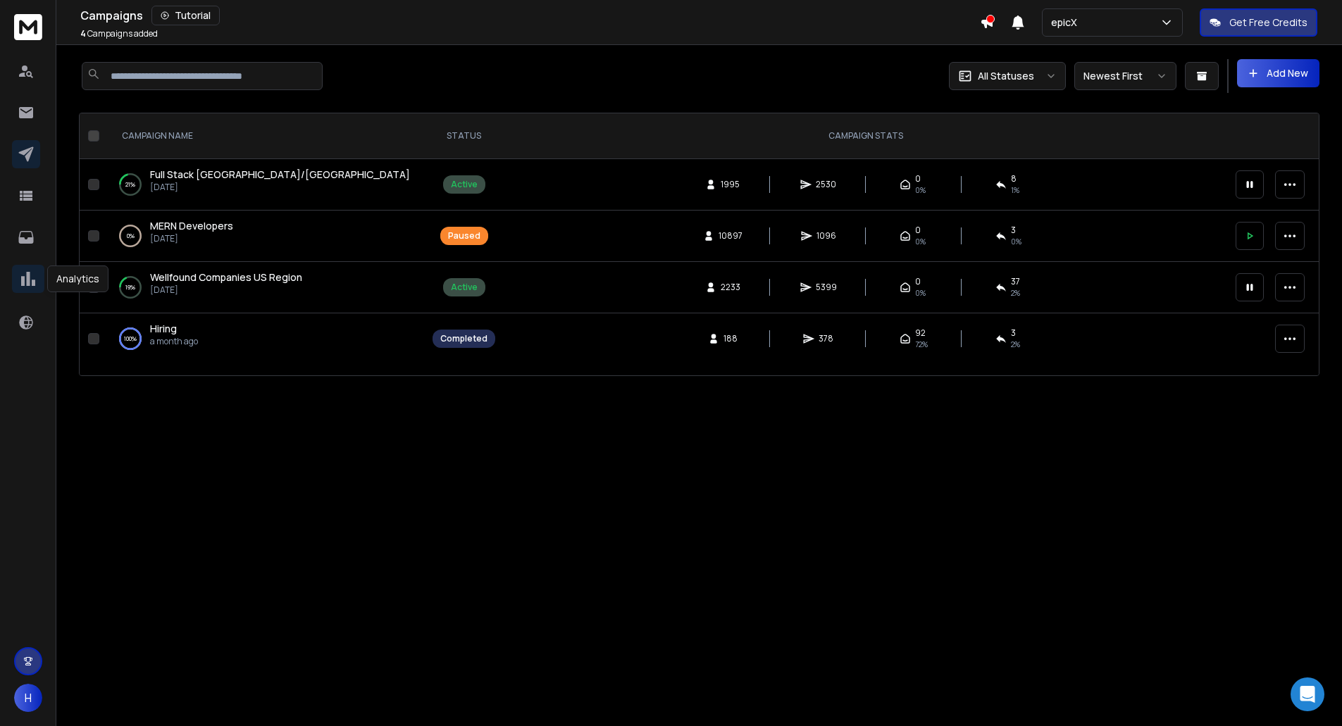
click at [27, 283] on icon at bounding box center [28, 279] width 14 height 14
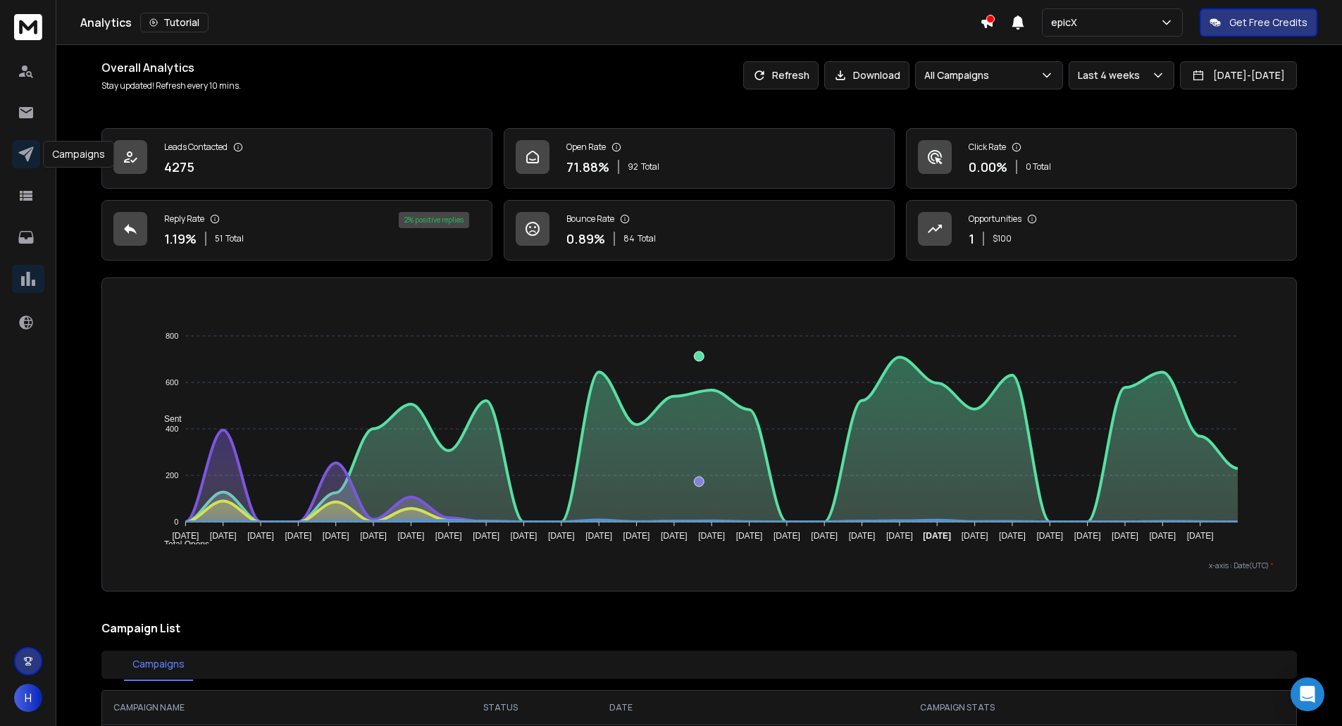
click at [19, 162] on icon at bounding box center [26, 154] width 17 height 17
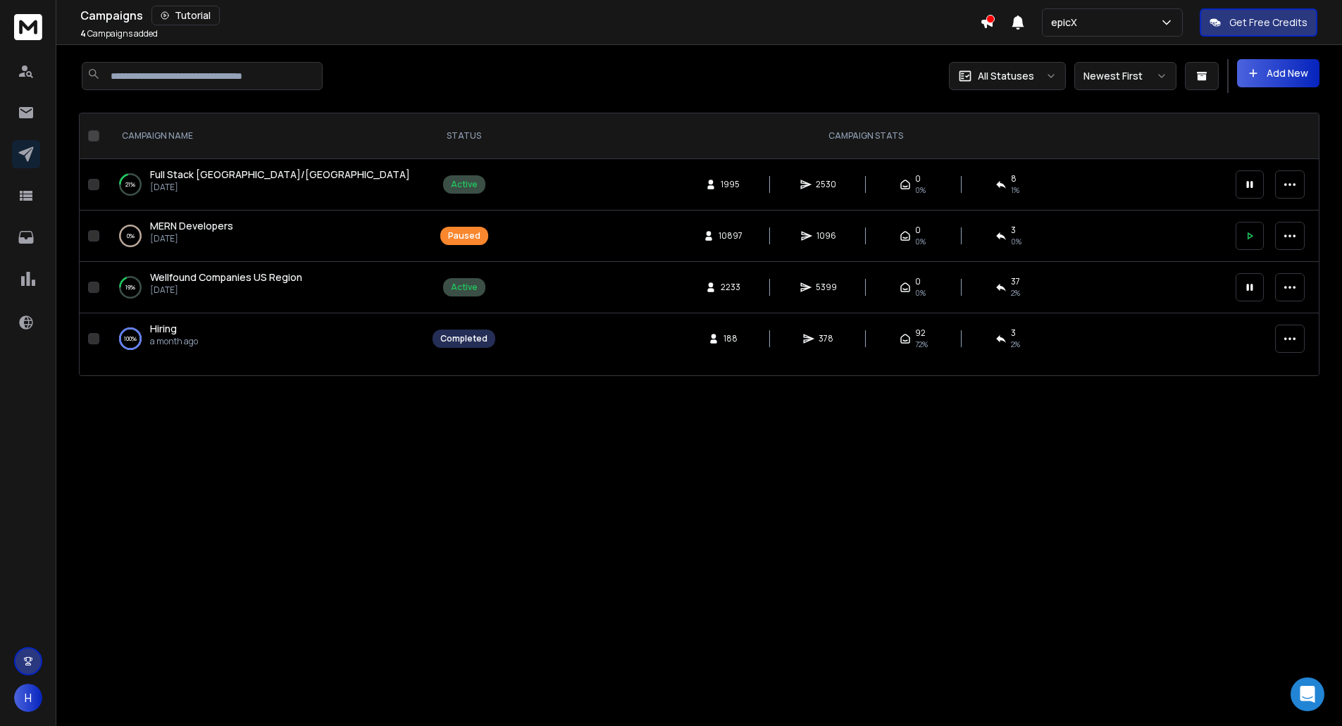
click at [175, 166] on td "21 % Full Stack UK/Middle East 10 days ago" at bounding box center [264, 184] width 319 height 51
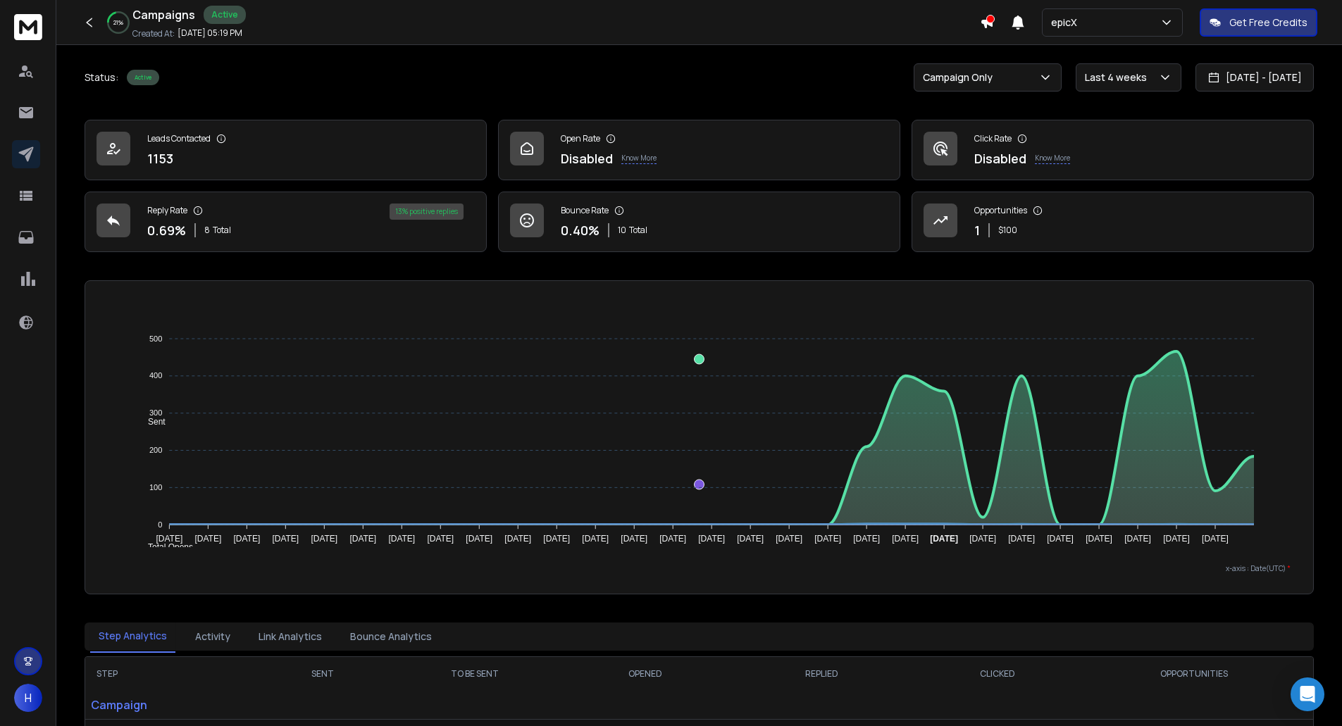
scroll to position [282, 0]
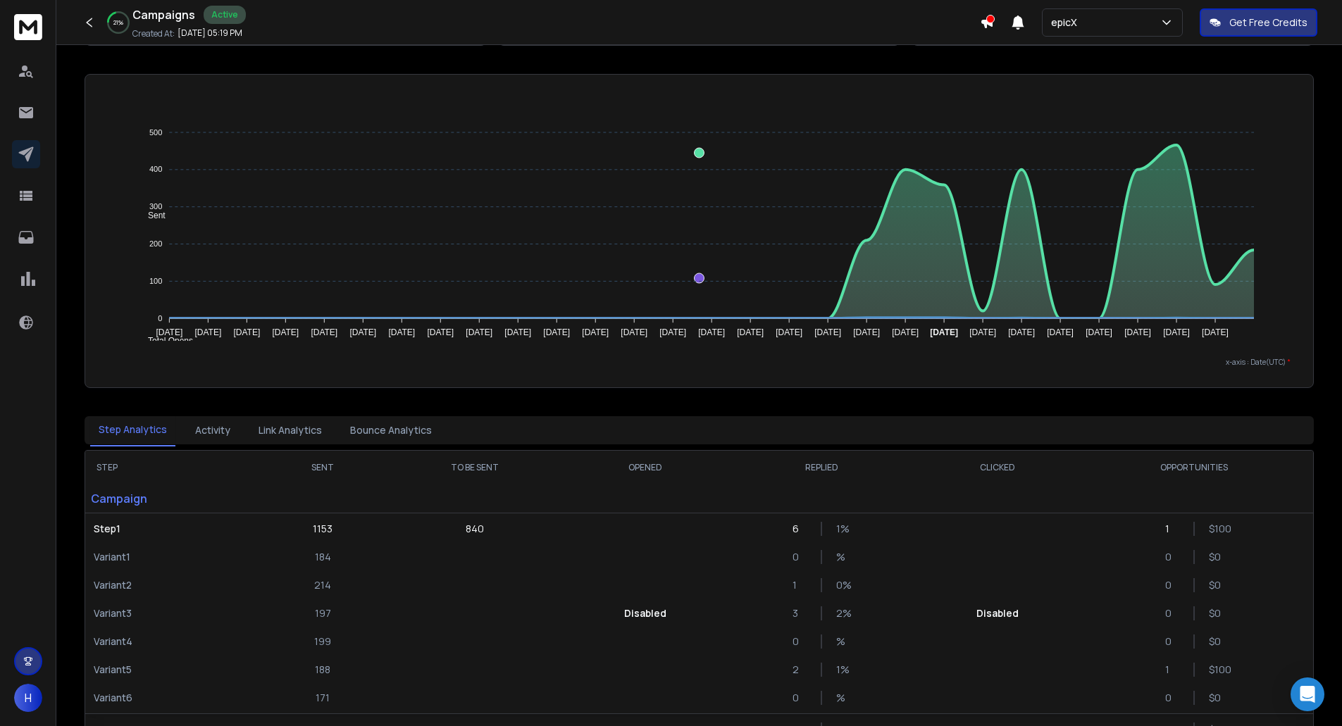
click at [211, 421] on button "Activity" at bounding box center [213, 430] width 52 height 31
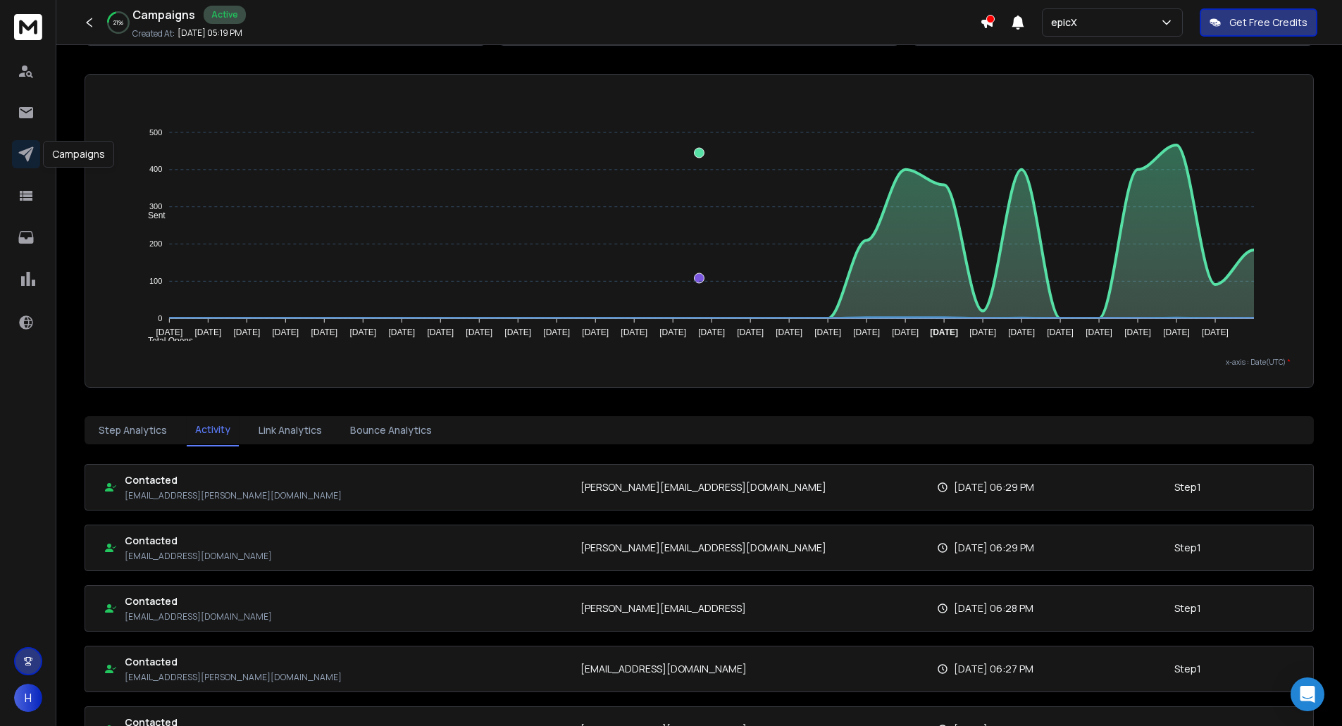
click at [33, 147] on icon at bounding box center [26, 154] width 17 height 17
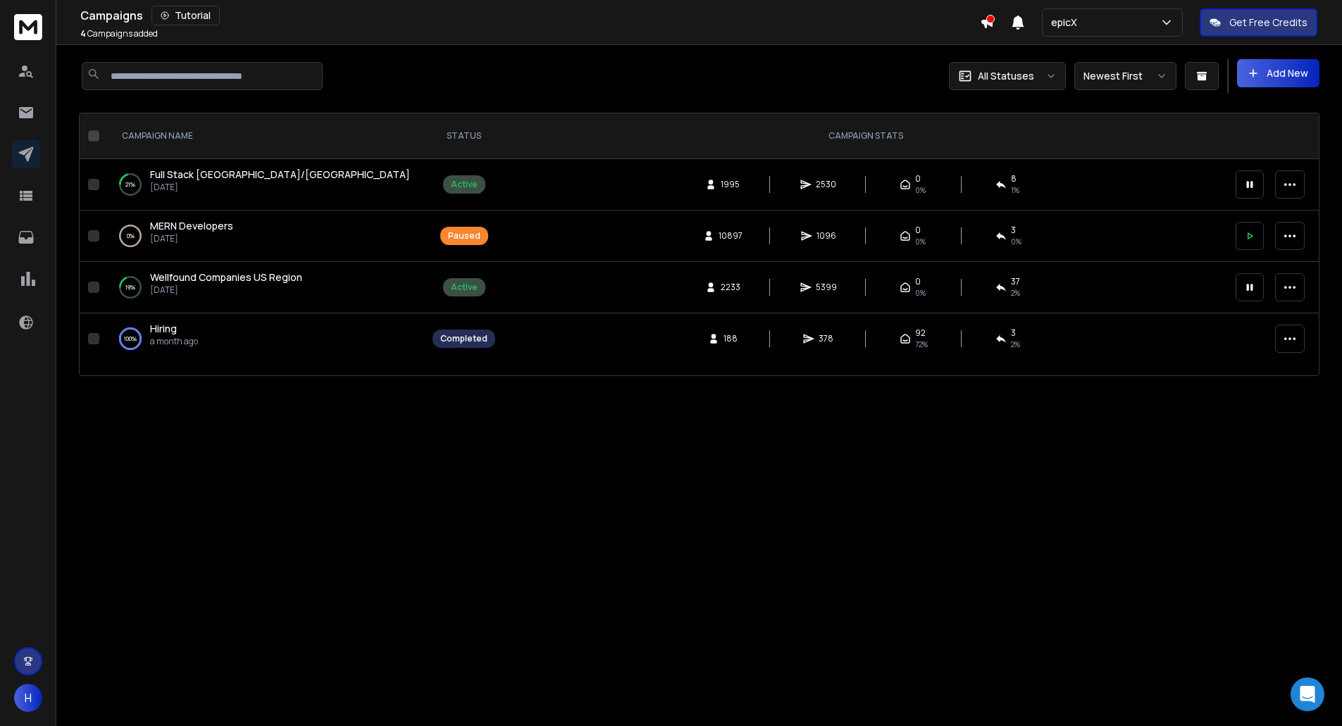
click at [184, 285] on p "23 days ago" at bounding box center [226, 290] width 152 height 11
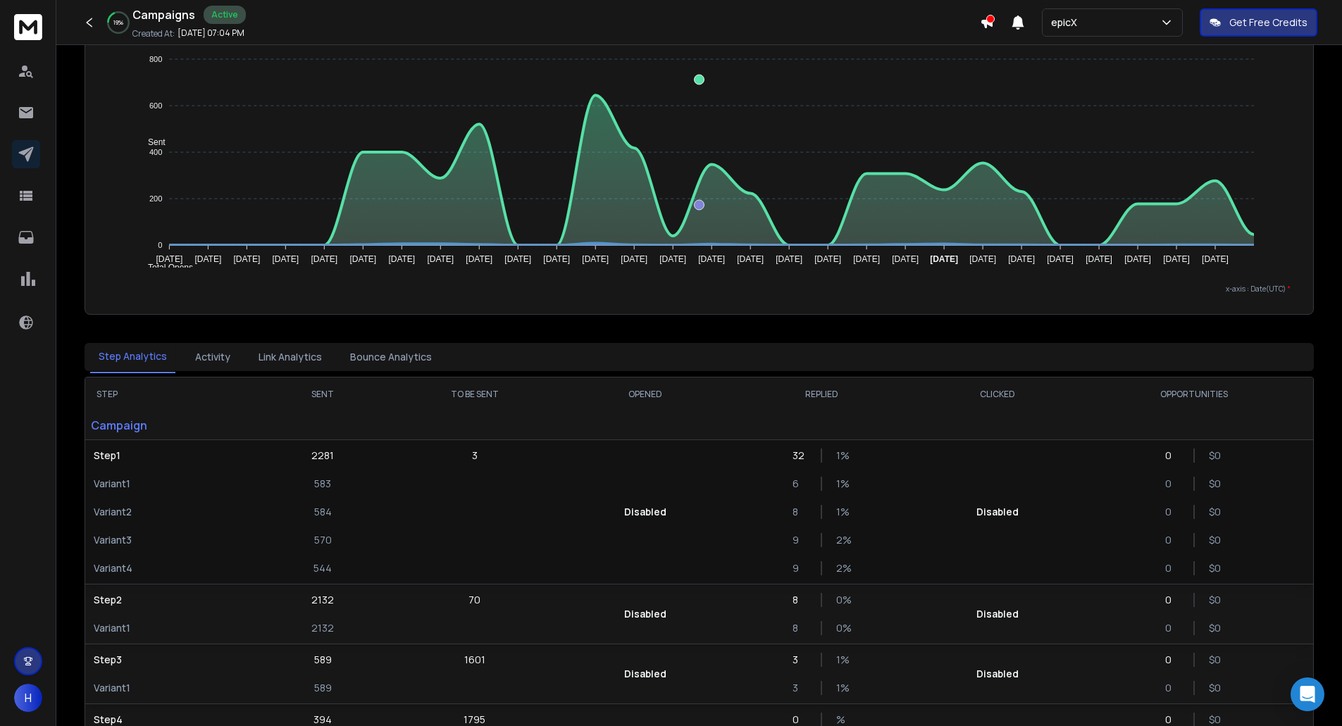
scroll to position [419, 0]
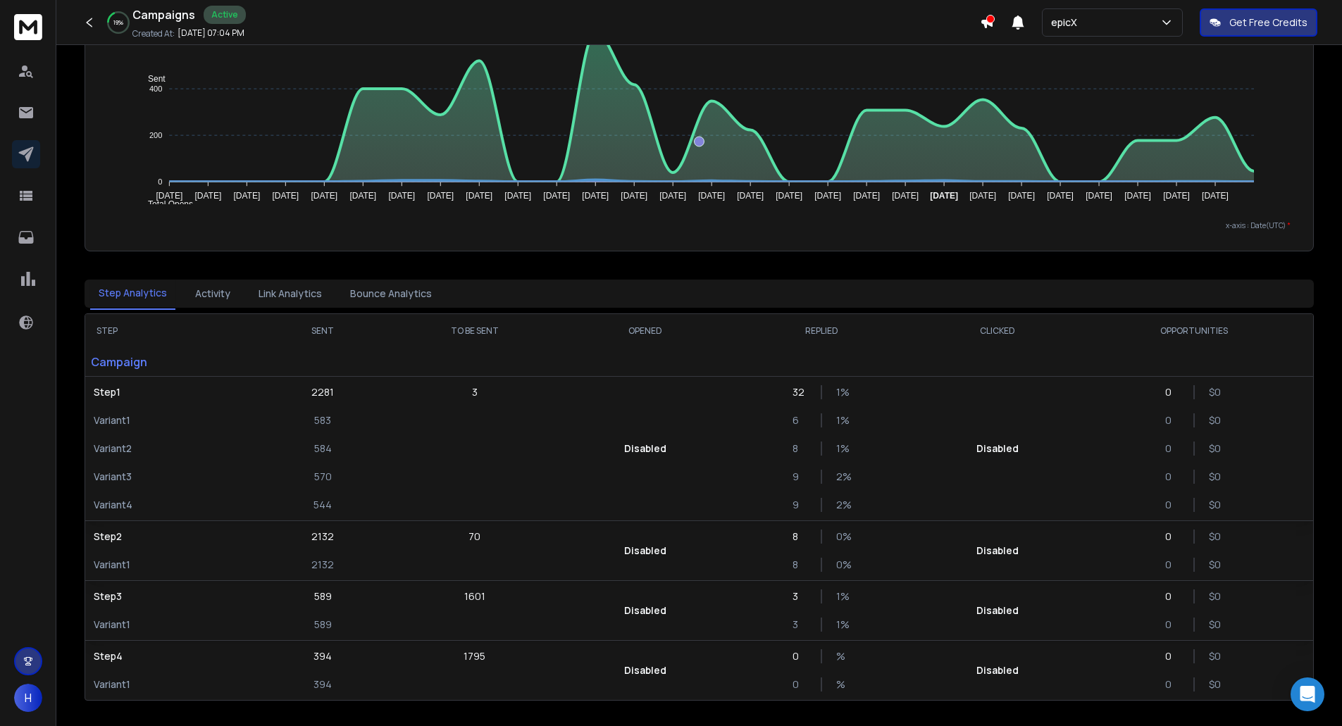
click at [230, 287] on button "Activity" at bounding box center [213, 293] width 52 height 31
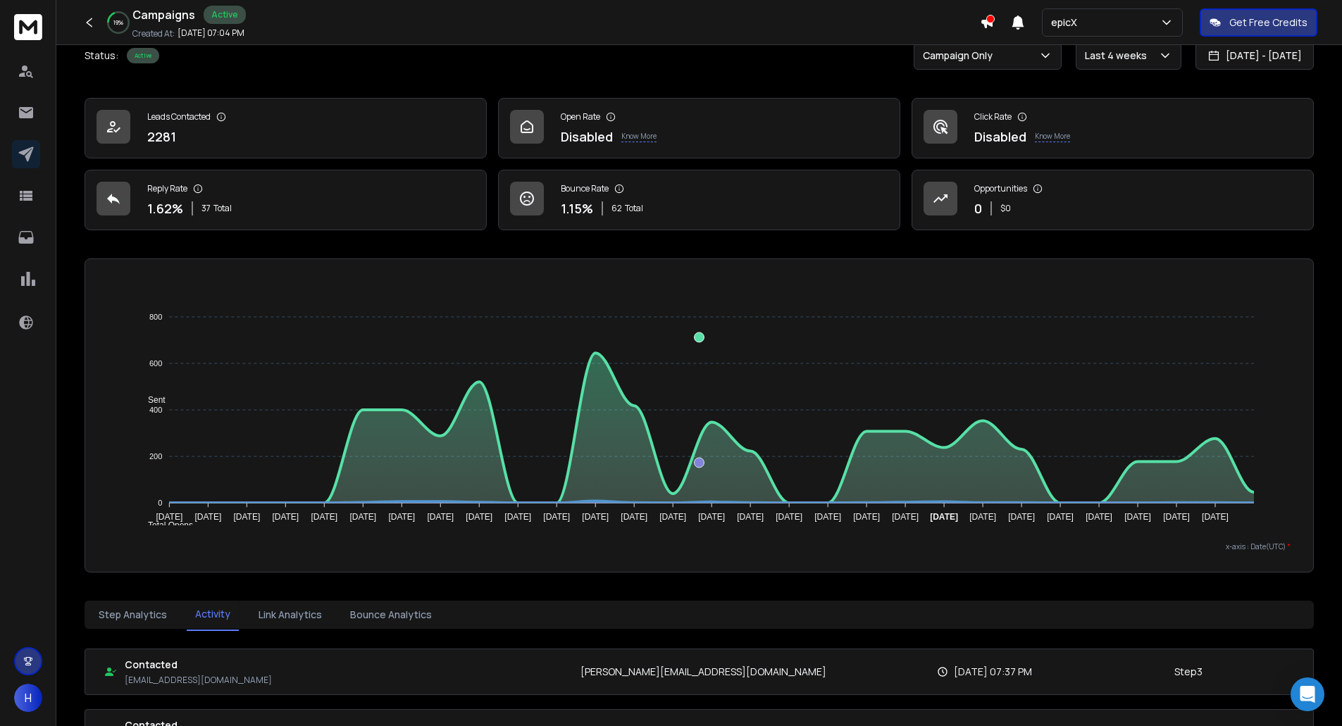
scroll to position [66, 0]
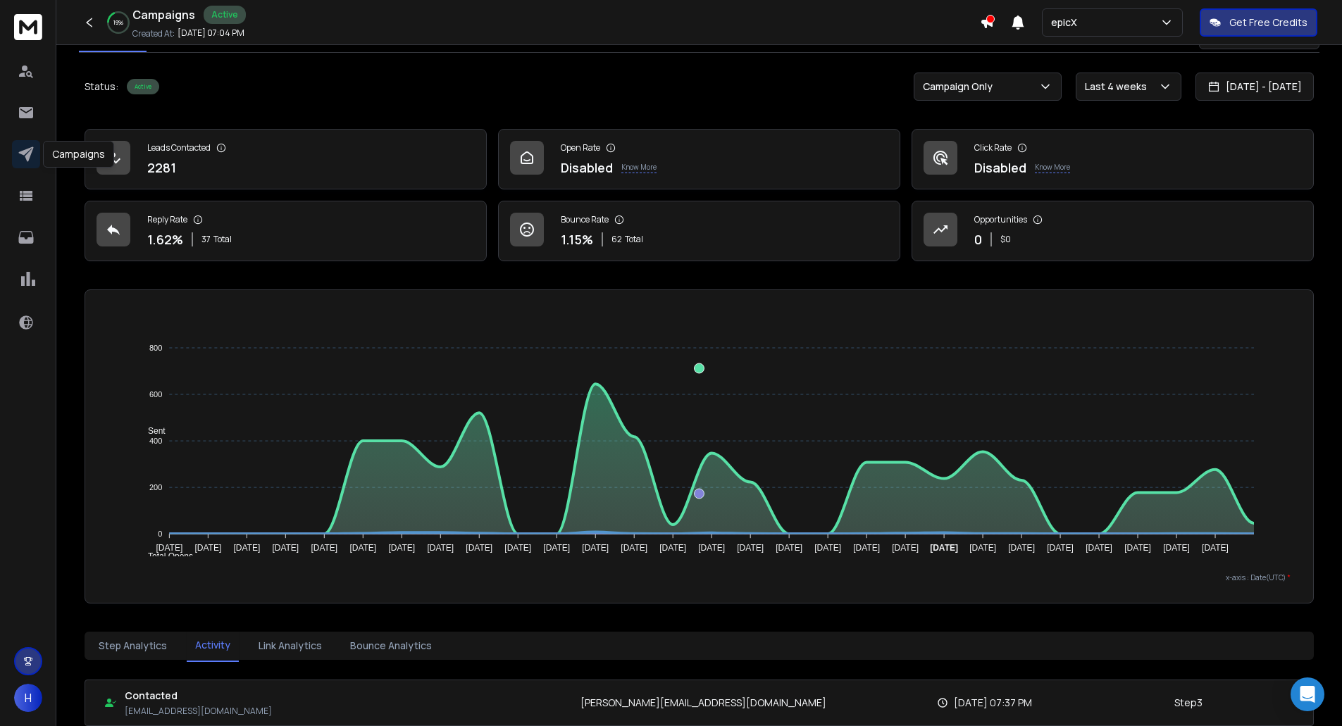
click at [29, 166] on link at bounding box center [26, 154] width 28 height 28
